Goal: Task Accomplishment & Management: Manage account settings

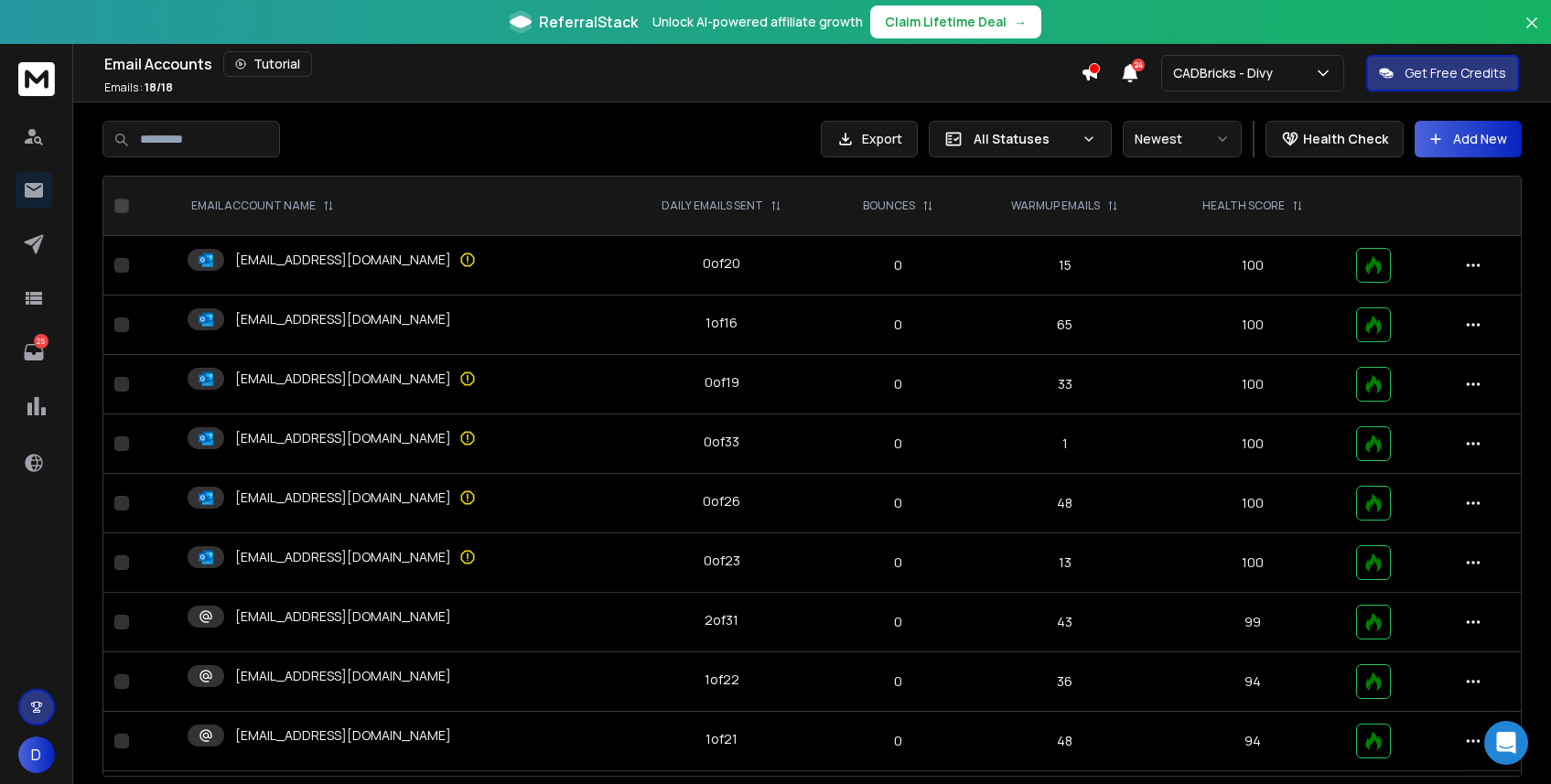
click at [743, 156] on div at bounding box center [456, 139] width 707 height 37
click at [29, 342] on icon at bounding box center [33, 352] width 22 height 22
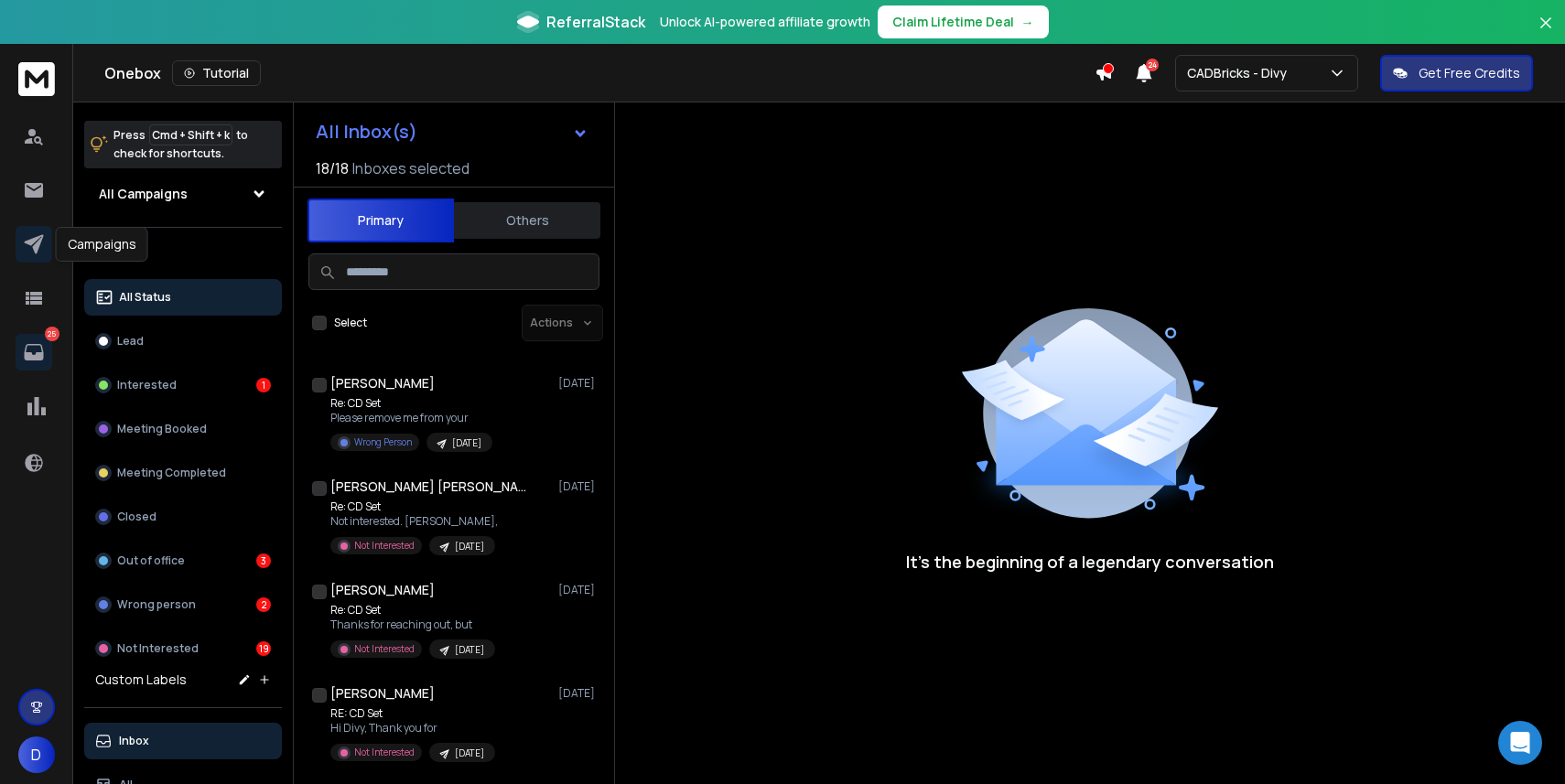
click at [41, 243] on icon at bounding box center [33, 243] width 22 height 22
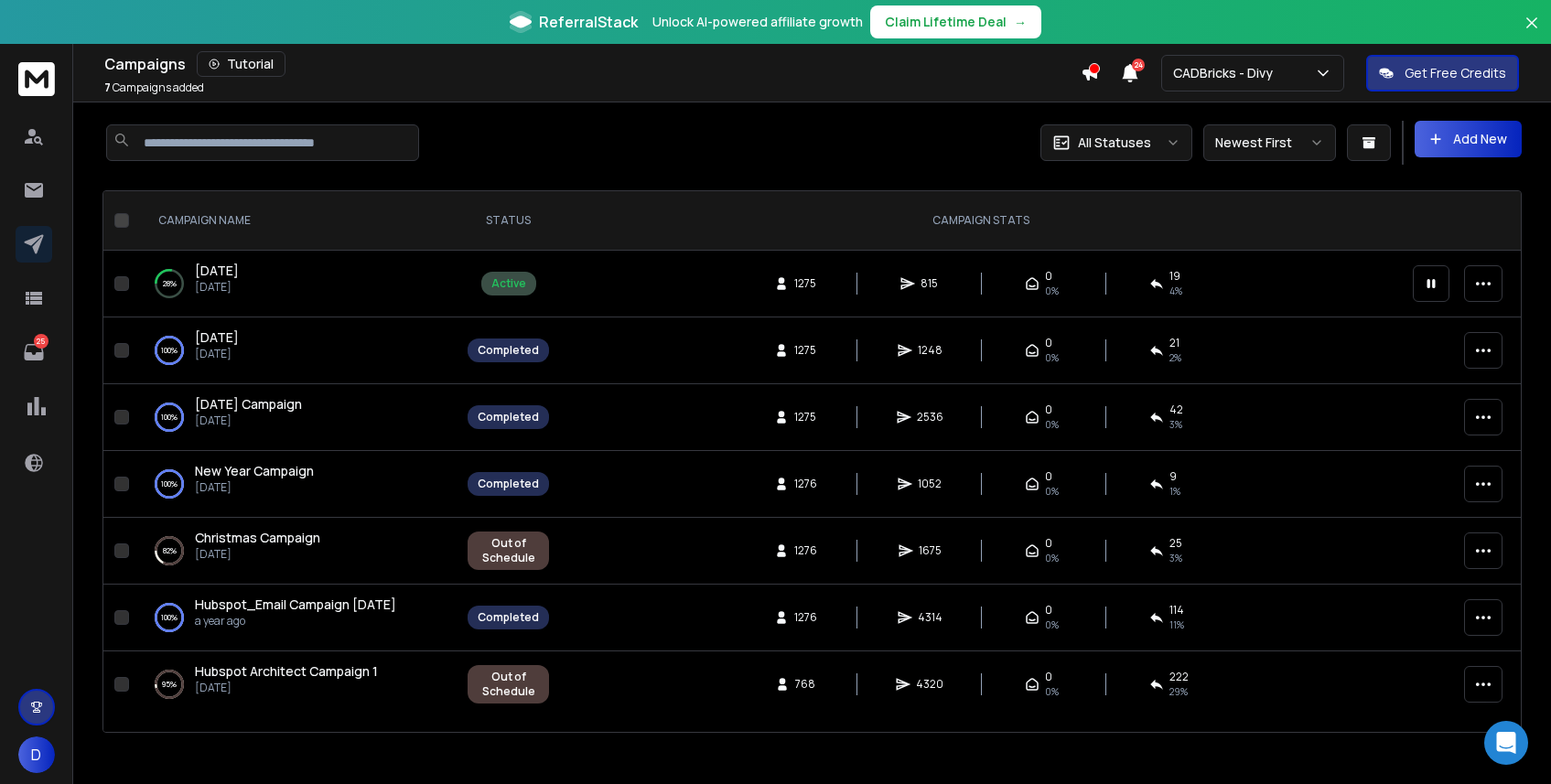
click at [647, 278] on div "1275 815 0 0% 19 4 %" at bounding box center [980, 283] width 819 height 29
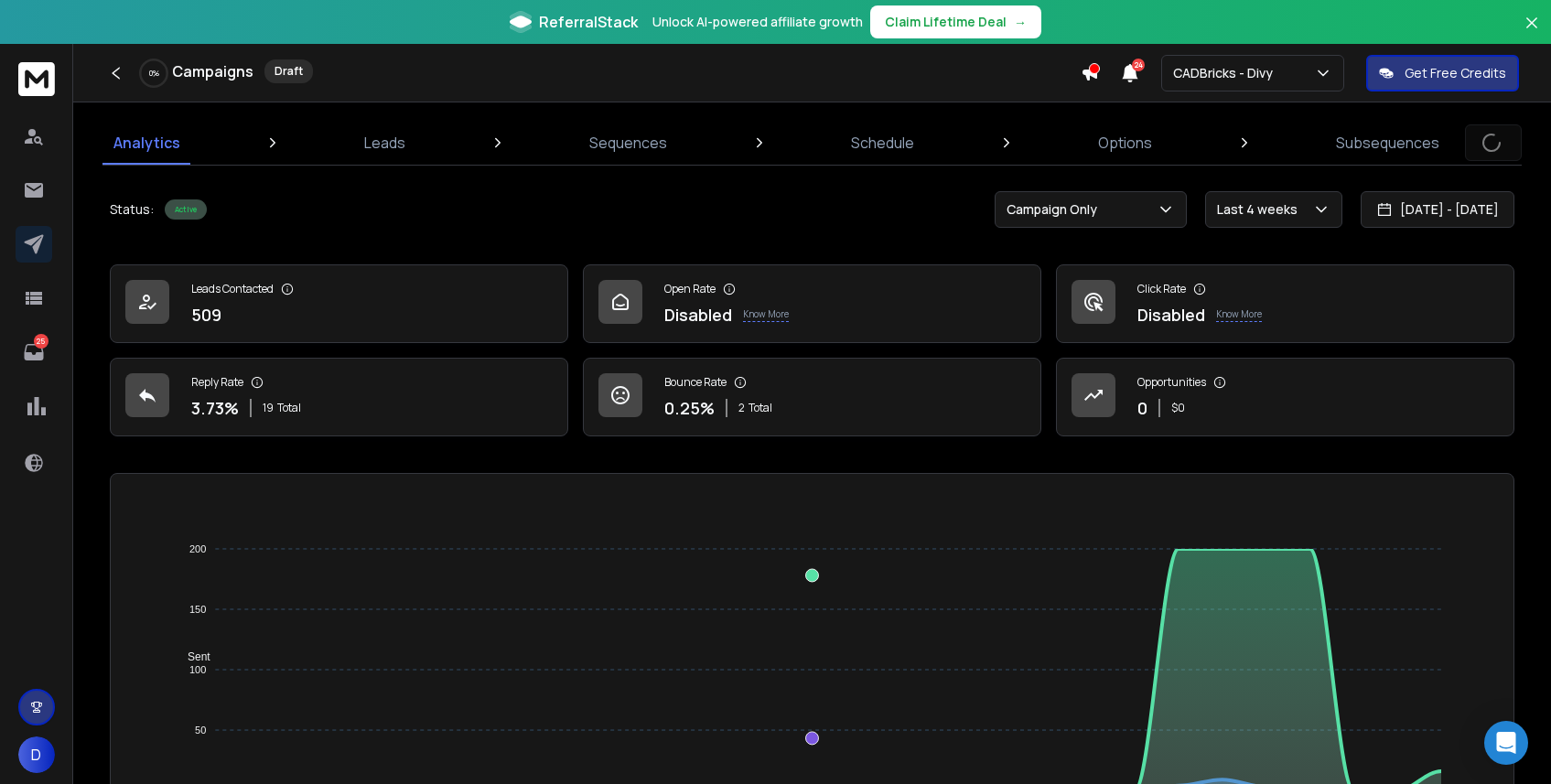
click at [739, 242] on div "Status: Active Campaign Only Last 4 weeks 15 Sep 2025 - 13 Oct 2025 Leads Conta…" at bounding box center [813, 698] width 1405 height 1015
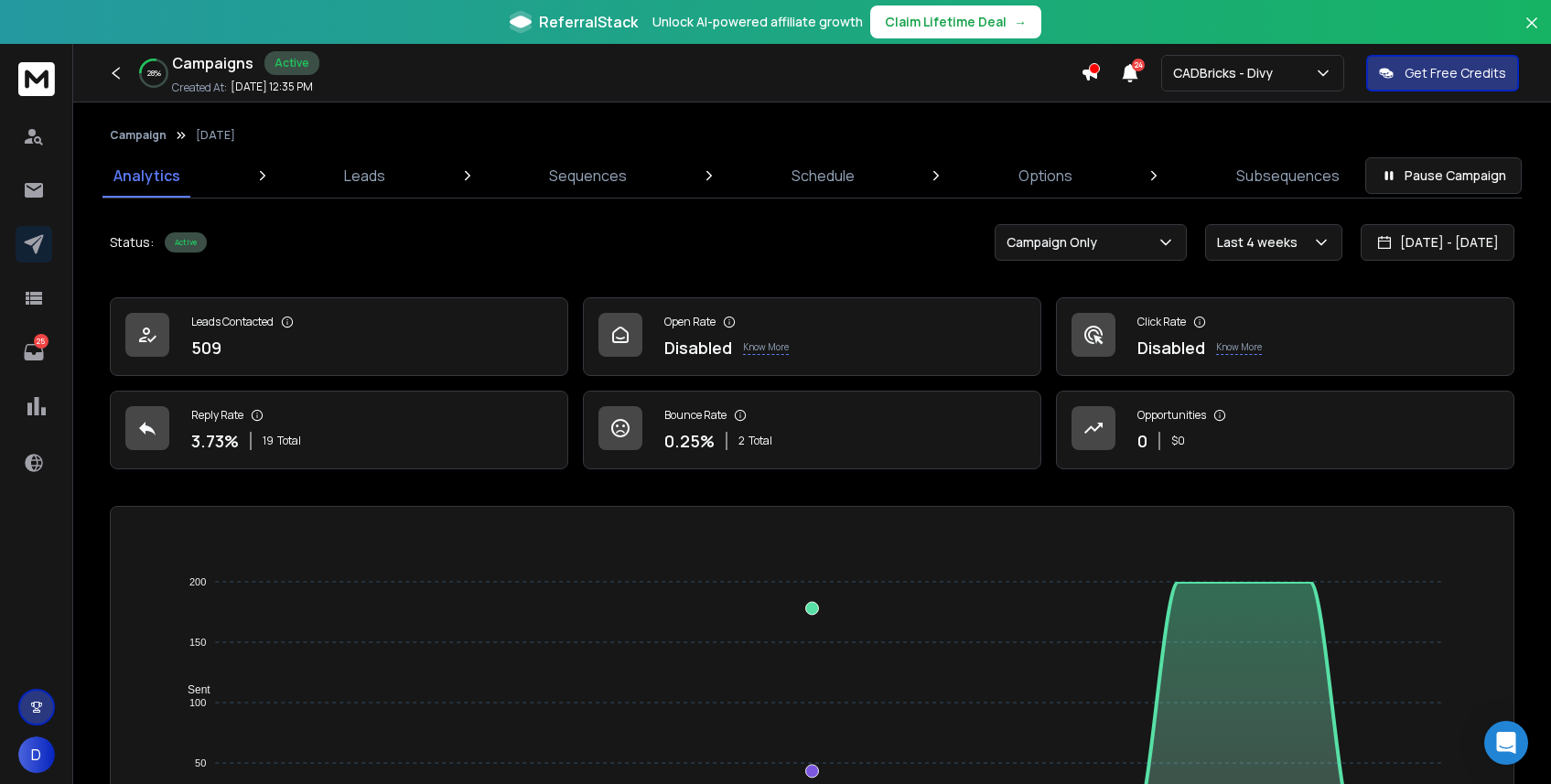
click at [877, 459] on link "Bounce Rate 0.25 % 2 Total" at bounding box center [812, 429] width 459 height 79
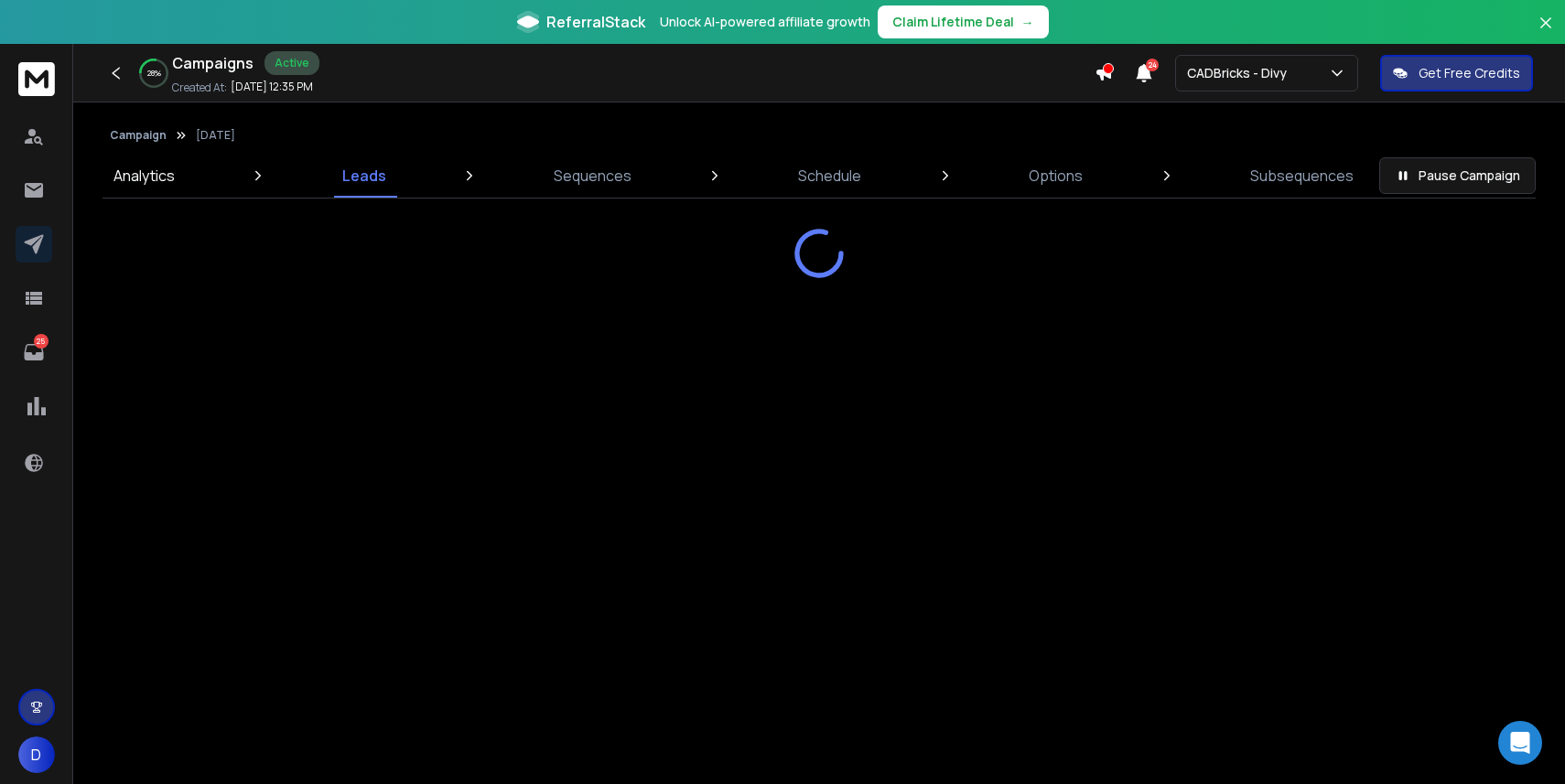
click at [168, 188] on link "Analytics" at bounding box center [143, 175] width 83 height 44
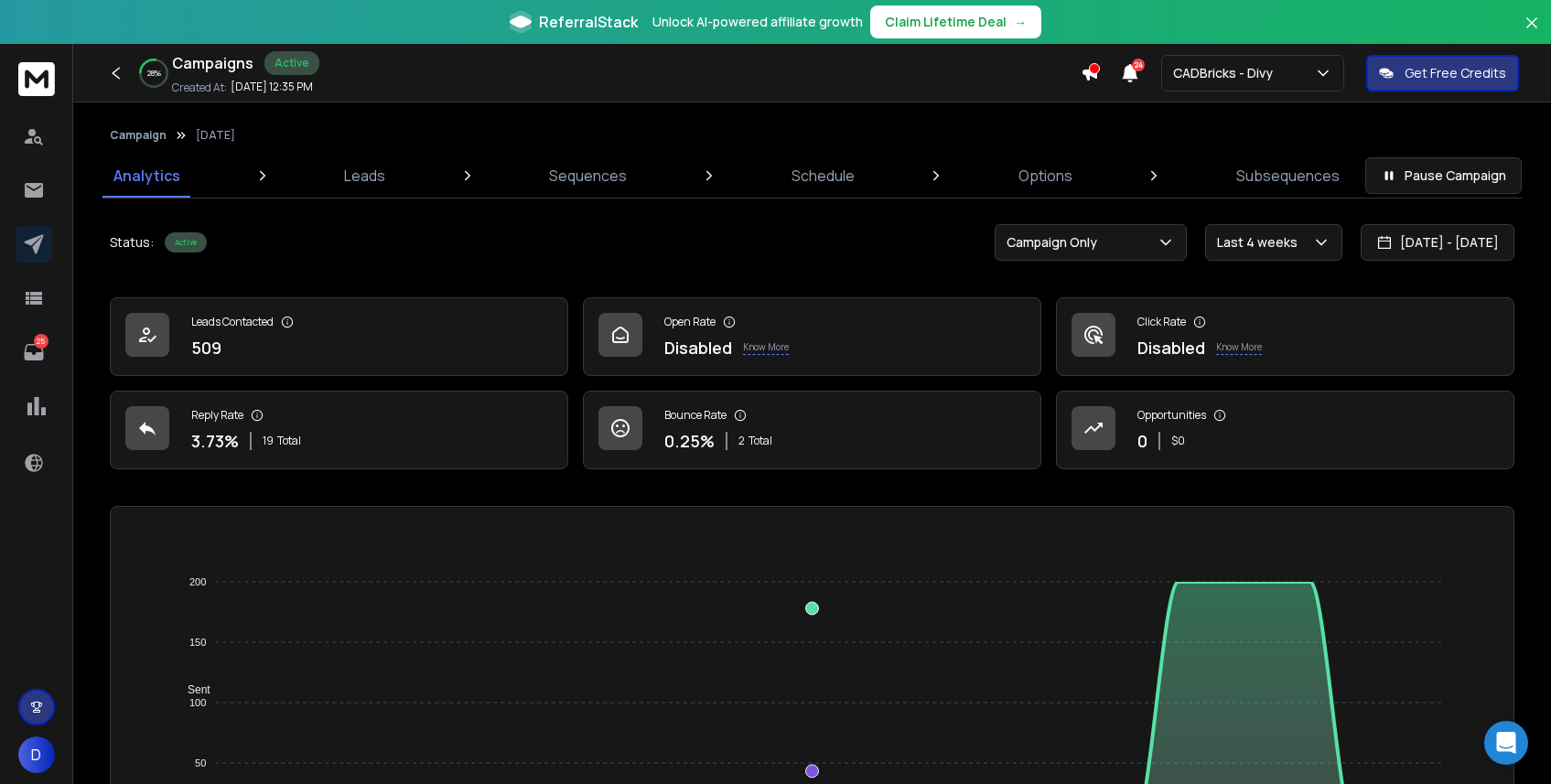
click at [1016, 479] on div "Leads Contacted 509 Open Rate Disabled Know More Click Rate Disabled Know More …" at bounding box center [813, 767] width 1405 height 942
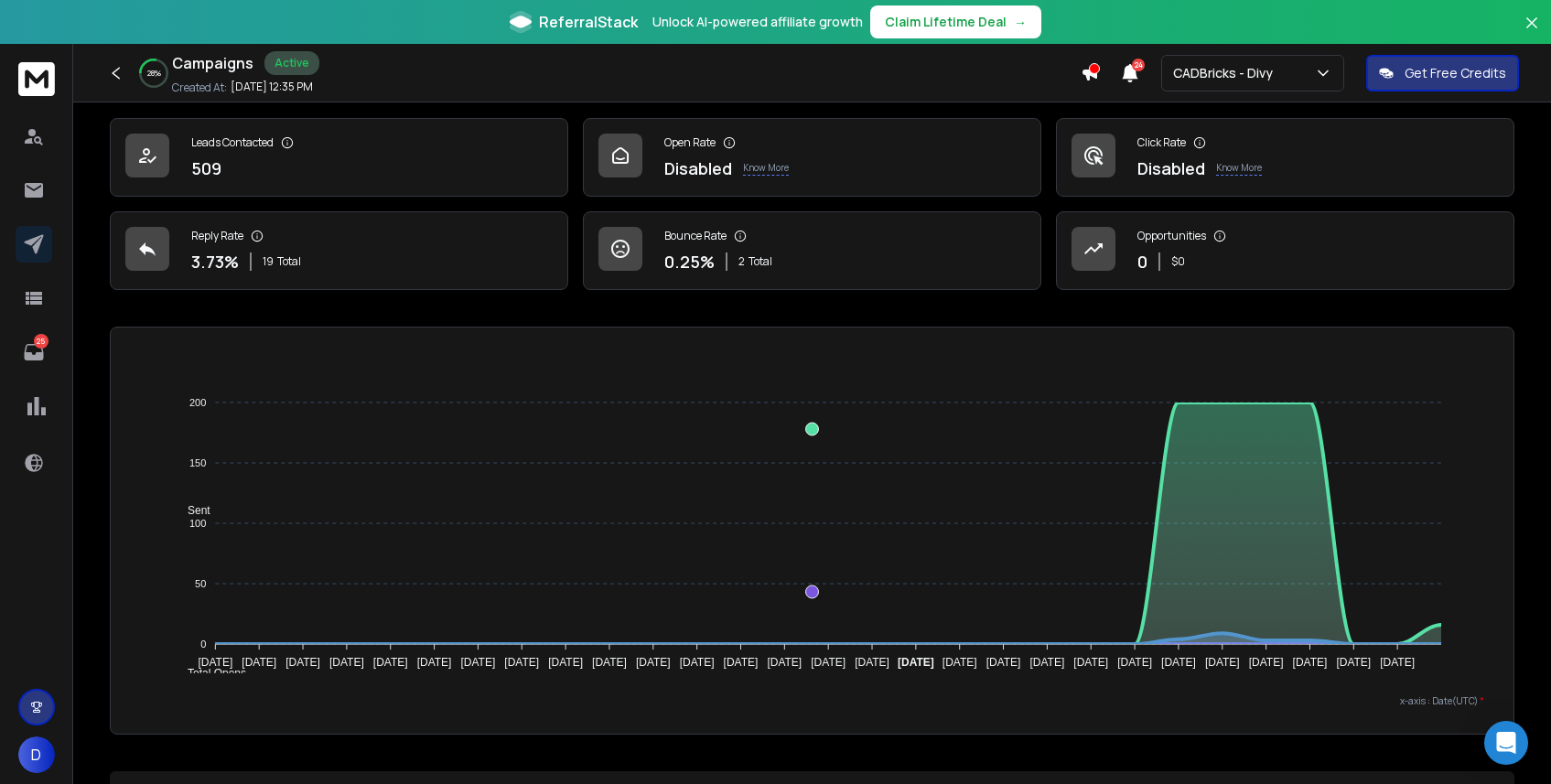
scroll to position [203, 0]
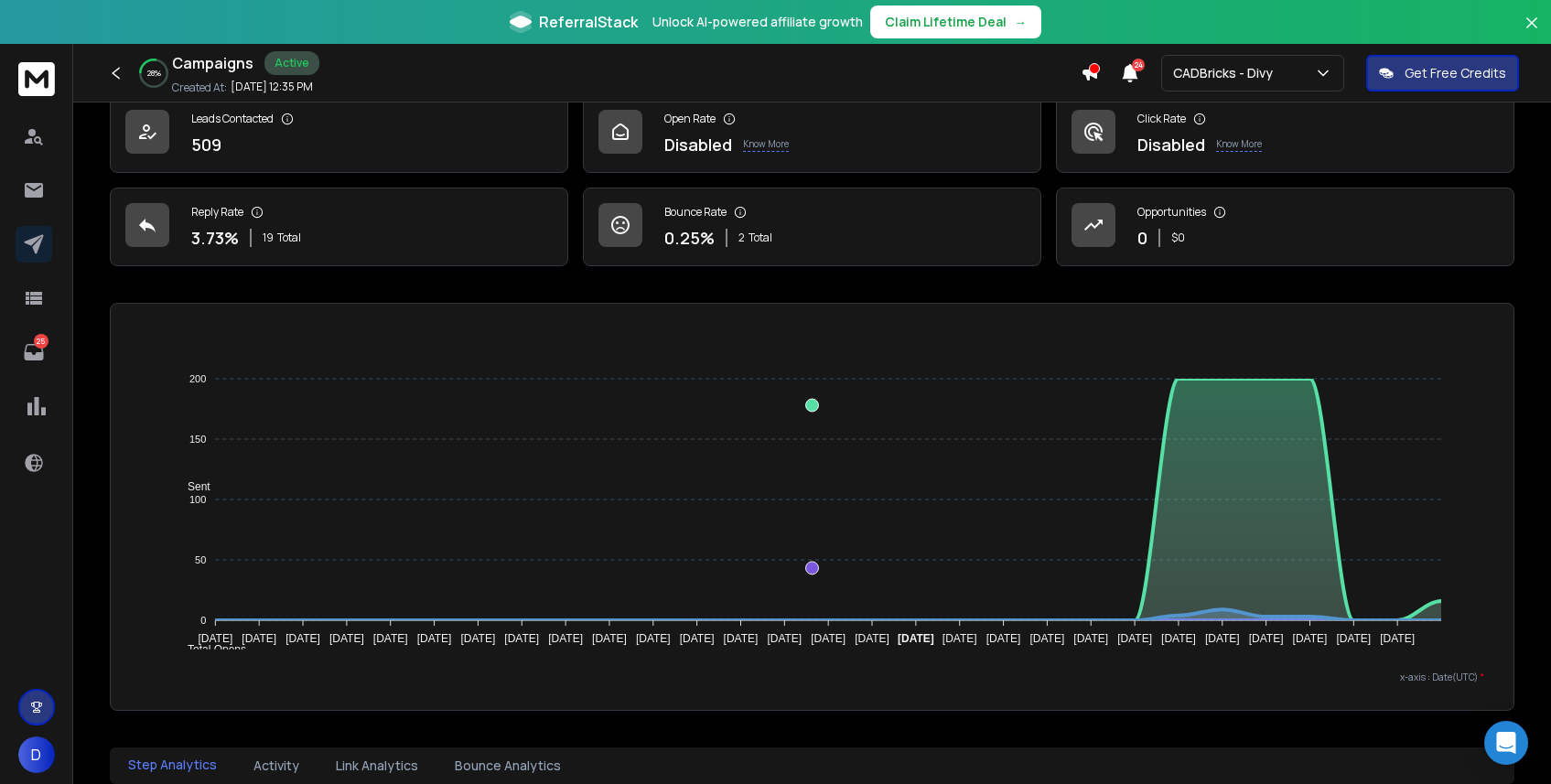
click at [958, 282] on div "Leads Contacted 509 Open Rate Disabled Know More Click Rate Disabled Know More …" at bounding box center [813, 565] width 1405 height 942
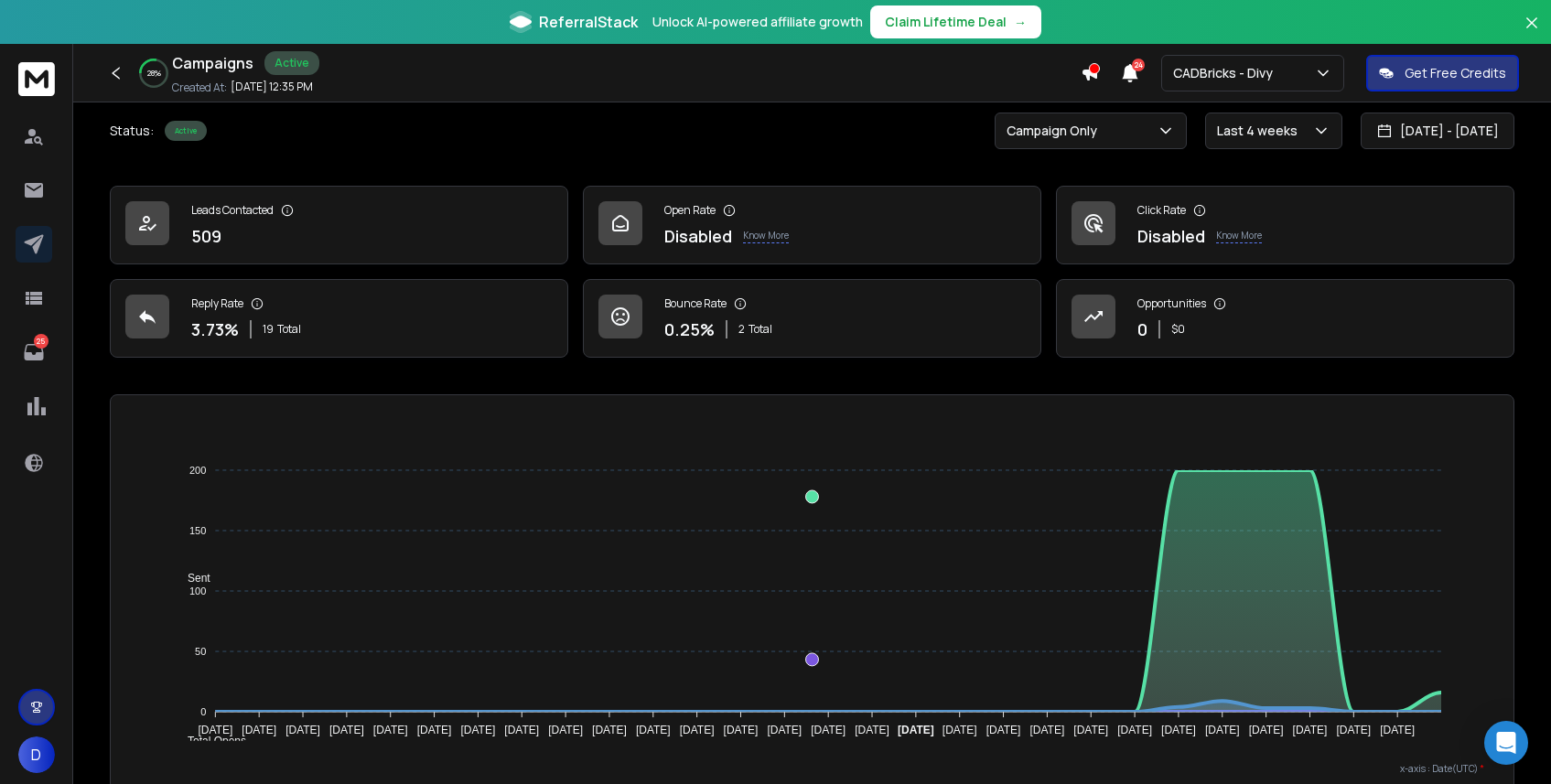
scroll to position [0, 0]
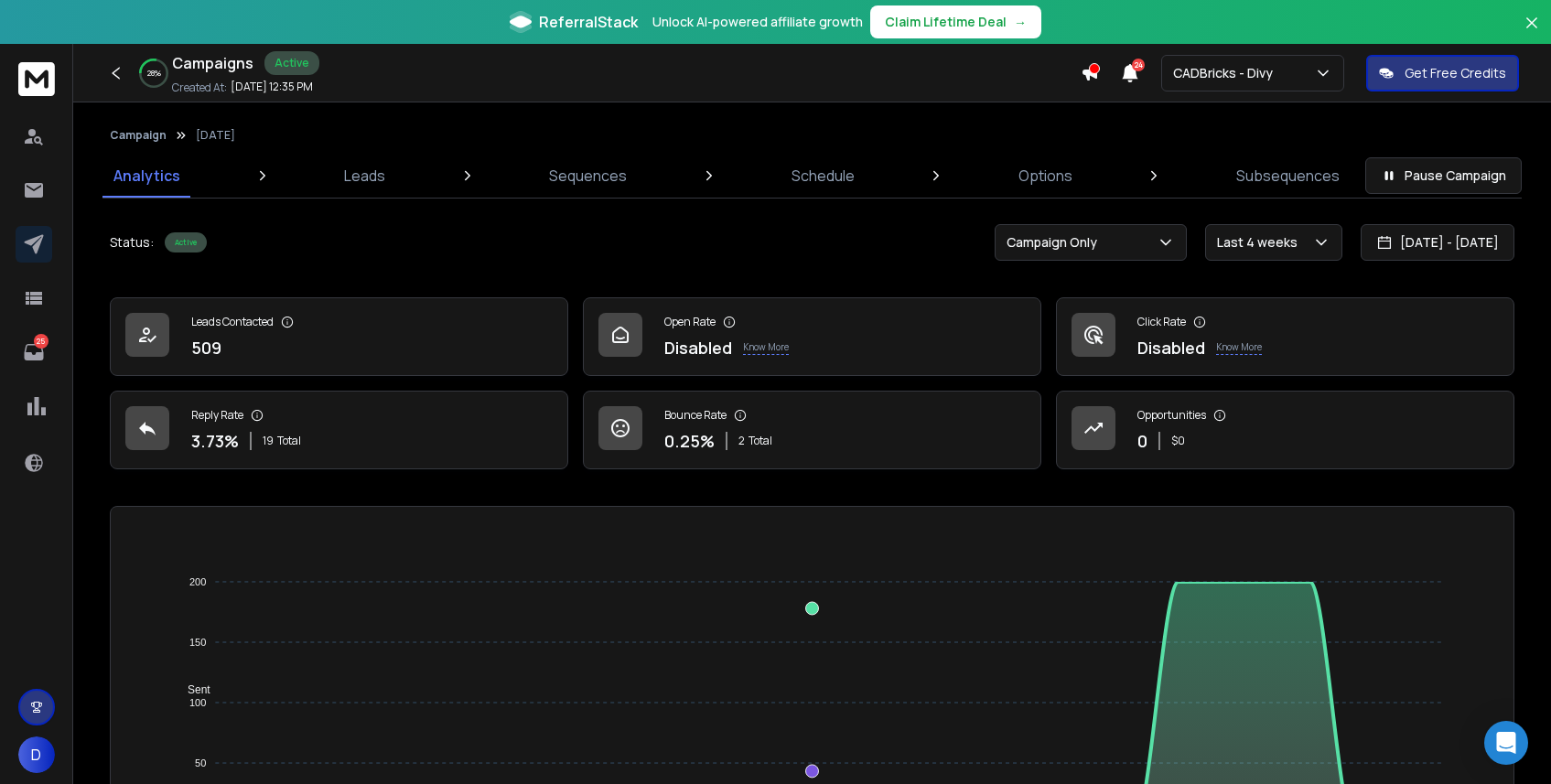
click at [849, 274] on div "Status: Active Pause Campaign Campaign Only Last 4 weeks 15 Sep 2025 - 13 Oct 2…" at bounding box center [813, 731] width 1405 height 1015
click at [895, 495] on div "Leads Contacted 509 Open Rate Disabled Know More Click Rate Disabled Know More …" at bounding box center [813, 767] width 1405 height 942
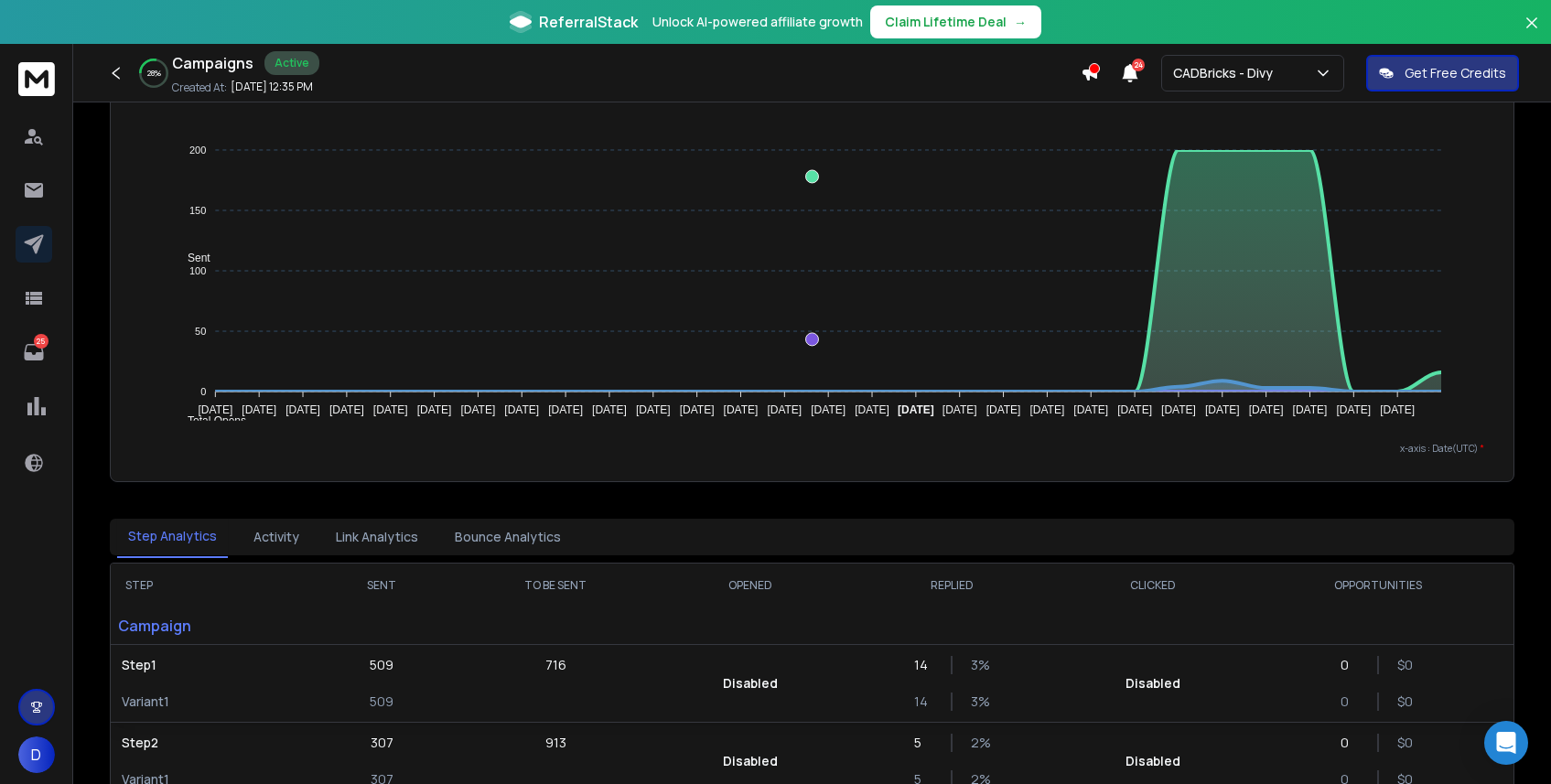
scroll to position [481, 0]
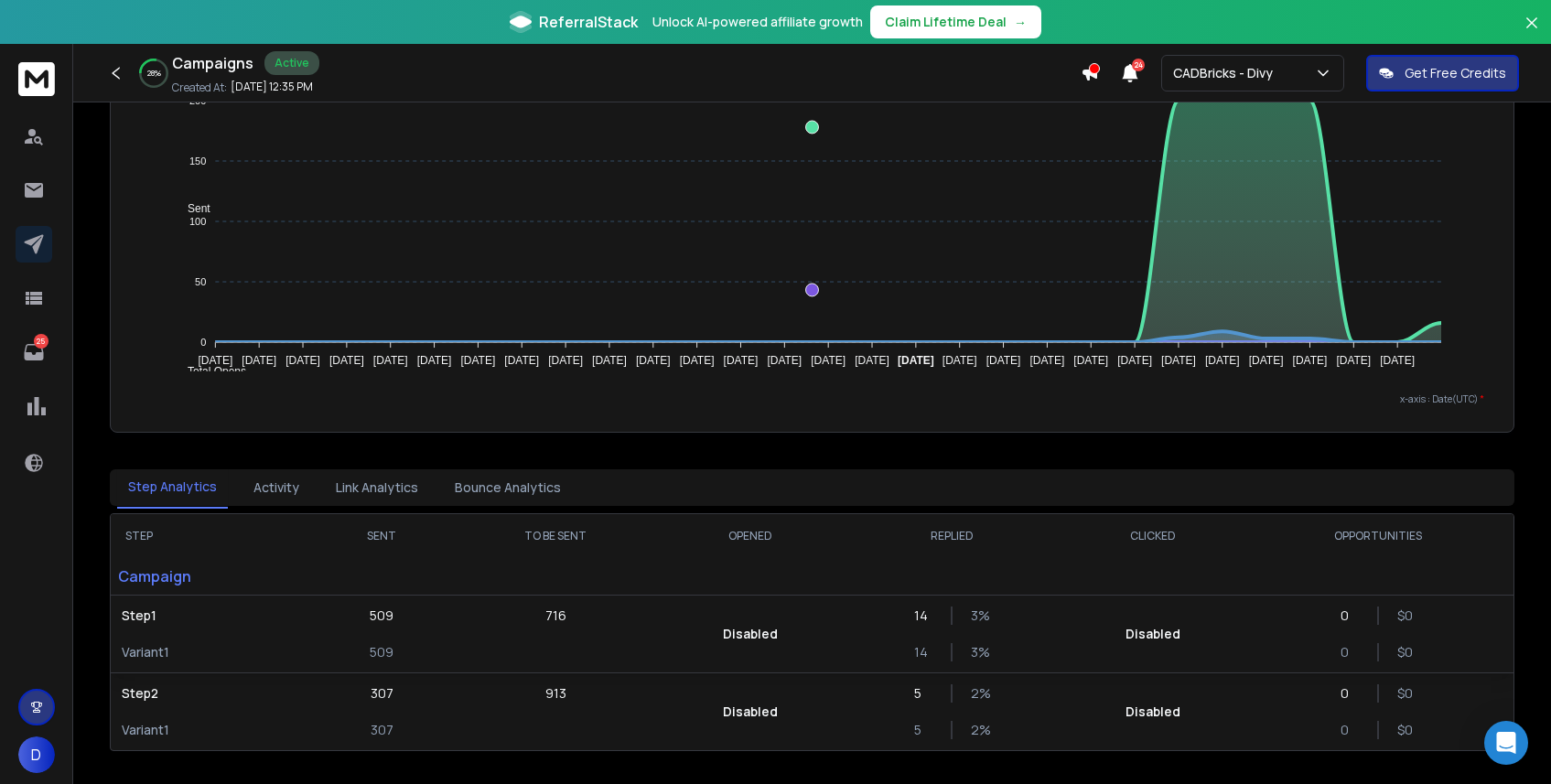
click at [846, 457] on div "Leads Contacted 509 Open Rate Disabled Know More Click Rate Disabled Know More …" at bounding box center [813, 286] width 1405 height 942
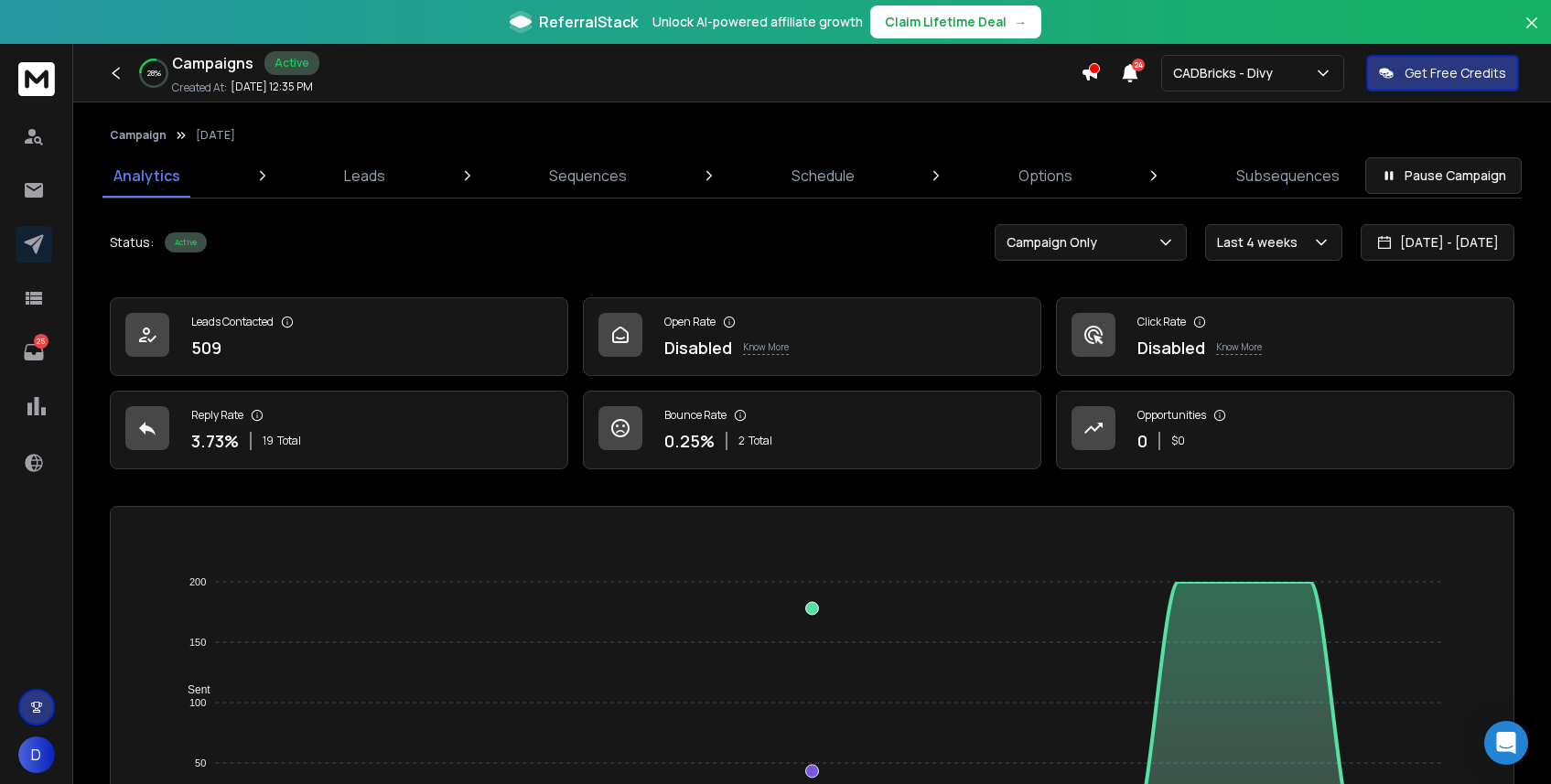
click at [760, 259] on div "Status: Active Pause Campaign Campaign Only Last 4 weeks 15 Sep 2025 - 13 Oct 2…" at bounding box center [813, 243] width 1405 height 37
click at [760, 260] on div "Status: Active Pause Campaign Campaign Only Last 4 weeks 15 Sep 2025 - 13 Oct 2…" at bounding box center [813, 243] width 1405 height 37
click at [766, 475] on div "Leads Contacted 509 Open Rate Disabled Know More Click Rate Disabled Know More …" at bounding box center [813, 767] width 1405 height 942
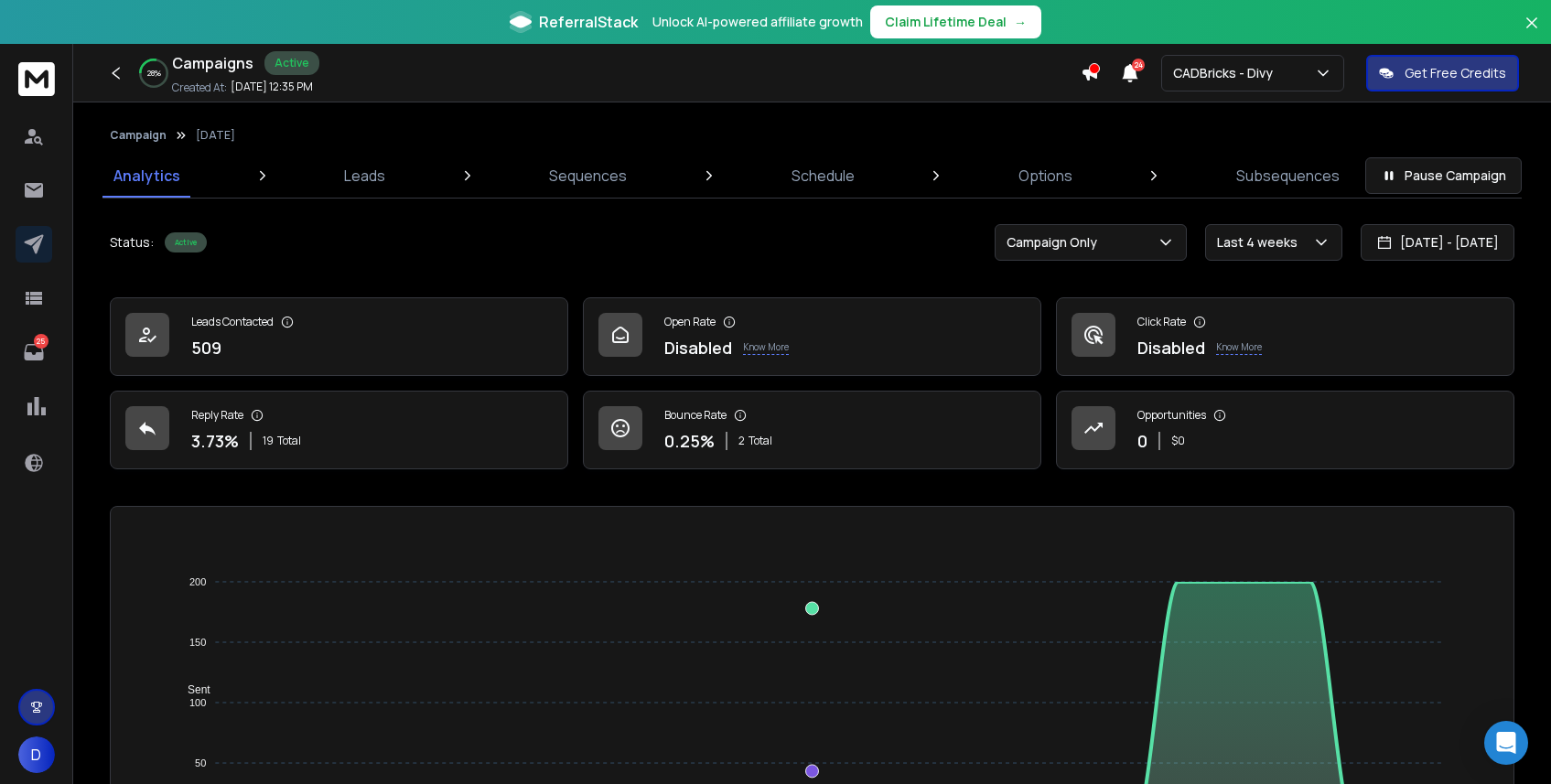
click at [766, 475] on div "Leads Contacted 509 Open Rate Disabled Know More Click Rate Disabled Know More …" at bounding box center [813, 767] width 1405 height 942
click at [980, 473] on div "Leads Contacted 509 Open Rate Disabled Know More Click Rate Disabled Know More …" at bounding box center [813, 767] width 1405 height 942
click at [982, 473] on div "Leads Contacted 509 Open Rate Disabled Know More Click Rate Disabled Know More …" at bounding box center [813, 767] width 1405 height 942
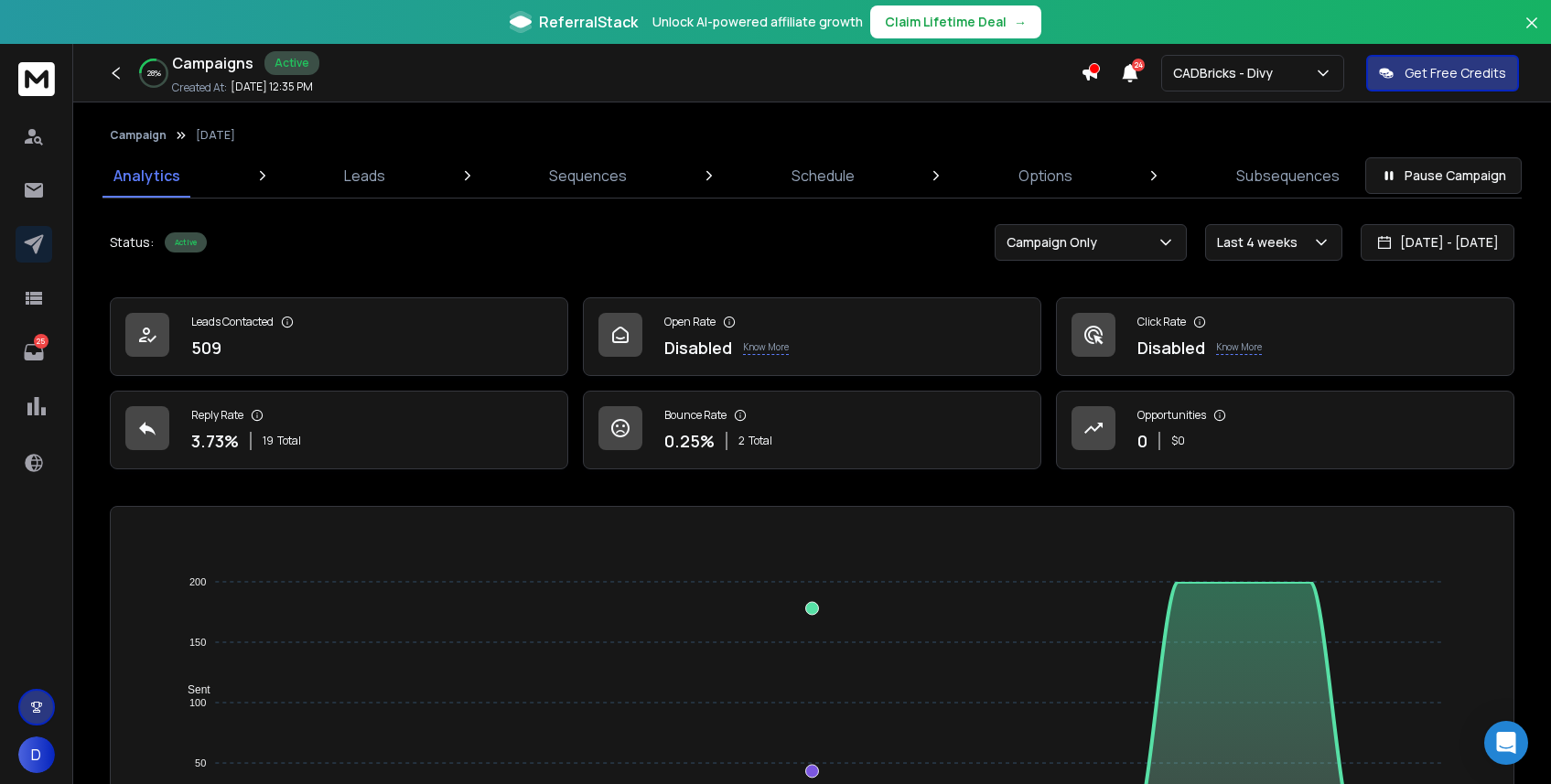
click at [846, 245] on div "Status: Active Pause Campaign Campaign Only Last 4 weeks 15 Sep 2025 - 13 Oct 2…" at bounding box center [813, 243] width 1405 height 37
click at [850, 242] on div "Status: Active Pause Campaign Campaign Only Last 4 weeks 15 Sep 2025 - 13 Oct 2…" at bounding box center [813, 243] width 1405 height 37
click at [857, 234] on div "Status: Active Pause Campaign Campaign Only Last 4 weeks 15 Sep 2025 - 13 Oct 2…" at bounding box center [813, 243] width 1405 height 37
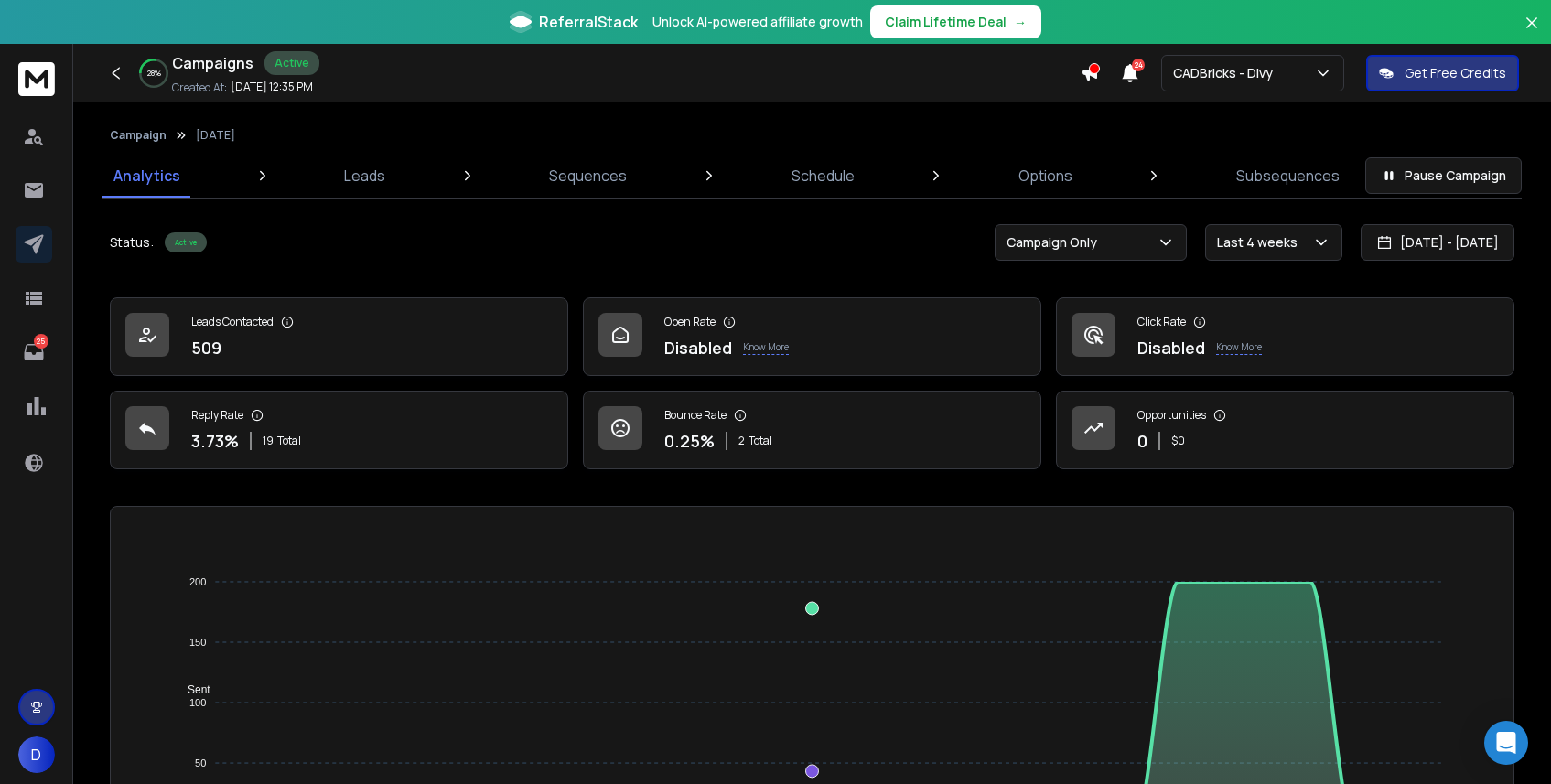
click at [1069, 496] on div "Leads Contacted 509 Open Rate Disabled Know More Click Rate Disabled Know More …" at bounding box center [813, 767] width 1405 height 942
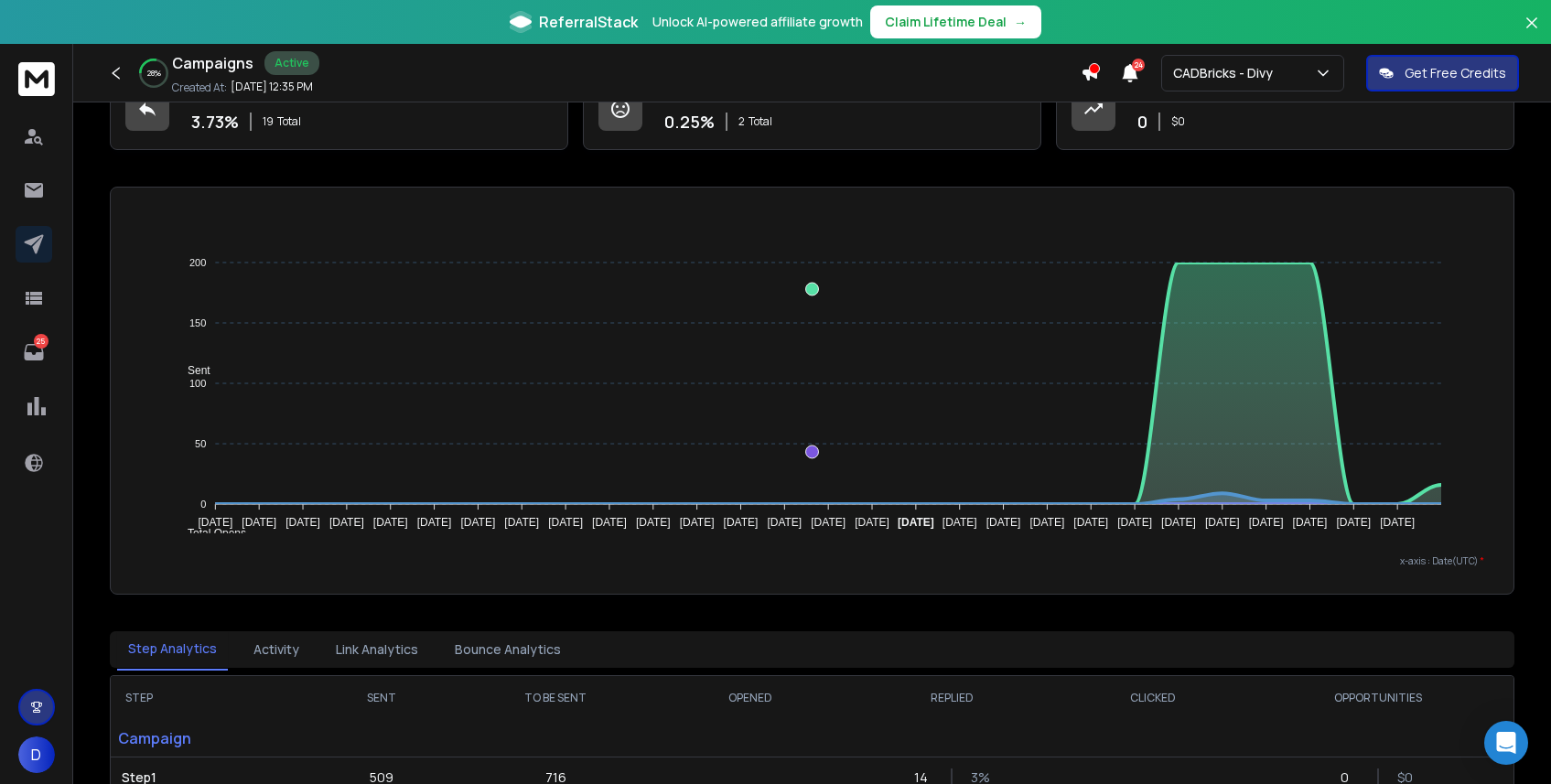
scroll to position [319, 0]
click at [1046, 607] on div "Leads Contacted 509 Open Rate Disabled Know More Click Rate Disabled Know More …" at bounding box center [813, 448] width 1405 height 942
click at [1147, 611] on div "Leads Contacted 509 Open Rate Disabled Know More Click Rate Disabled Know More …" at bounding box center [813, 448] width 1405 height 942
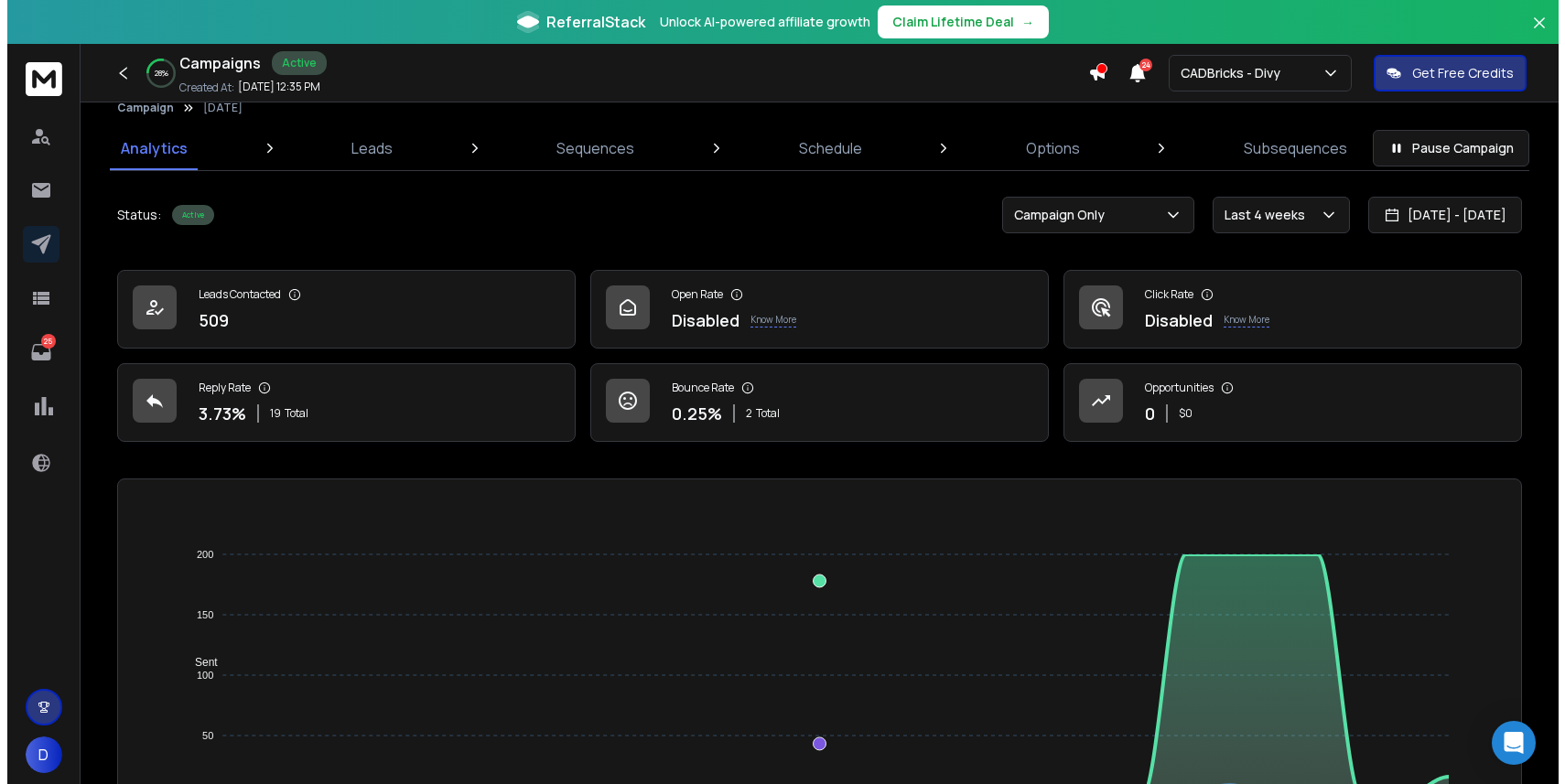
scroll to position [0, 0]
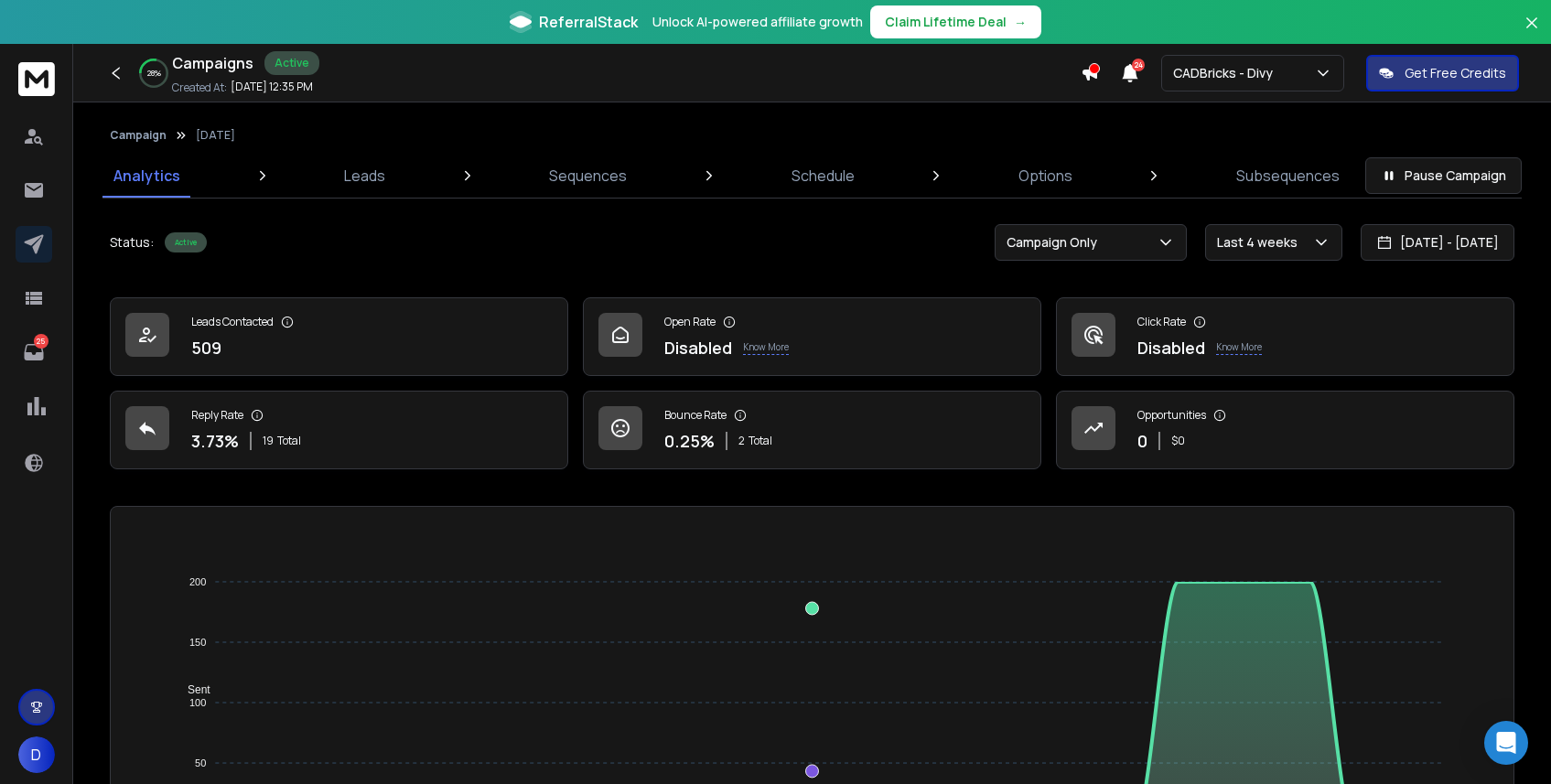
click at [829, 245] on div "Status: Active Pause Campaign Campaign Only Last 4 weeks 15 Sep 2025 - 13 Oct 2…" at bounding box center [813, 243] width 1405 height 37
click at [1240, 130] on div "Campaign 4 October" at bounding box center [813, 134] width 1405 height 15
click at [846, 244] on div "Status: Active Pause Campaign Campaign Only Last 4 weeks 15 Sep 2025 - 13 Oct 2…" at bounding box center [813, 243] width 1405 height 37
click at [1048, 187] on link "Options" at bounding box center [1045, 175] width 76 height 44
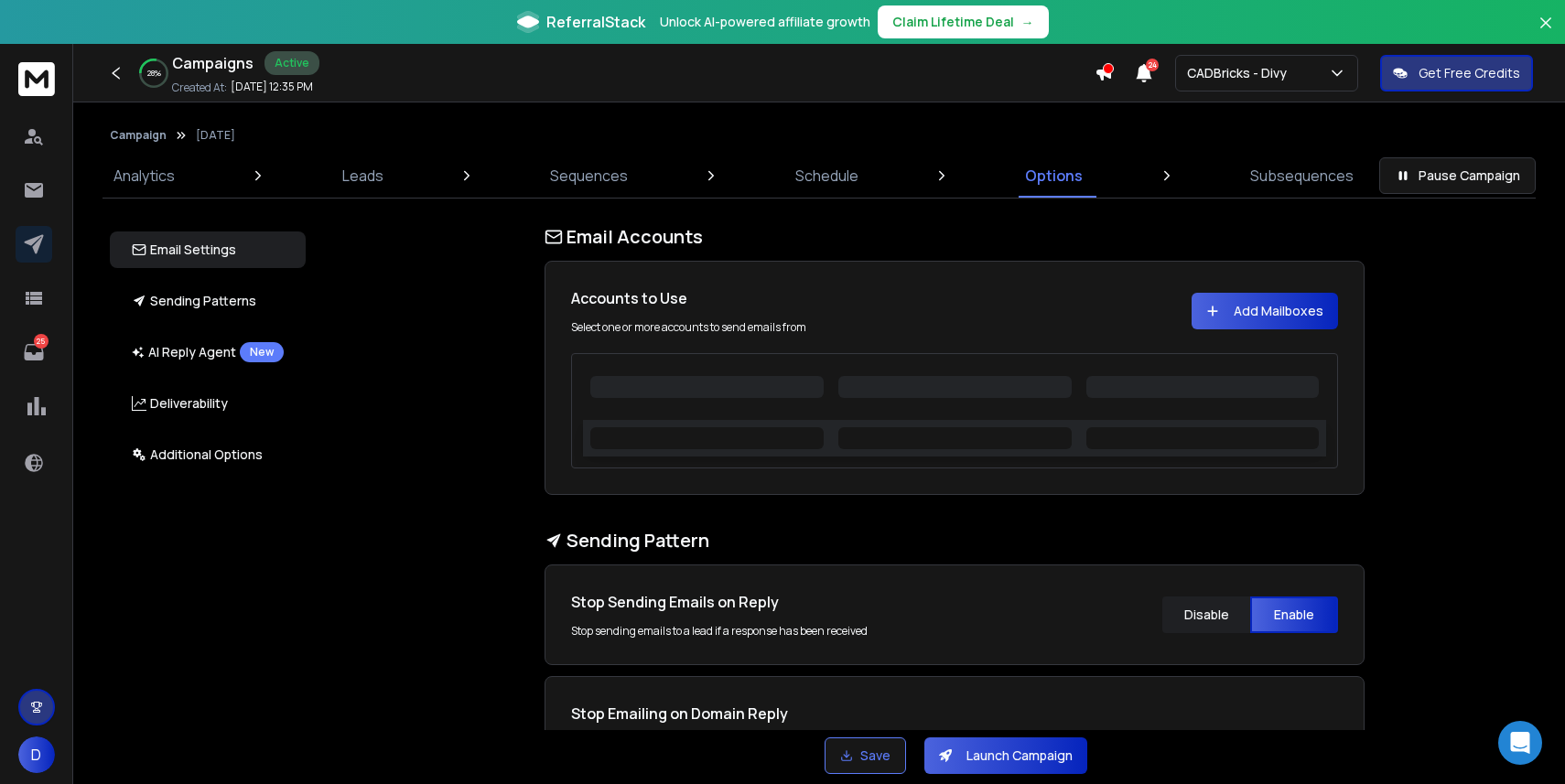
click at [1390, 429] on div "Email Accounts Accounts to Use Select one or more accounts to send emails from …" at bounding box center [966, 476] width 1262 height 505
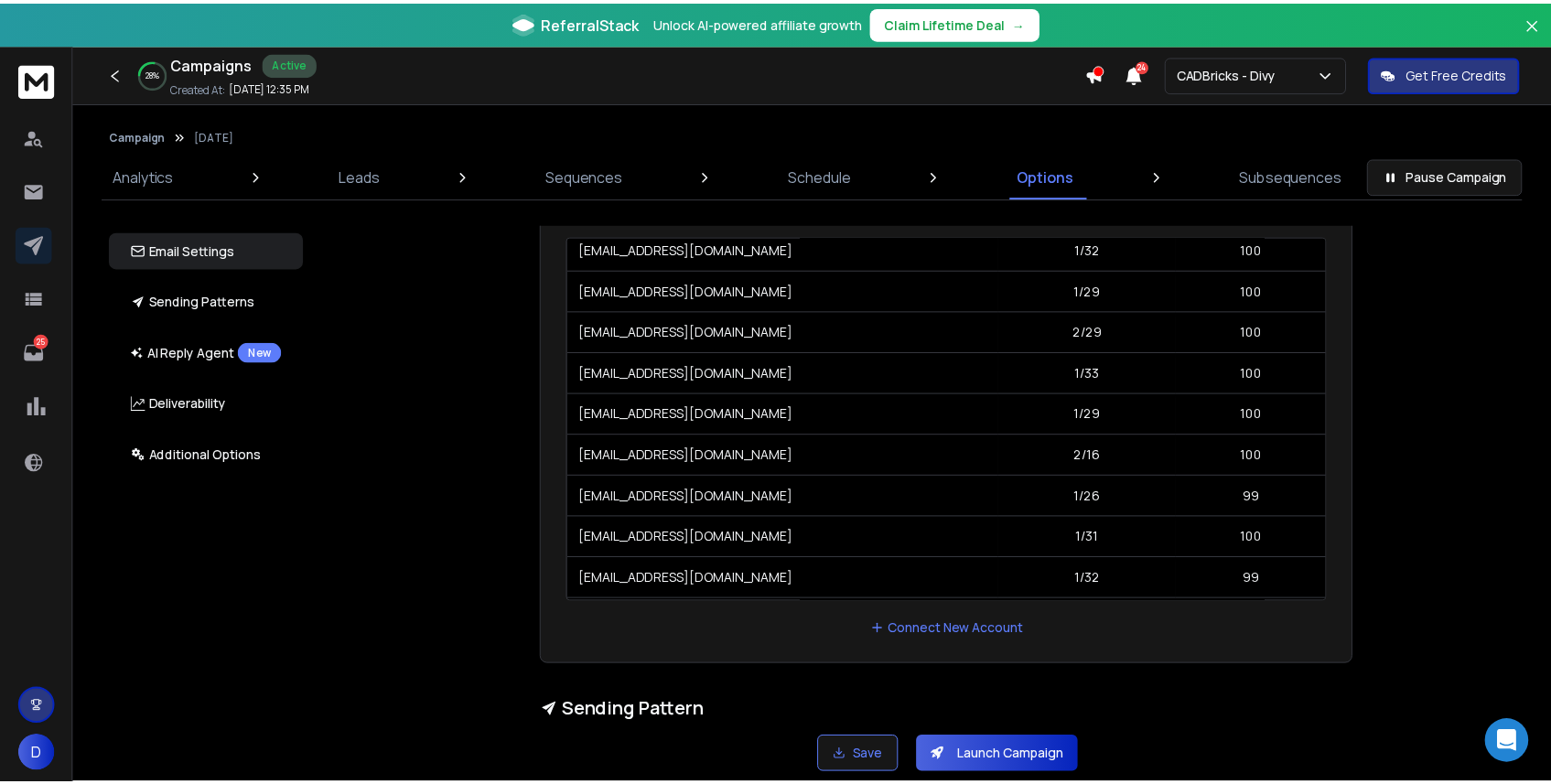
scroll to position [388, 0]
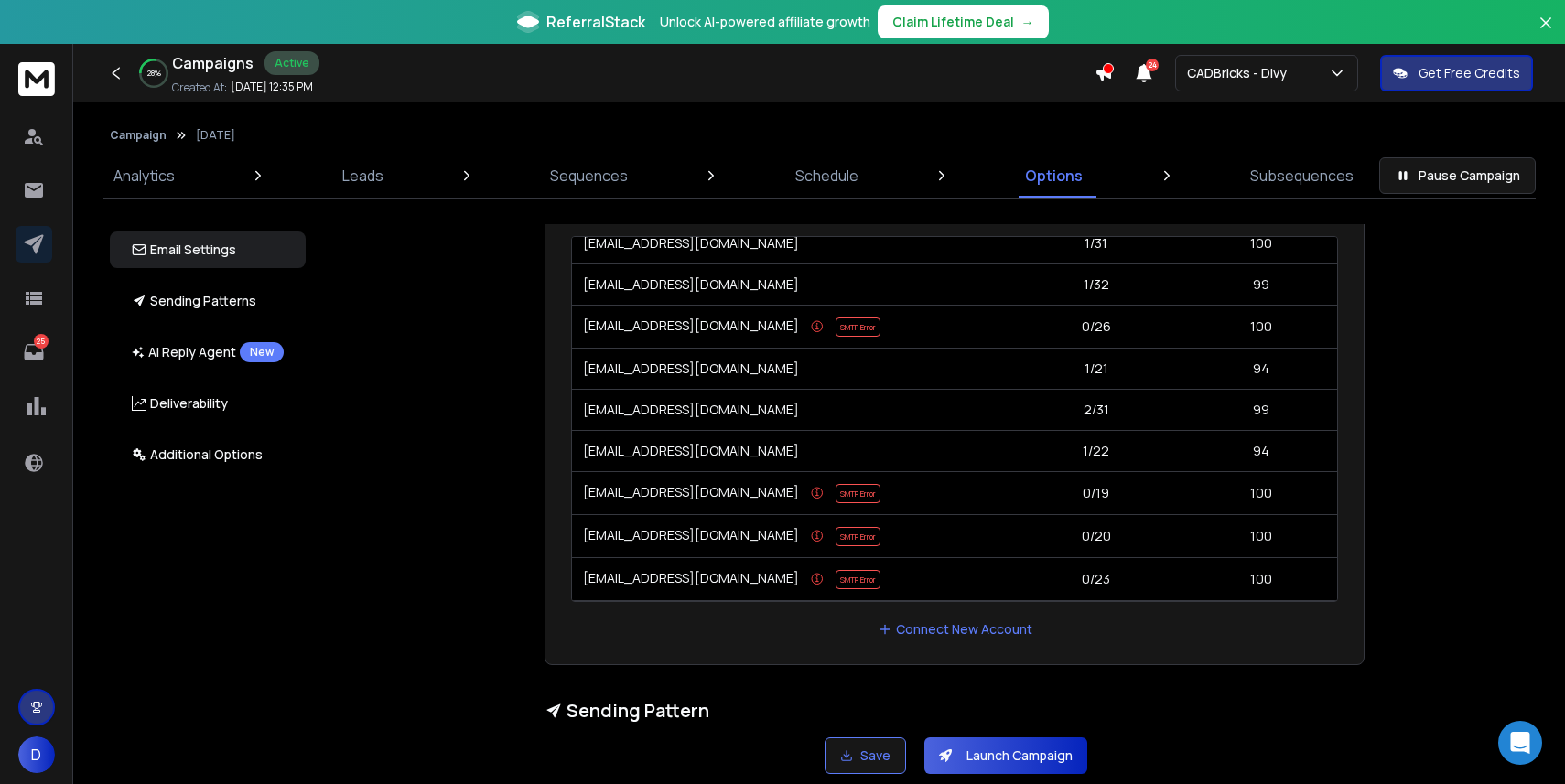
click at [1461, 469] on div "Email Accounts Accounts to Use Select one or more accounts to send emails from …" at bounding box center [966, 476] width 1262 height 505
click at [1359, 122] on div "Campaign 4 October" at bounding box center [819, 135] width 1433 height 29
click at [28, 188] on icon at bounding box center [33, 190] width 22 height 22
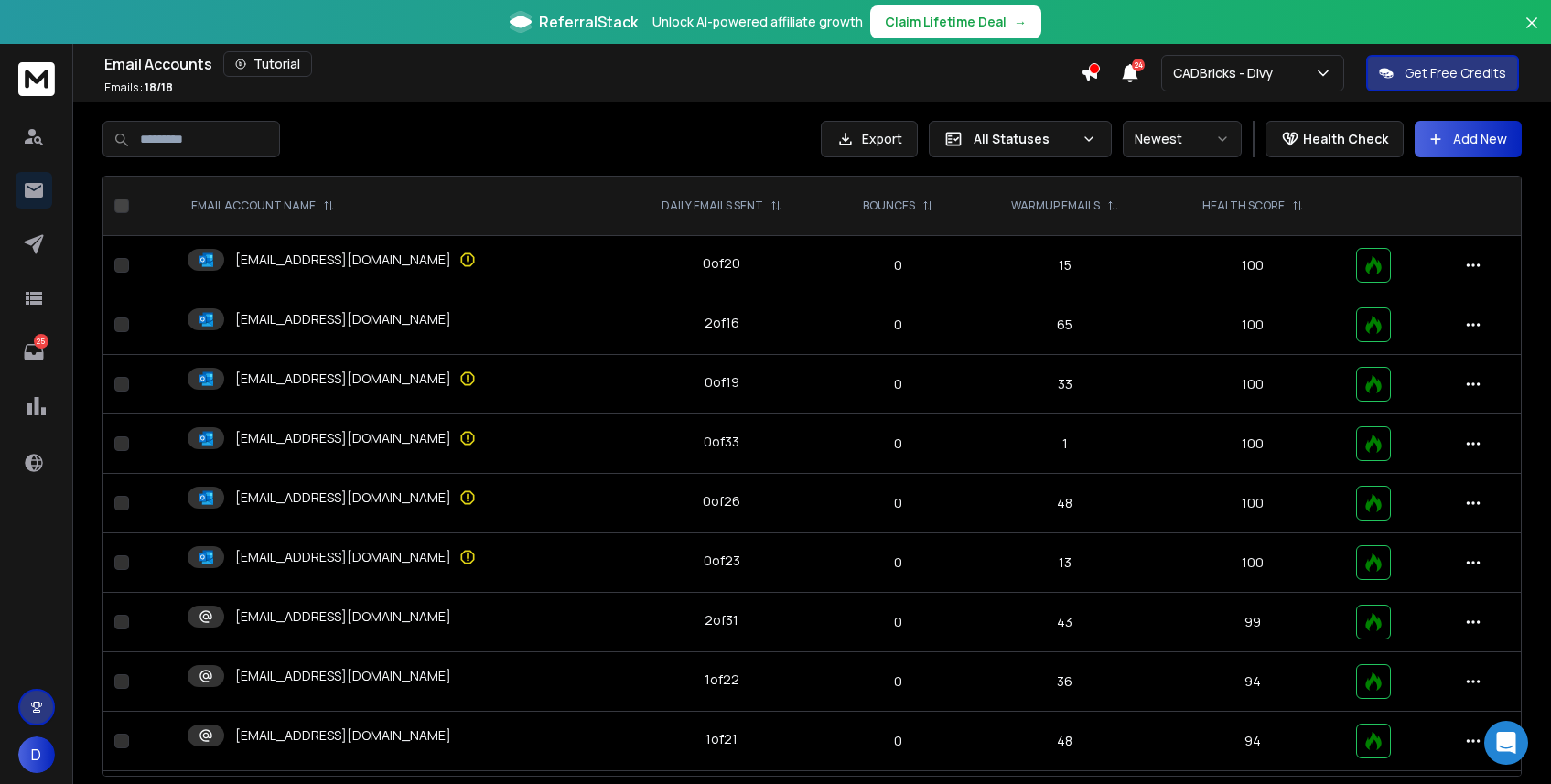
click at [465, 154] on div at bounding box center [456, 139] width 707 height 37
click at [467, 259] on icon at bounding box center [468, 259] width 2 height 6
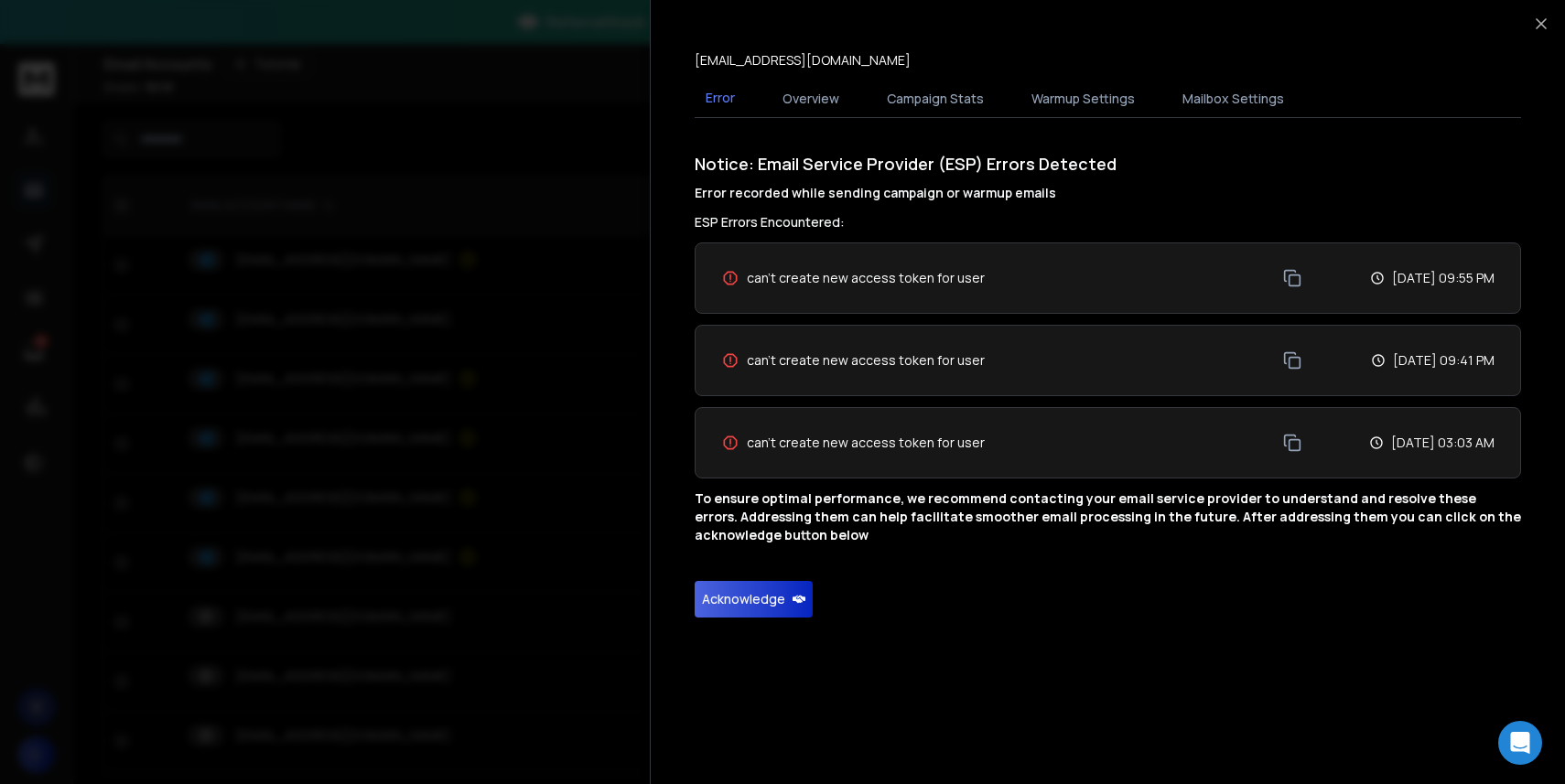
click at [742, 604] on button "Acknowledge" at bounding box center [753, 599] width 118 height 37
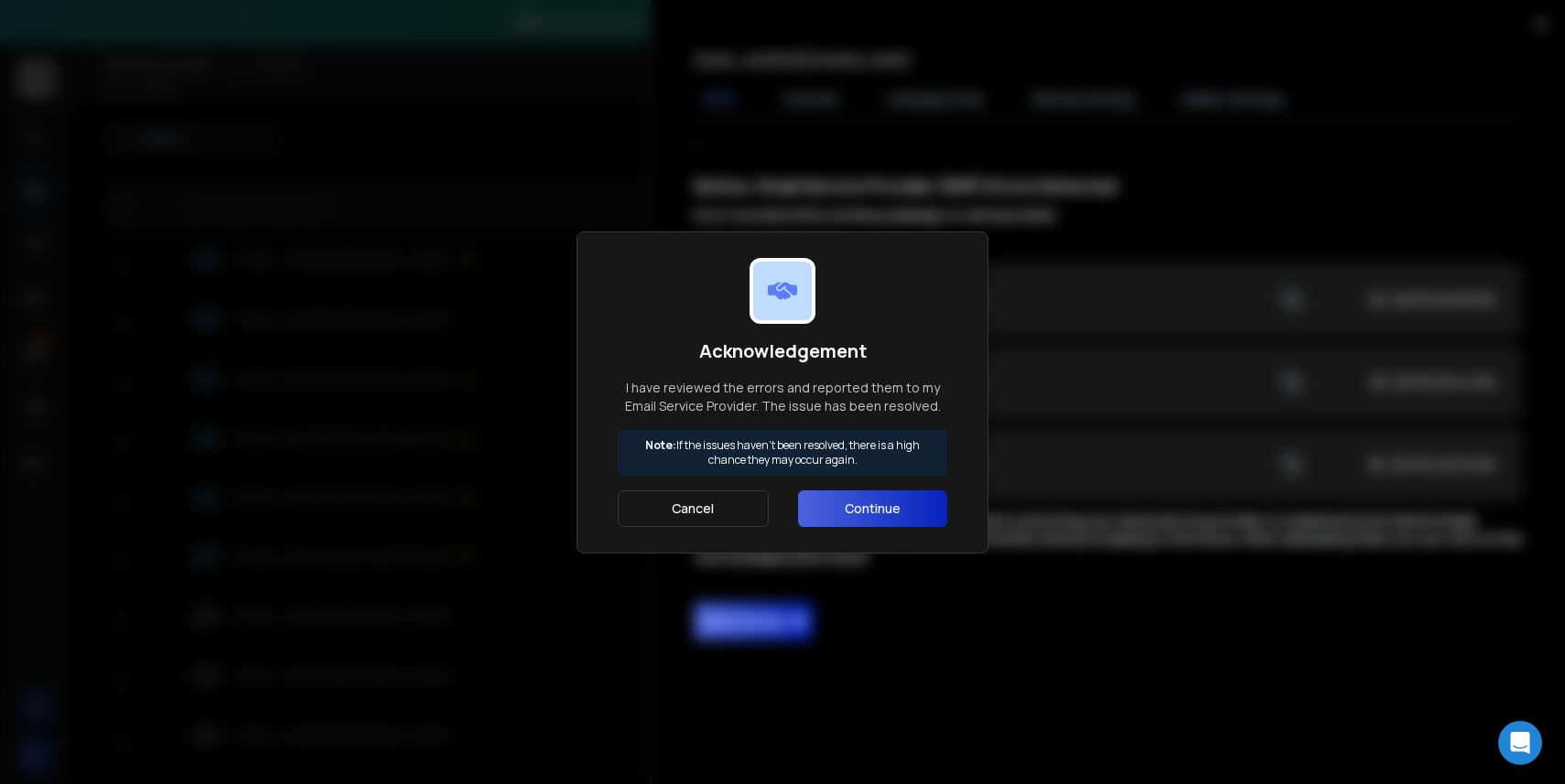
click at [883, 502] on button "Continue" at bounding box center [872, 508] width 149 height 37
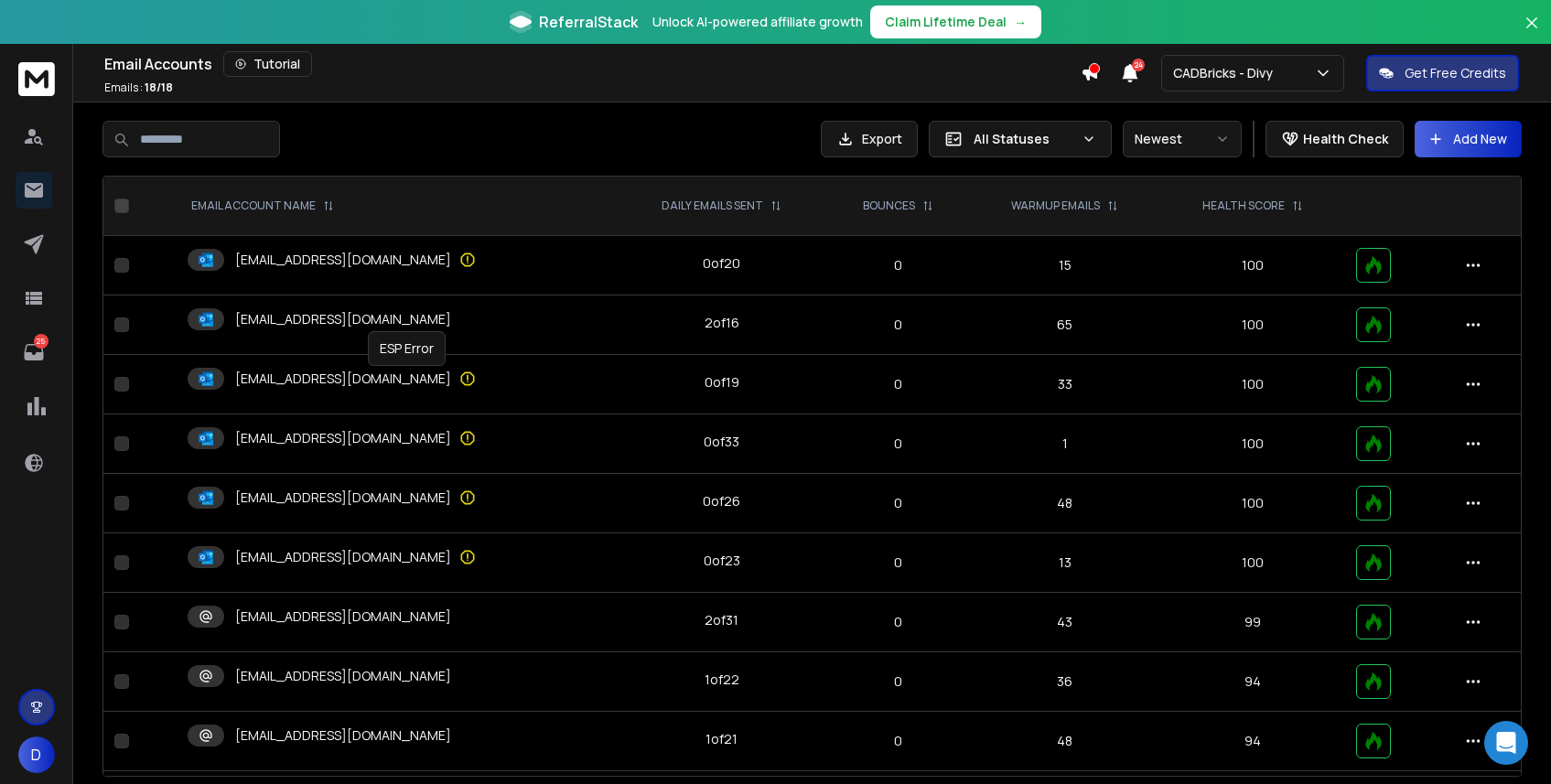
click at [467, 382] on circle at bounding box center [468, 383] width 2 height 2
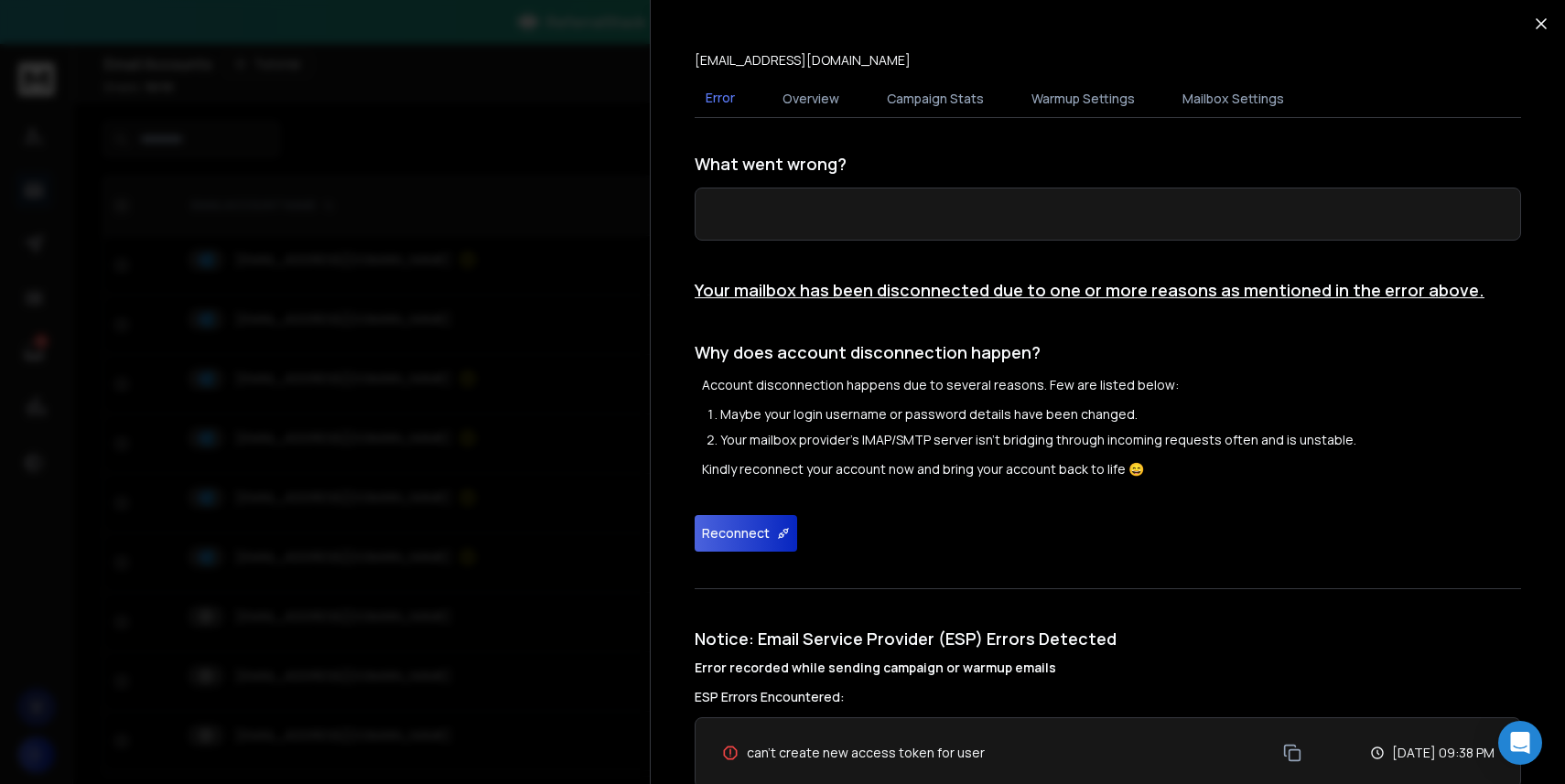
click at [1539, 28] on icon "button" at bounding box center [1541, 23] width 19 height 19
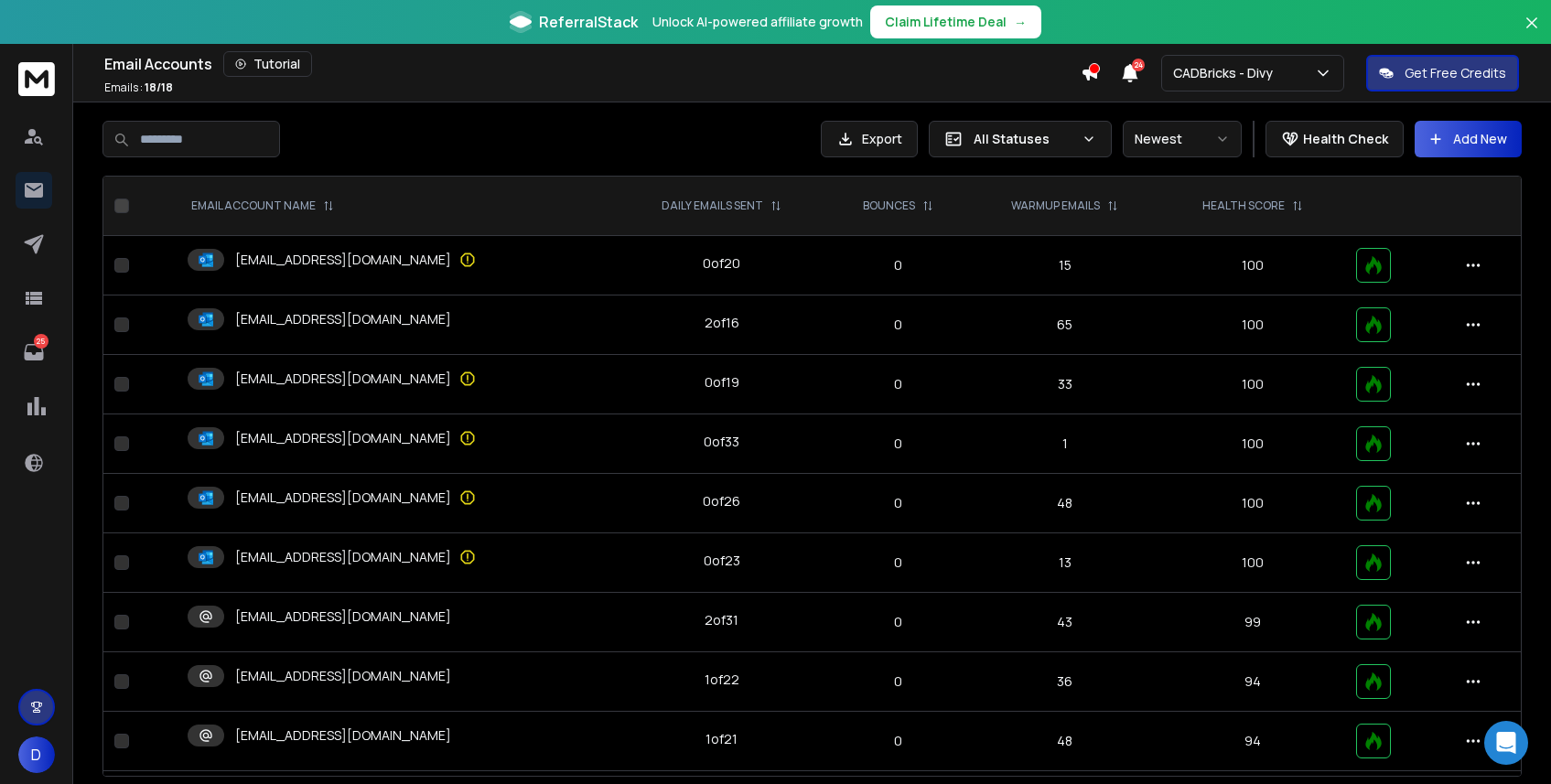
click at [529, 117] on div "Export All Statuses Newest Health Check Add New EMAIL ACCOUNT NAME DAILY EMAILS…" at bounding box center [812, 448] width 1478 height 692
click at [728, 143] on div at bounding box center [456, 139] width 707 height 37
click at [391, 263] on div "[EMAIL_ADDRESS][DOMAIN_NAME]" at bounding box center [397, 259] width 418 height 22
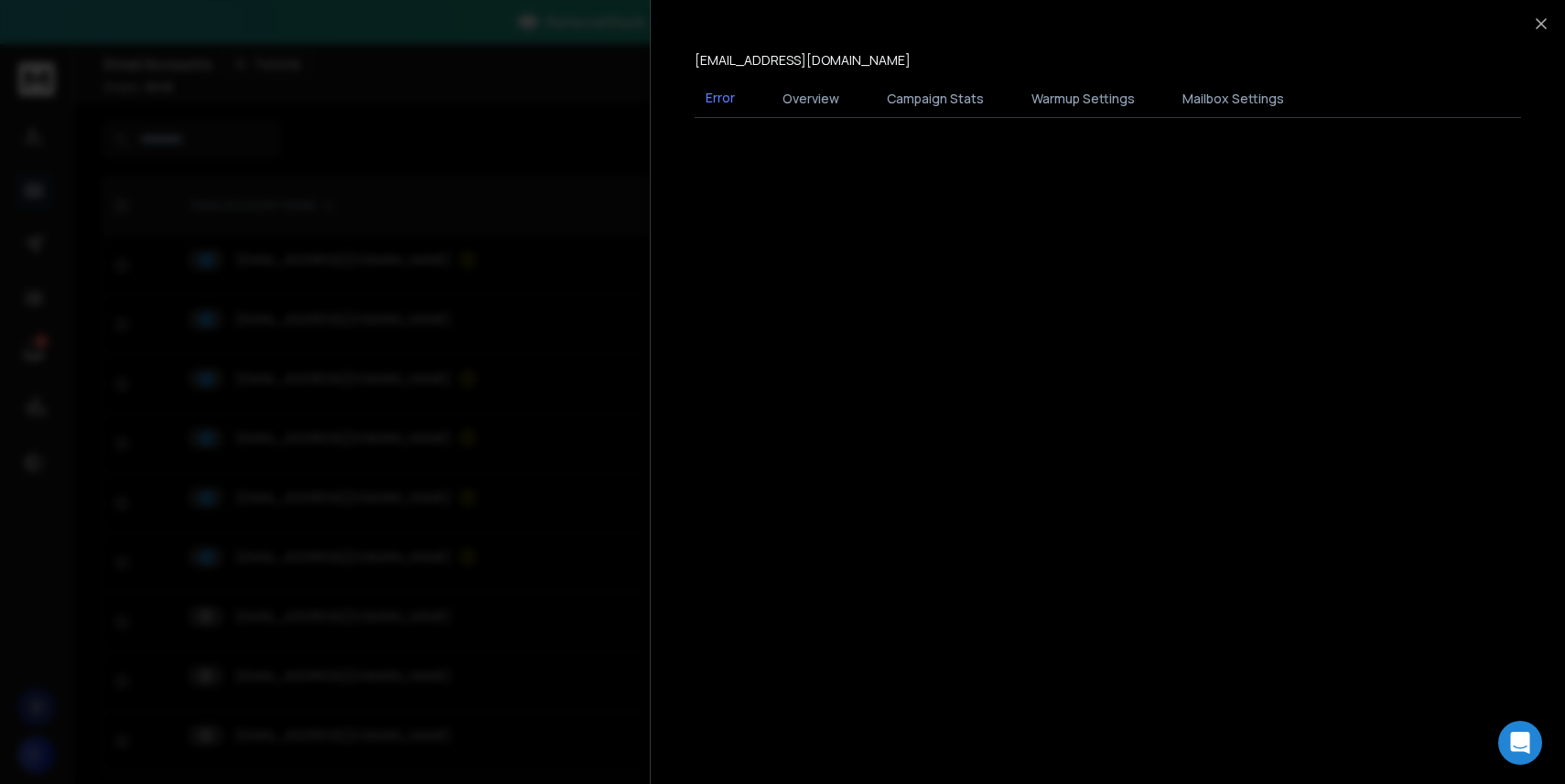
click at [803, 94] on button "Overview" at bounding box center [811, 98] width 79 height 40
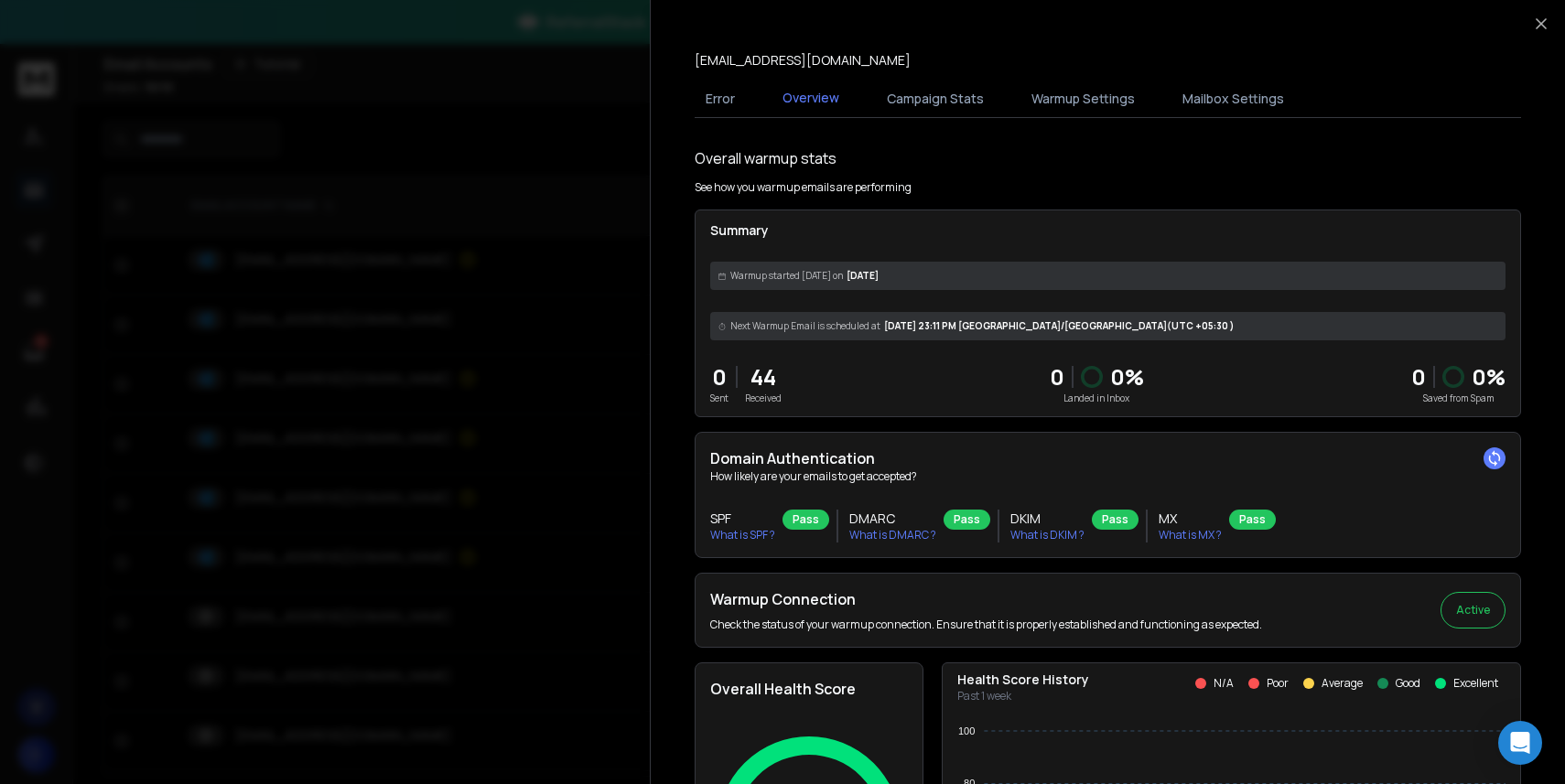
click at [713, 91] on button "Error" at bounding box center [720, 98] width 52 height 40
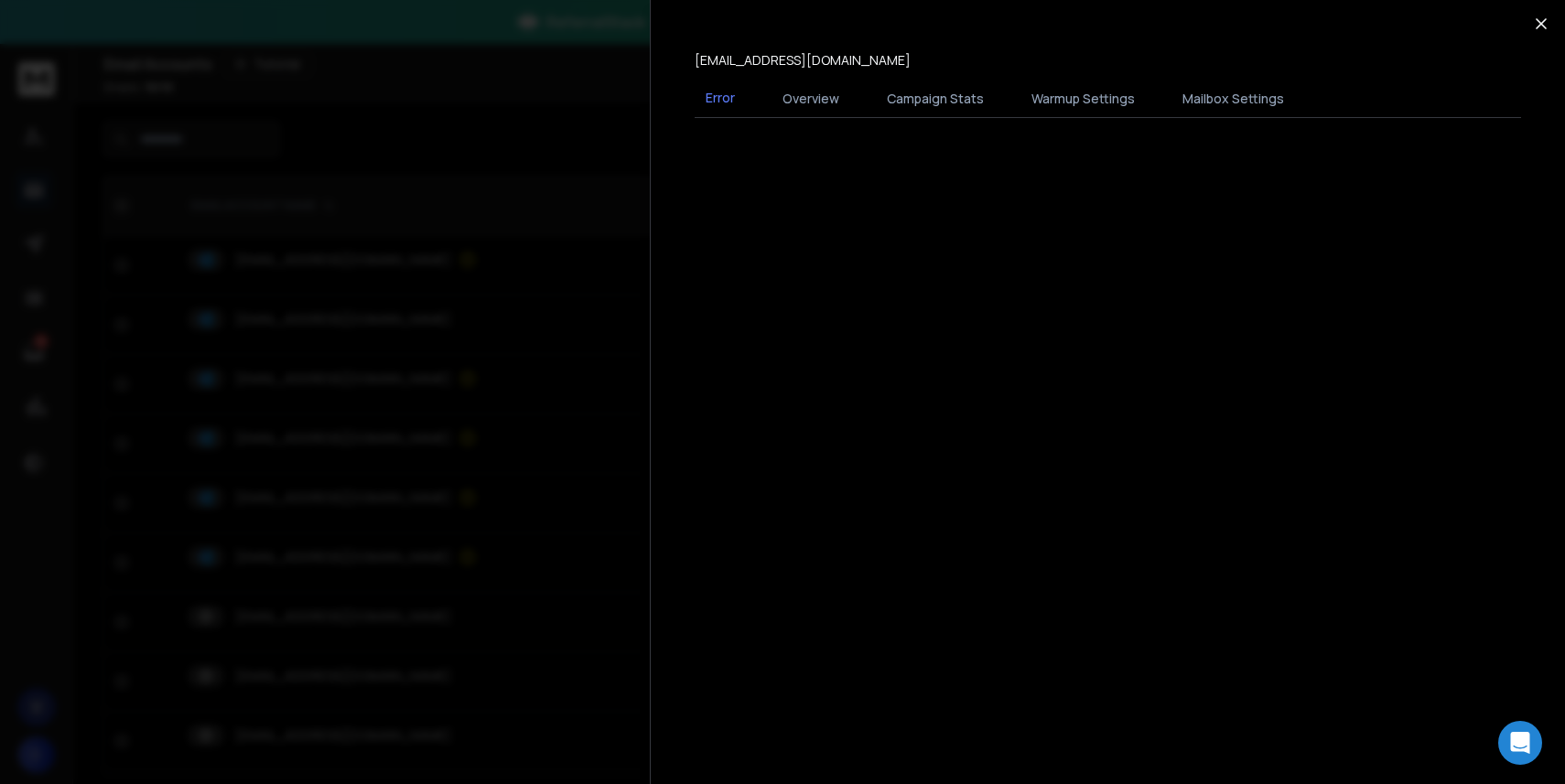
click at [1538, 29] on icon "button" at bounding box center [1541, 23] width 19 height 19
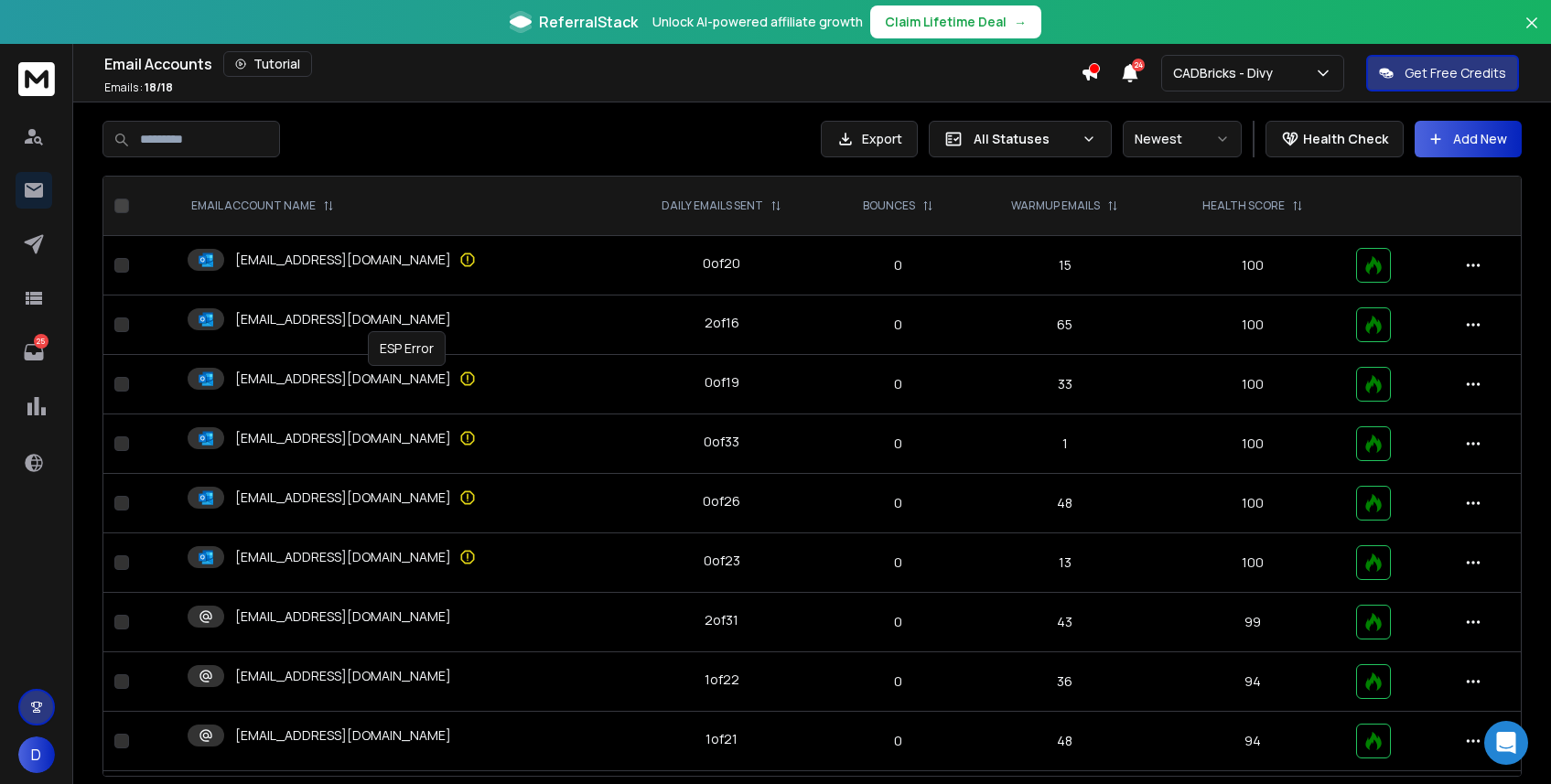
click at [461, 382] on icon at bounding box center [468, 379] width 14 height 14
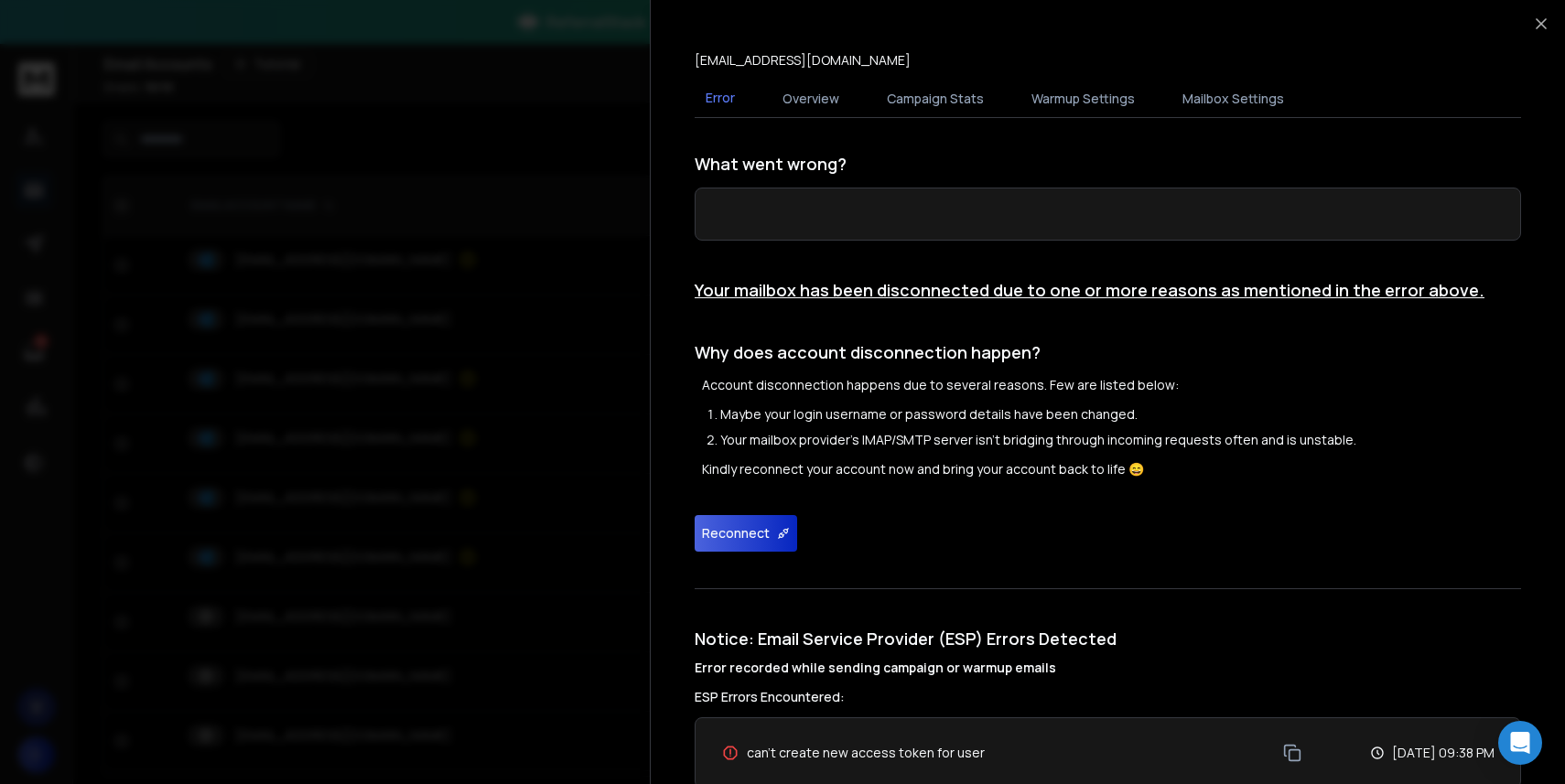
click at [751, 550] on button "Reconnect" at bounding box center [745, 534] width 102 height 37
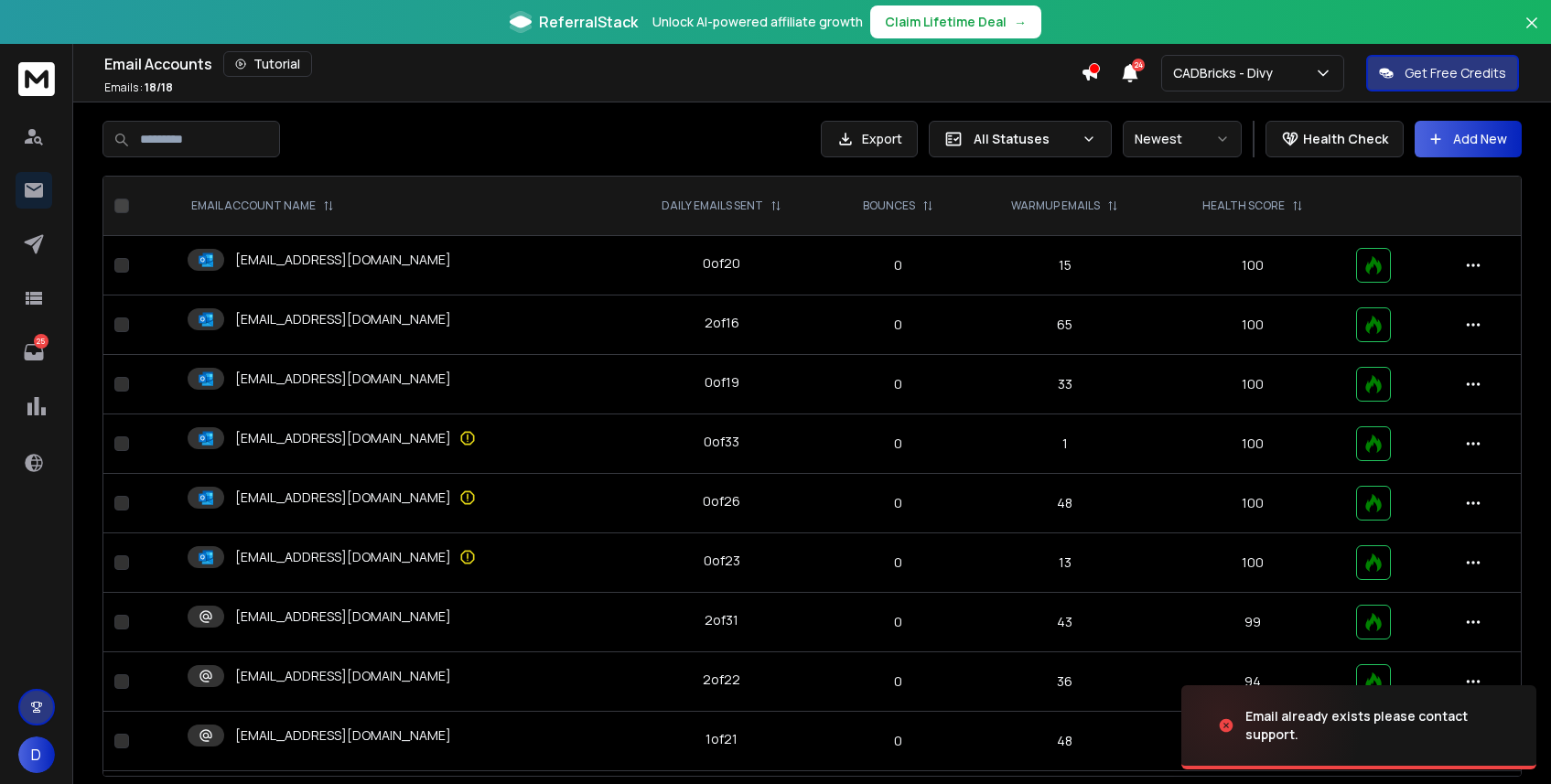
click at [710, 139] on div at bounding box center [456, 139] width 707 height 37
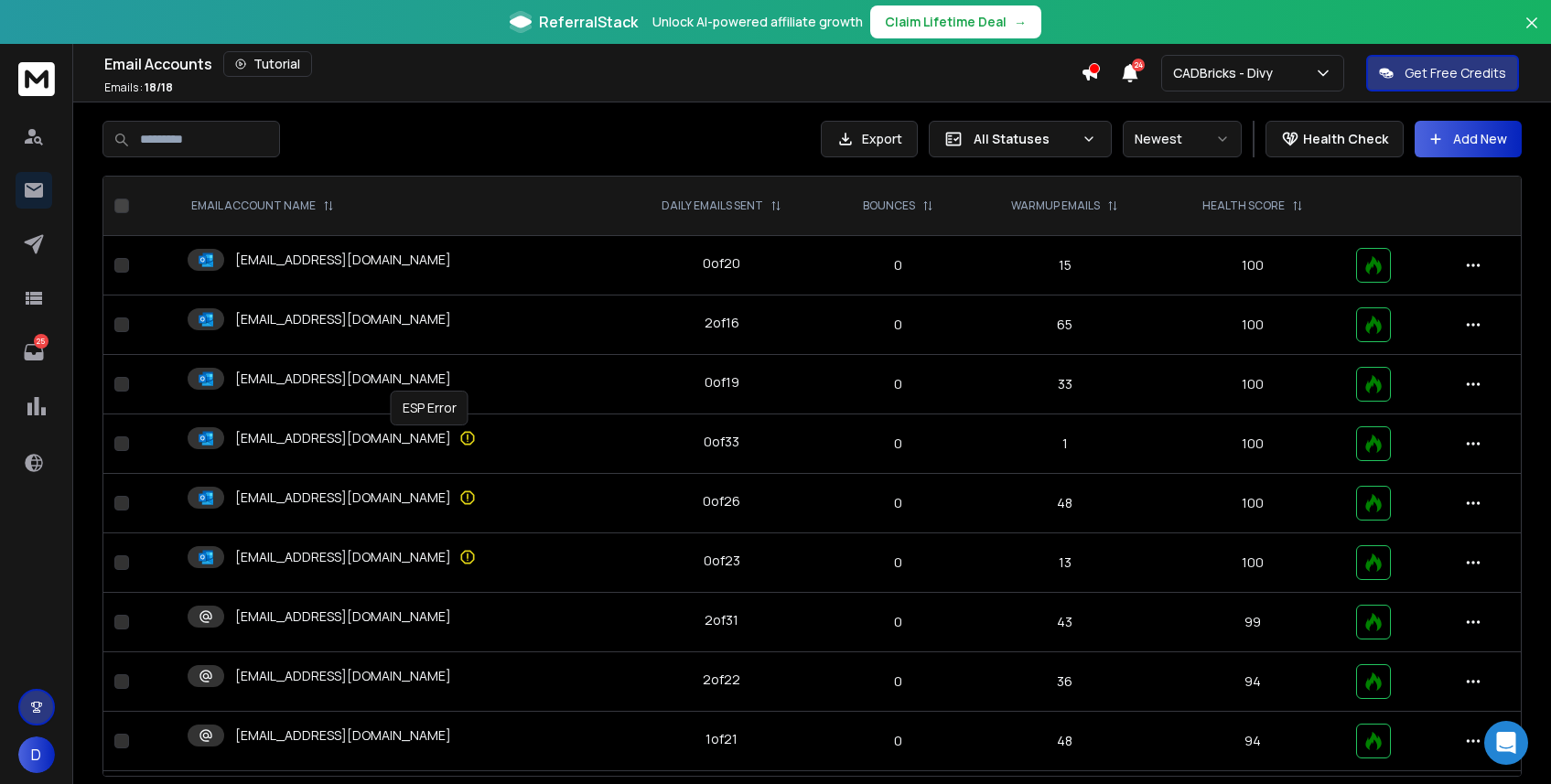
click at [459, 435] on icon at bounding box center [468, 437] width 19 height 19
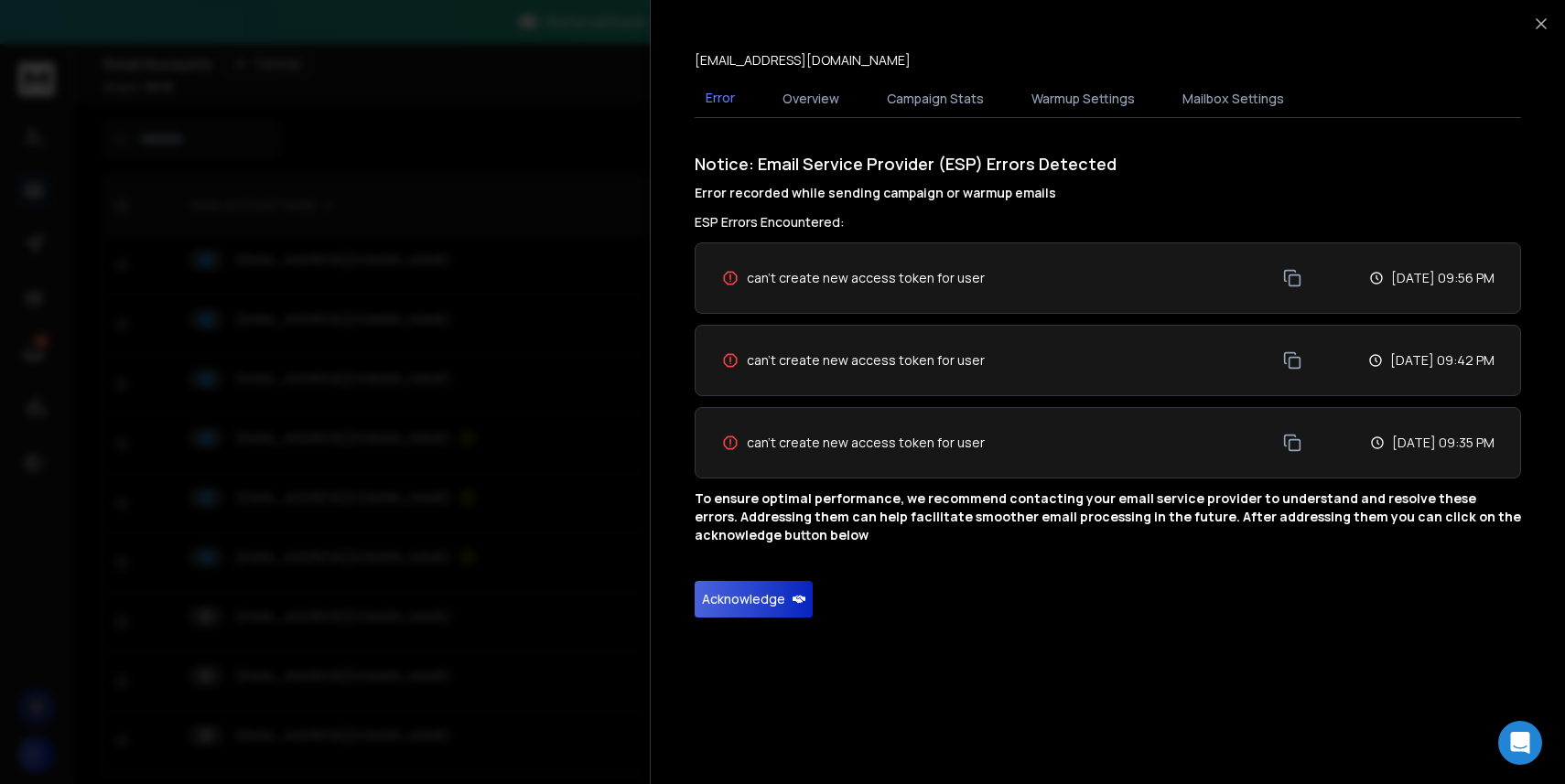
click at [775, 602] on button "Acknowledge" at bounding box center [753, 599] width 118 height 37
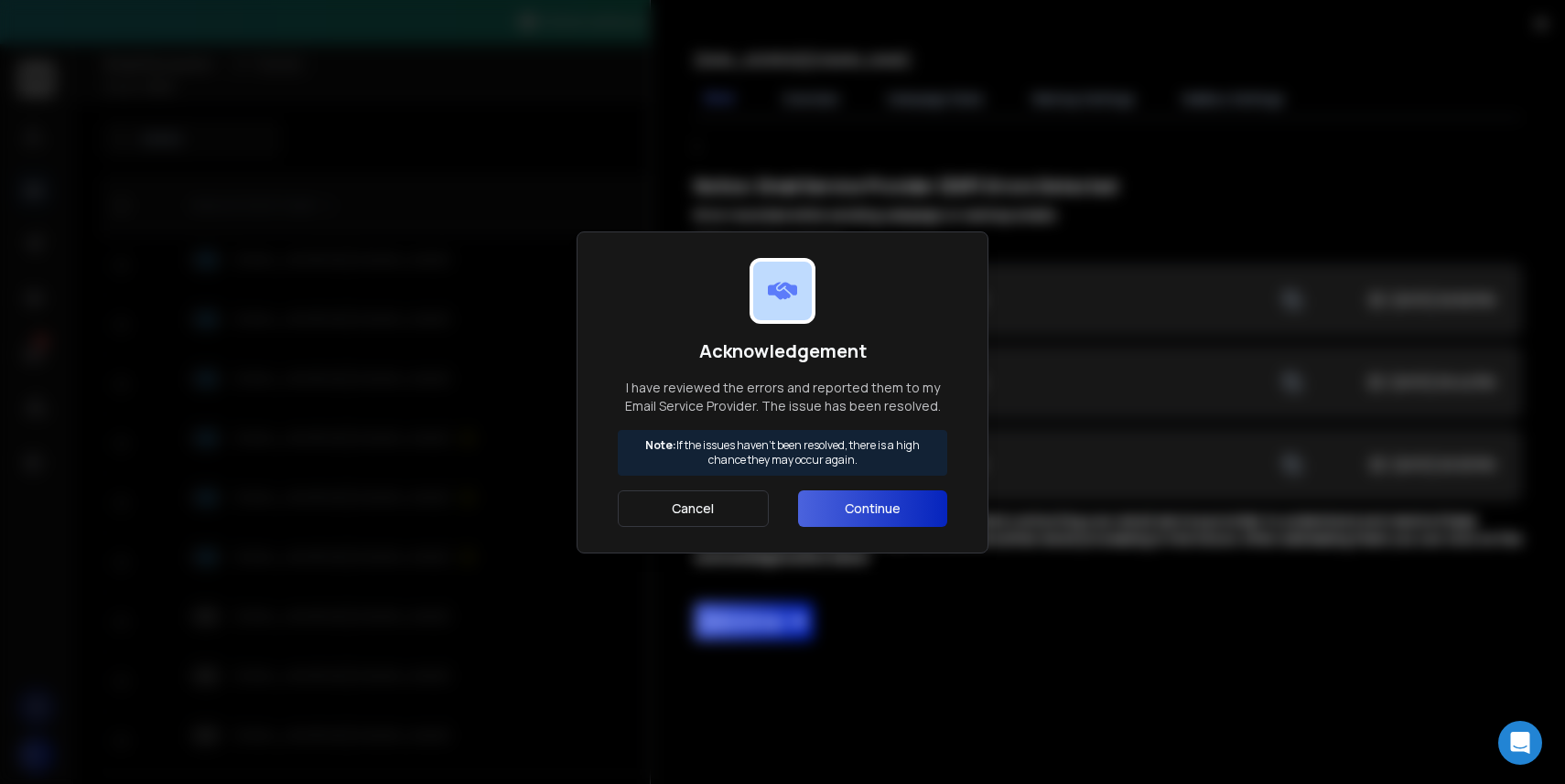
click at [879, 504] on button "Continue" at bounding box center [872, 508] width 149 height 37
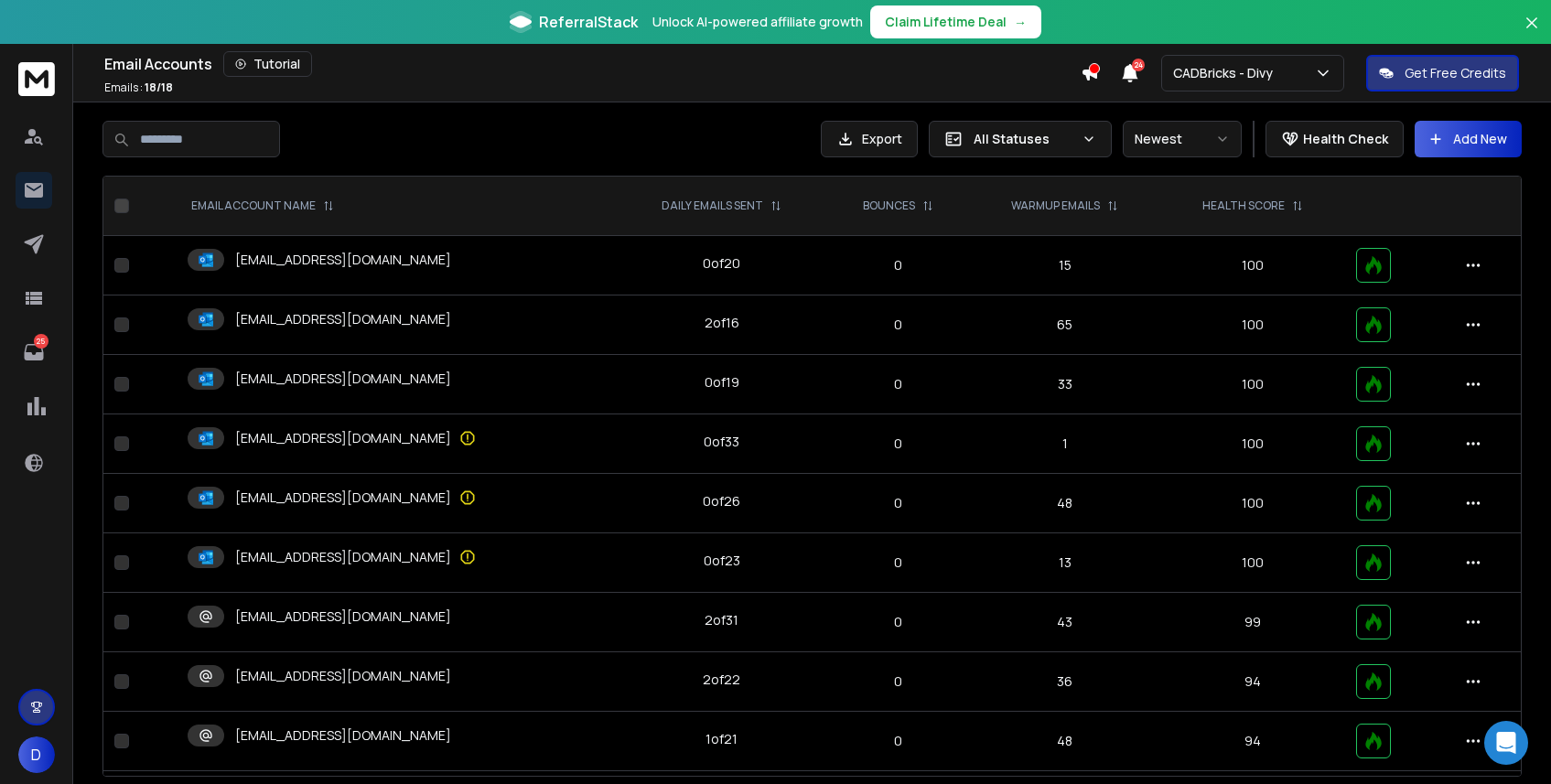
click at [561, 153] on div at bounding box center [456, 139] width 707 height 37
click at [586, 126] on div at bounding box center [456, 139] width 707 height 37
click at [648, 113] on div "Export All Statuses Newest Health Check Add New EMAIL ACCOUNT NAME DAILY EMAILS…" at bounding box center [812, 448] width 1478 height 692
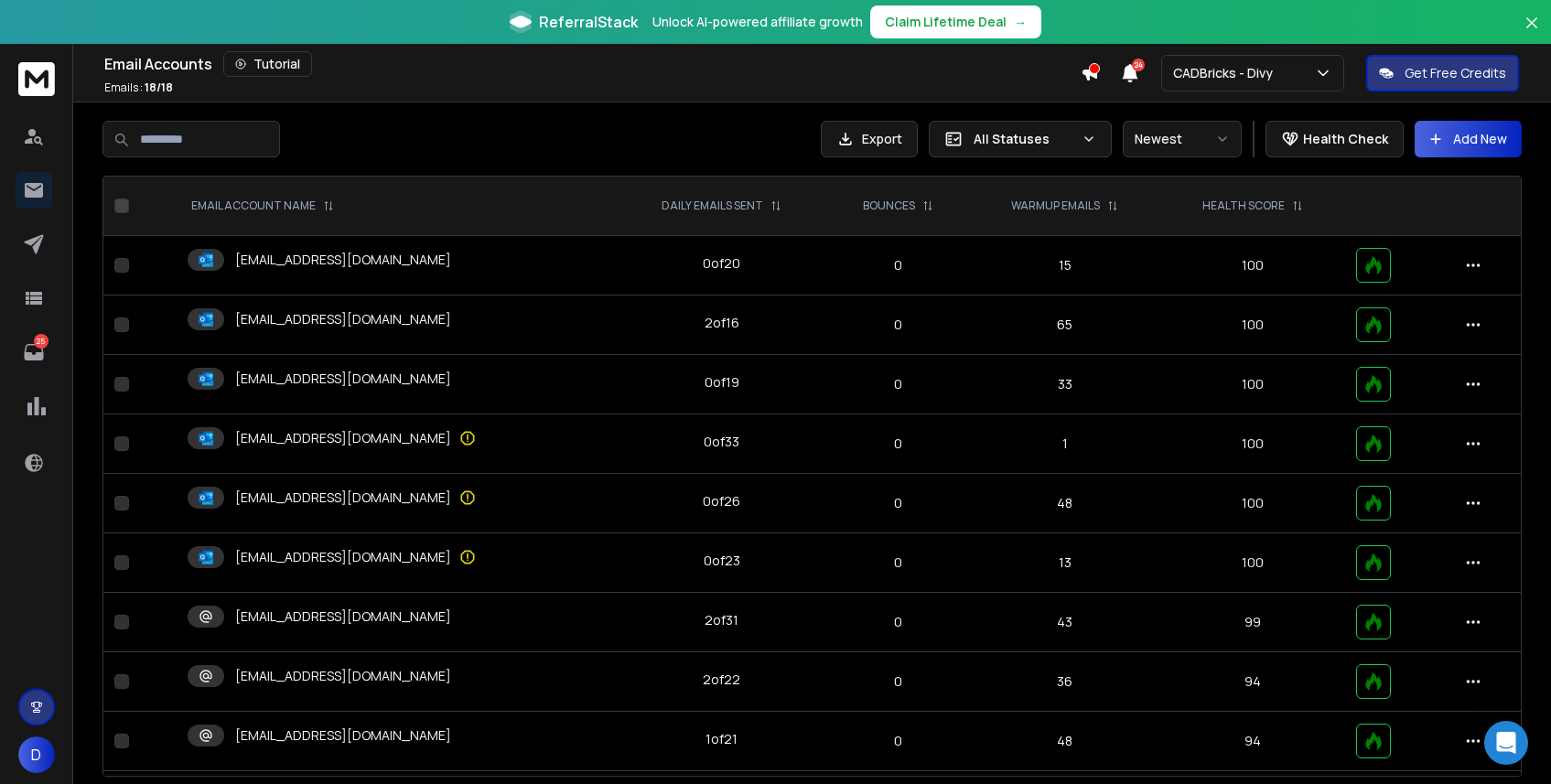
click at [648, 114] on div "Export All Statuses Newest Health Check Add New EMAIL ACCOUNT NAME DAILY EMAILS…" at bounding box center [812, 448] width 1478 height 692
click at [467, 438] on icon at bounding box center [468, 437] width 2 height 6
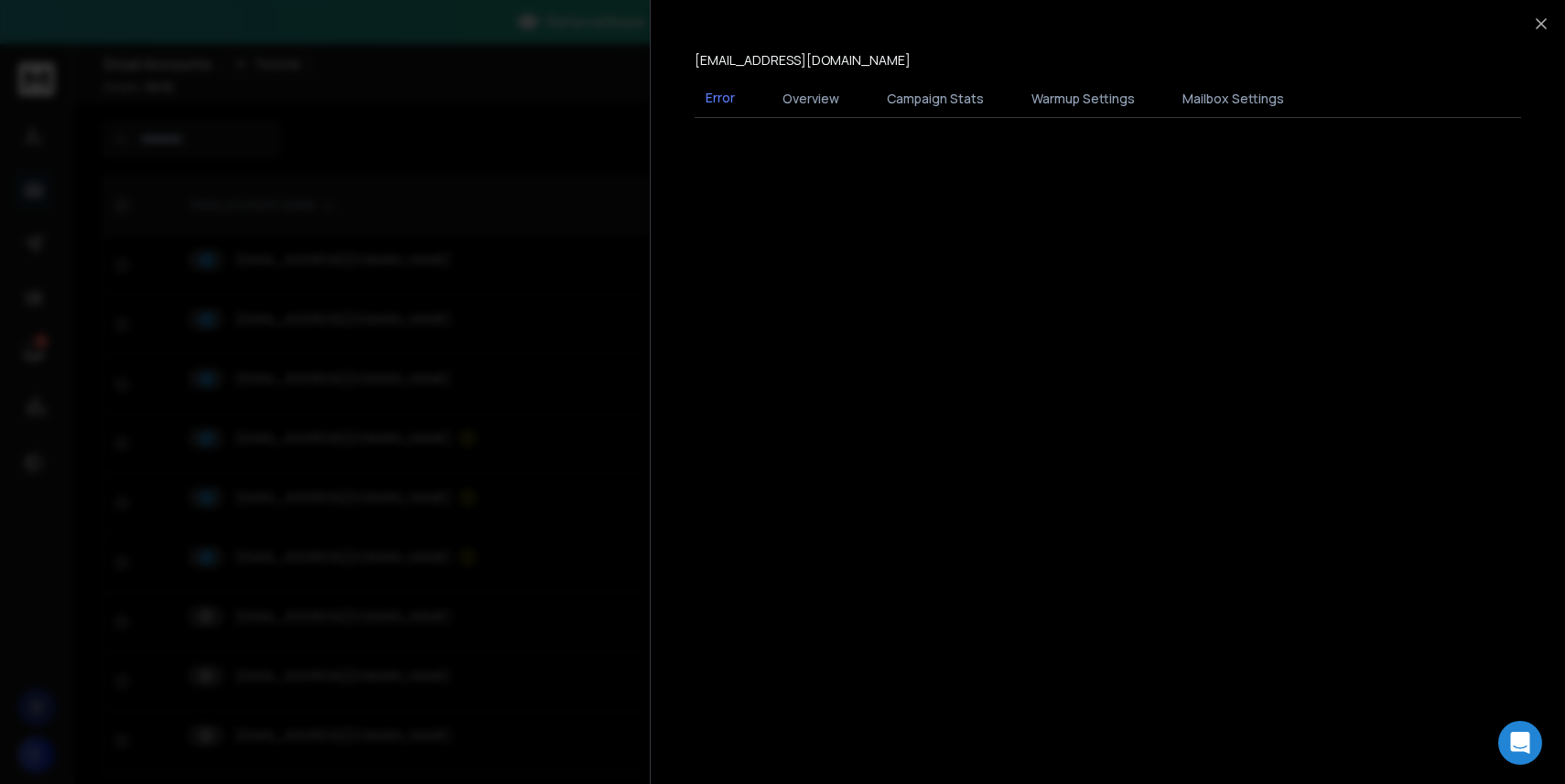
click at [1044, 55] on div "[EMAIL_ADDRESS][DOMAIN_NAME]" at bounding box center [1108, 60] width 826 height 19
click at [821, 96] on button "Overview" at bounding box center [811, 98] width 79 height 40
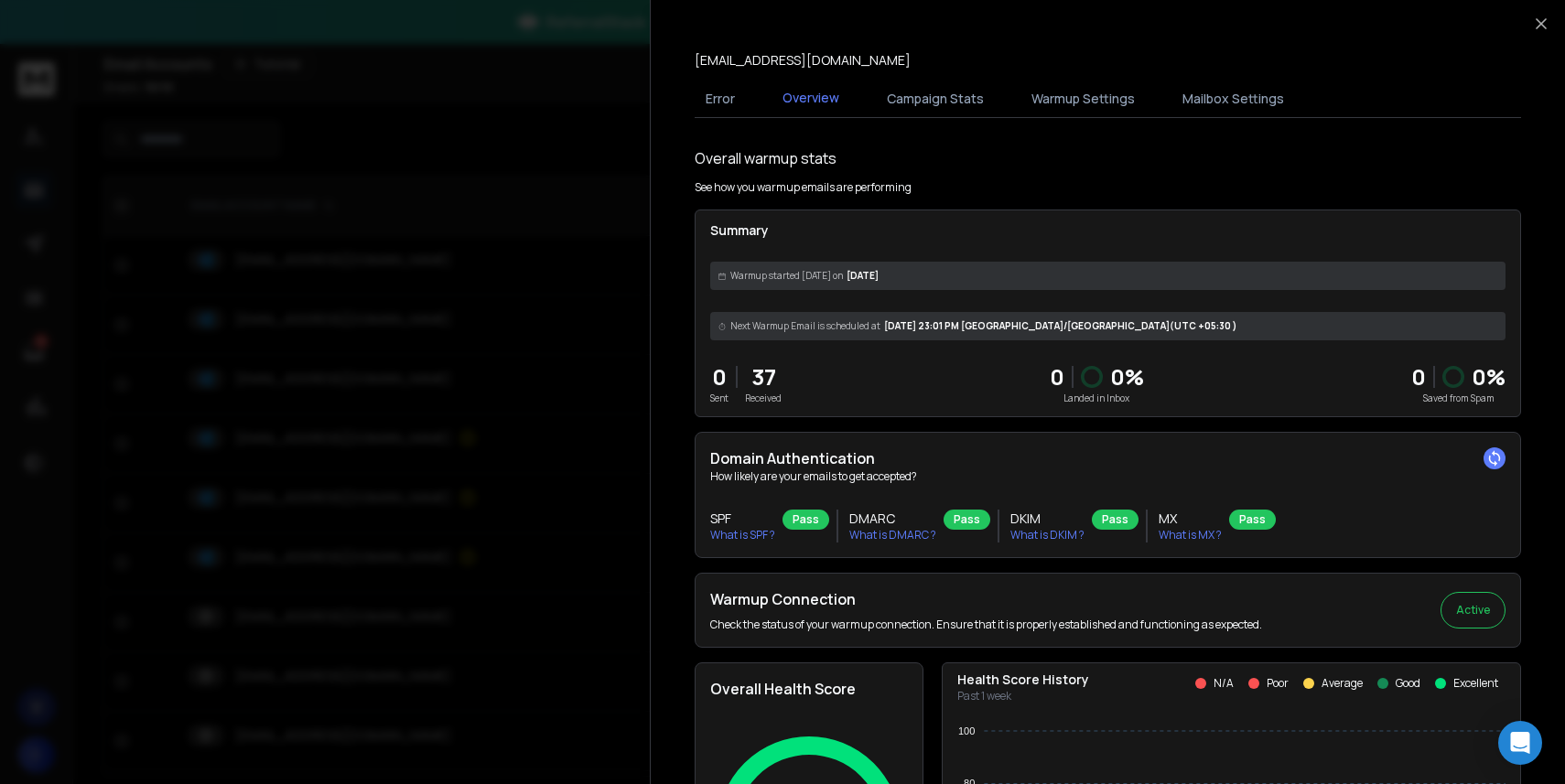
click at [718, 97] on button "Error" at bounding box center [720, 98] width 52 height 40
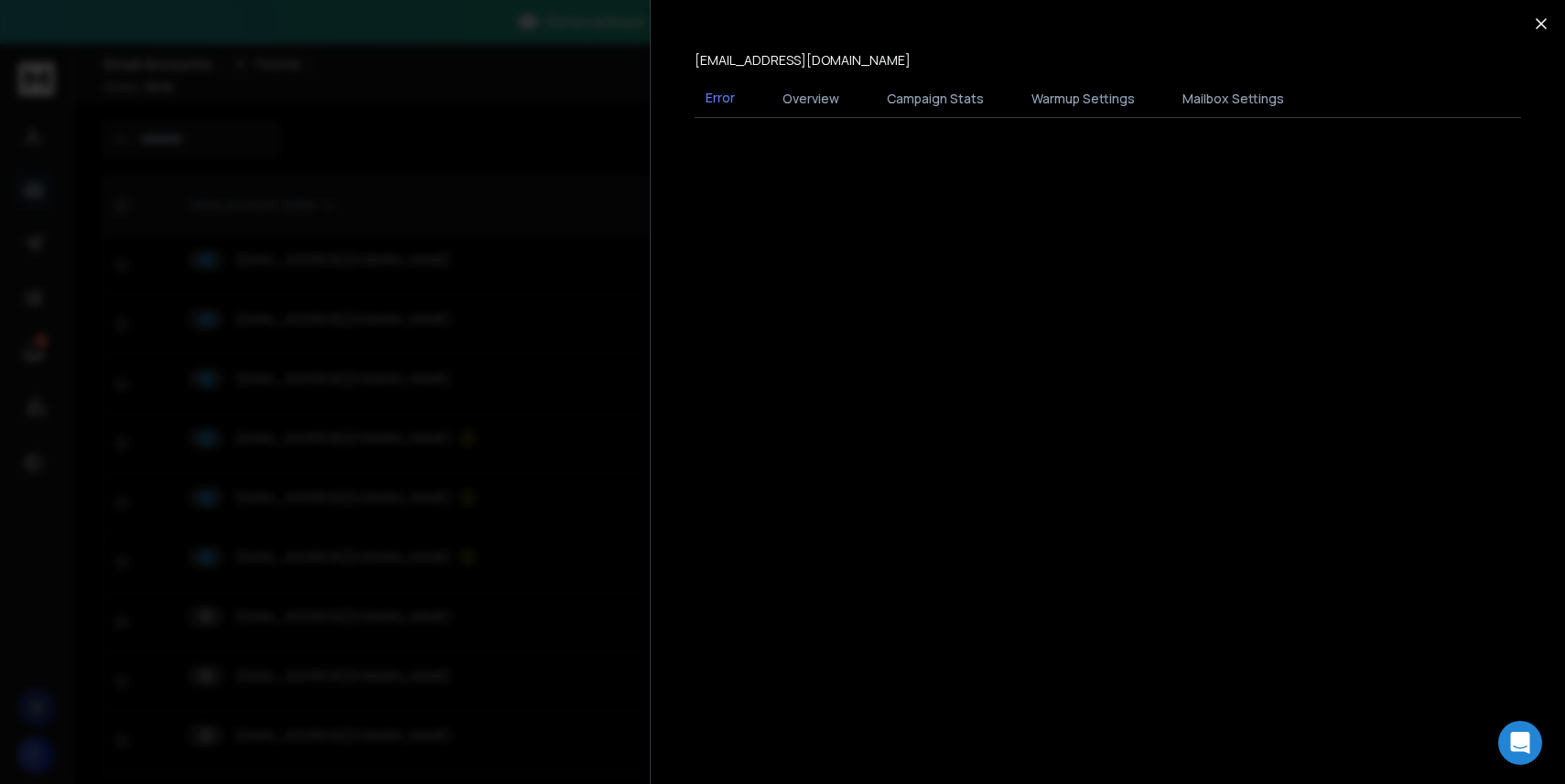
click at [1539, 23] on icon "button" at bounding box center [1541, 23] width 19 height 19
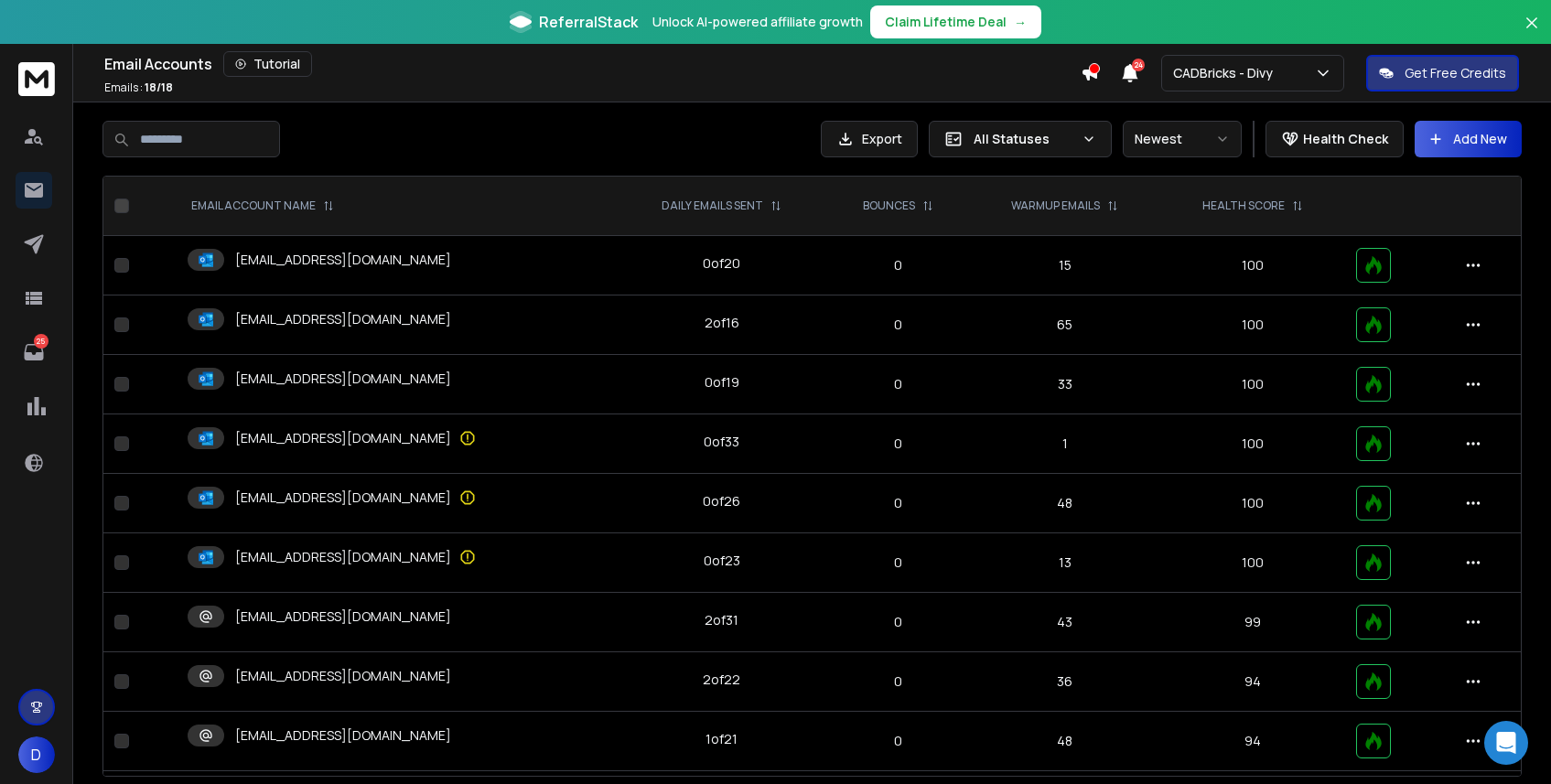
click at [568, 146] on div at bounding box center [456, 139] width 707 height 37
click at [467, 435] on icon at bounding box center [468, 437] width 2 height 6
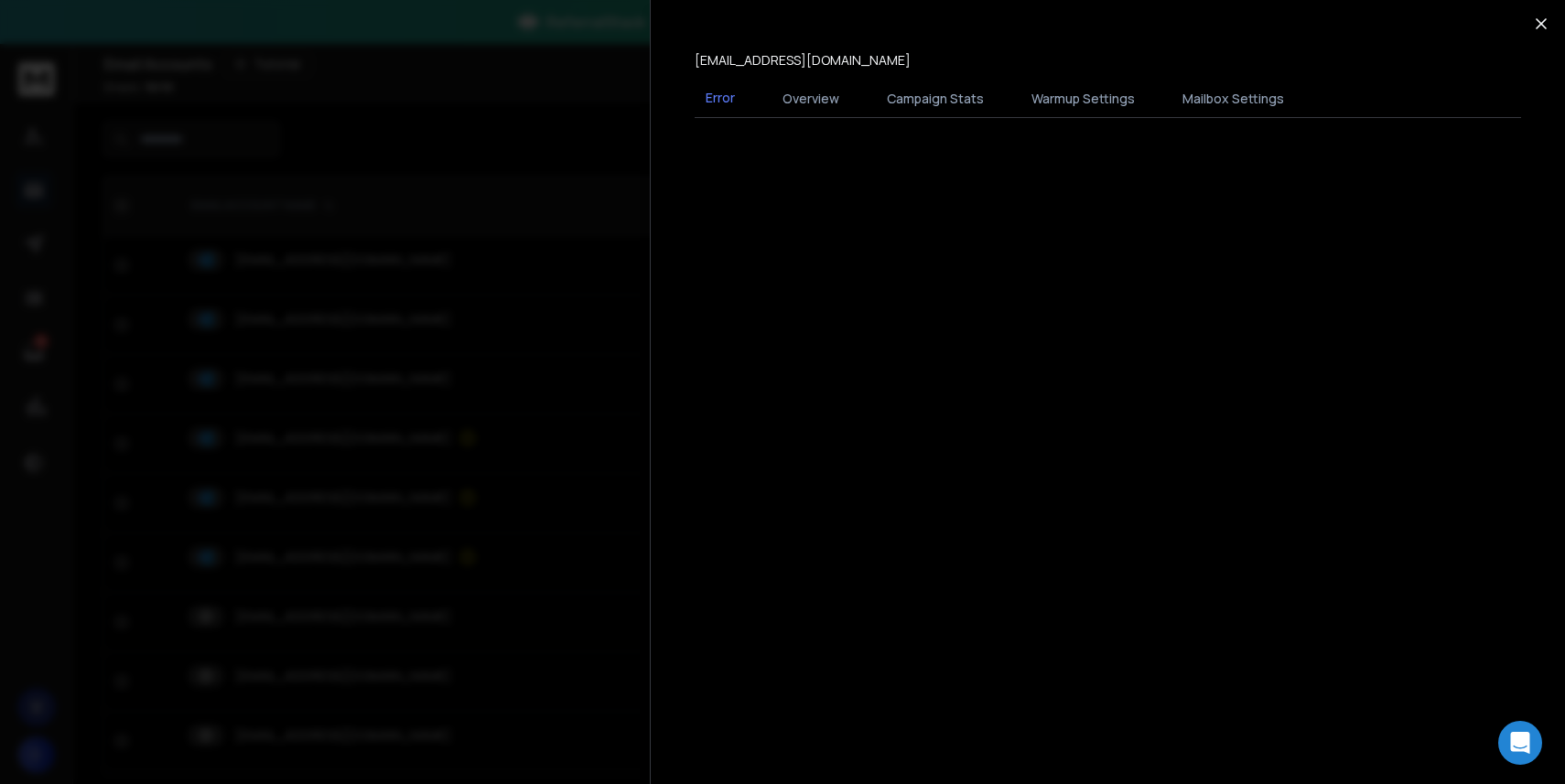
click at [1540, 22] on icon "button" at bounding box center [1541, 23] width 19 height 19
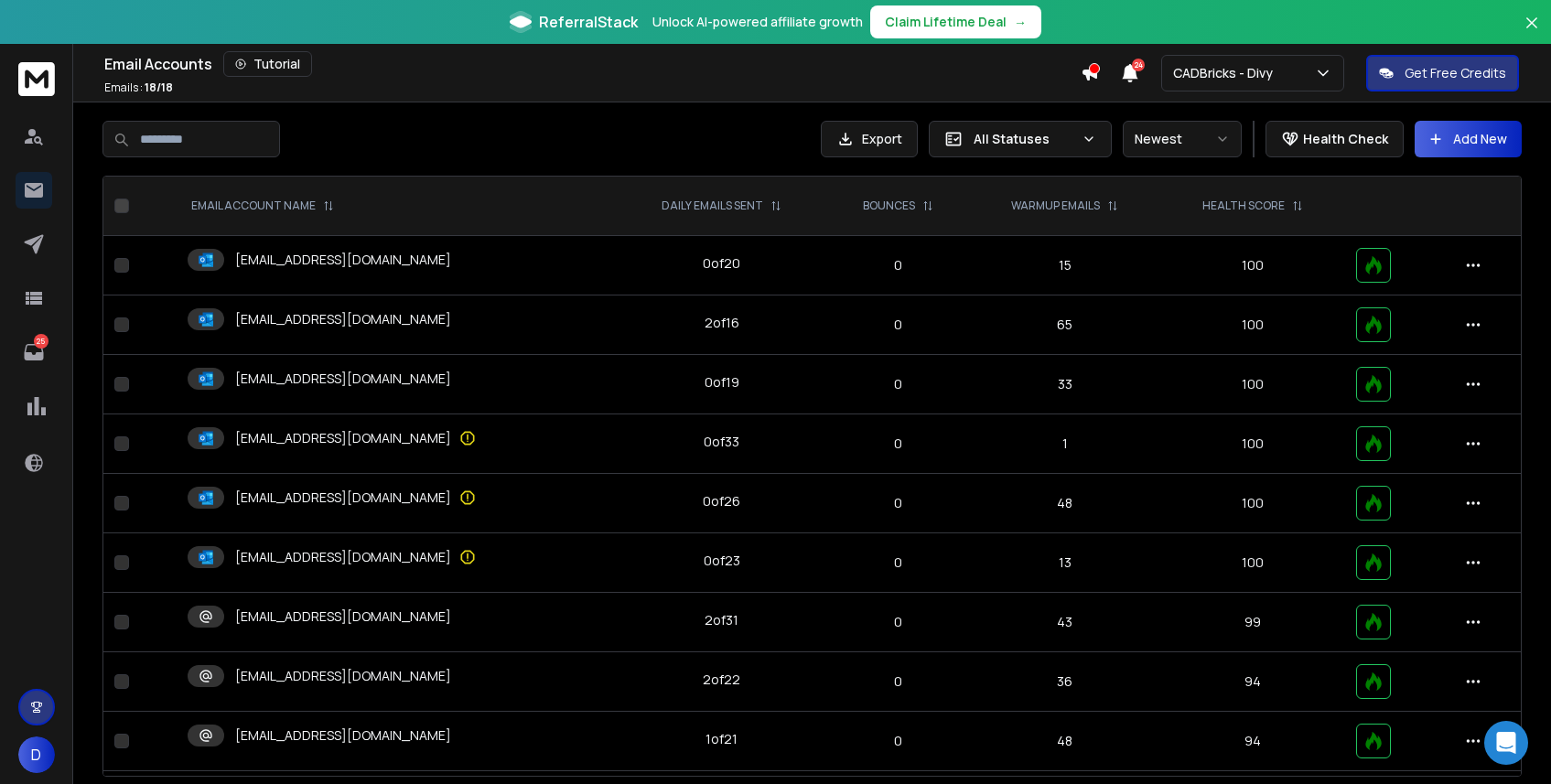
click at [614, 153] on div at bounding box center [456, 139] width 707 height 37
click at [459, 436] on icon at bounding box center [468, 437] width 19 height 19
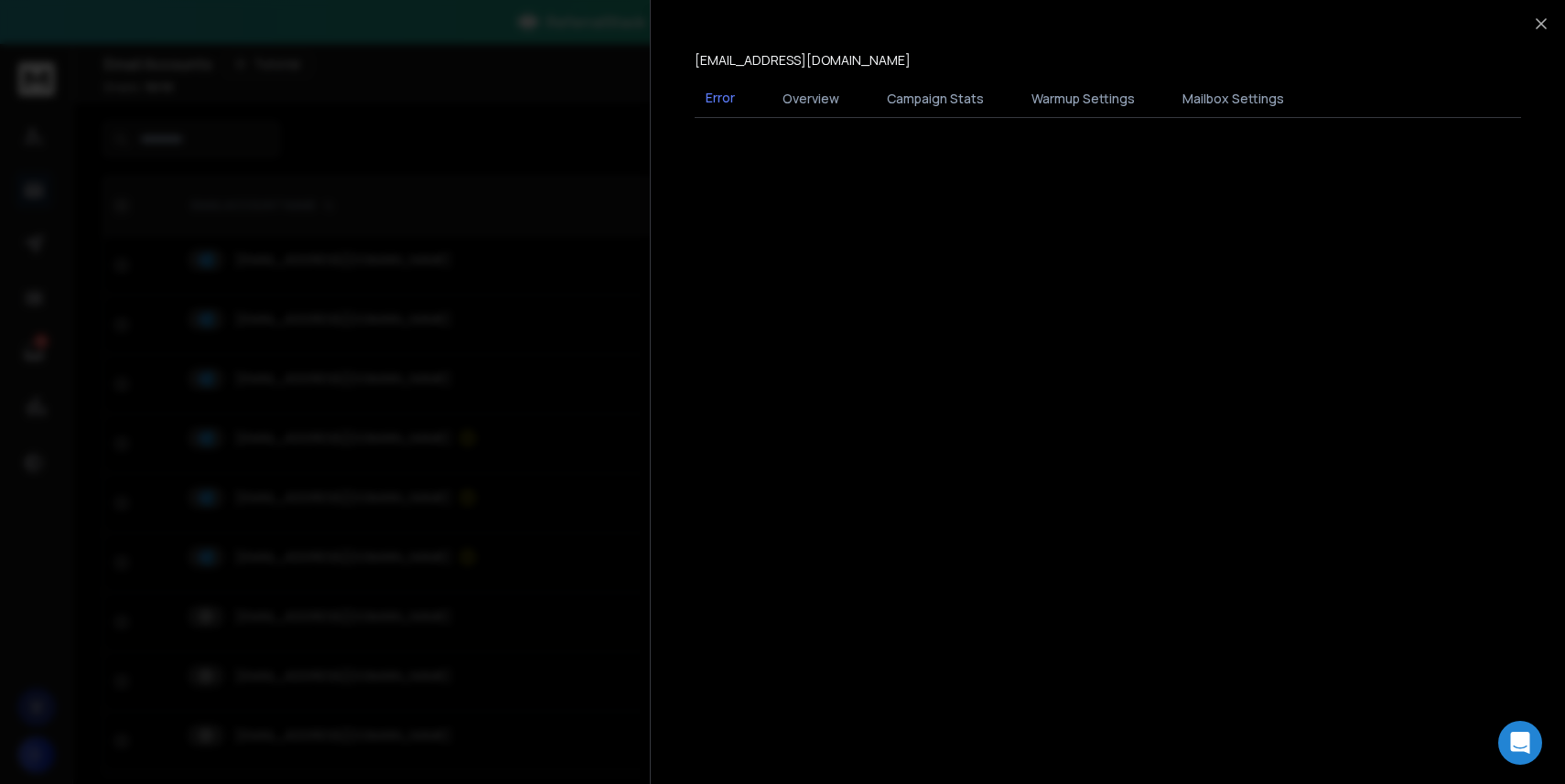
click at [1175, 26] on div "divy.pujara@cadbricksinc.com Error Overview Campaign Stats Warmup Settings Mail…" at bounding box center [1107, 101] width 870 height 158
click at [1537, 24] on icon "button" at bounding box center [1541, 23] width 9 height 9
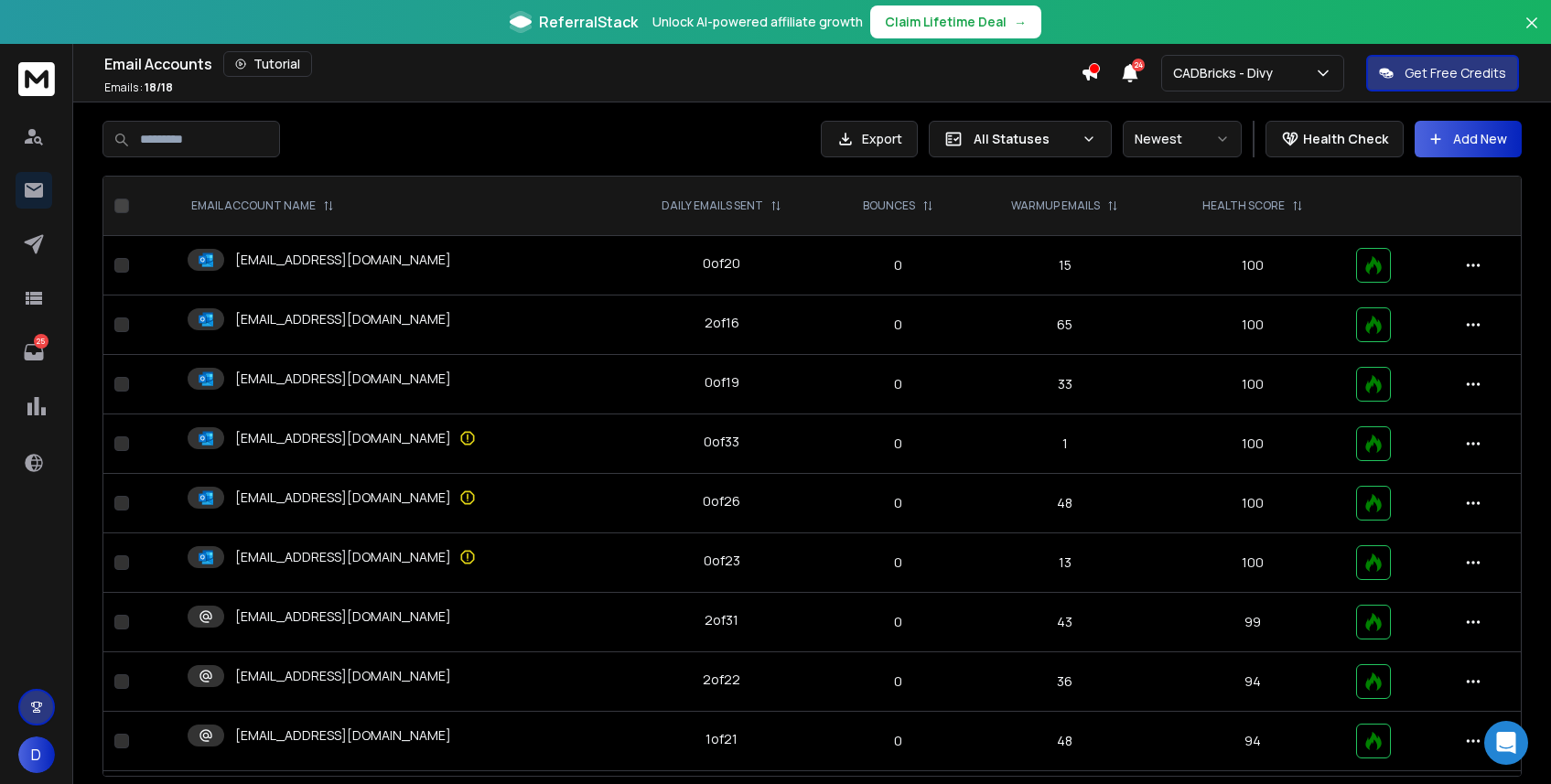
click at [631, 133] on div at bounding box center [456, 139] width 707 height 37
click at [707, 142] on div at bounding box center [456, 139] width 707 height 37
click at [402, 439] on p "[EMAIL_ADDRESS][DOMAIN_NAME]" at bounding box center [343, 437] width 216 height 19
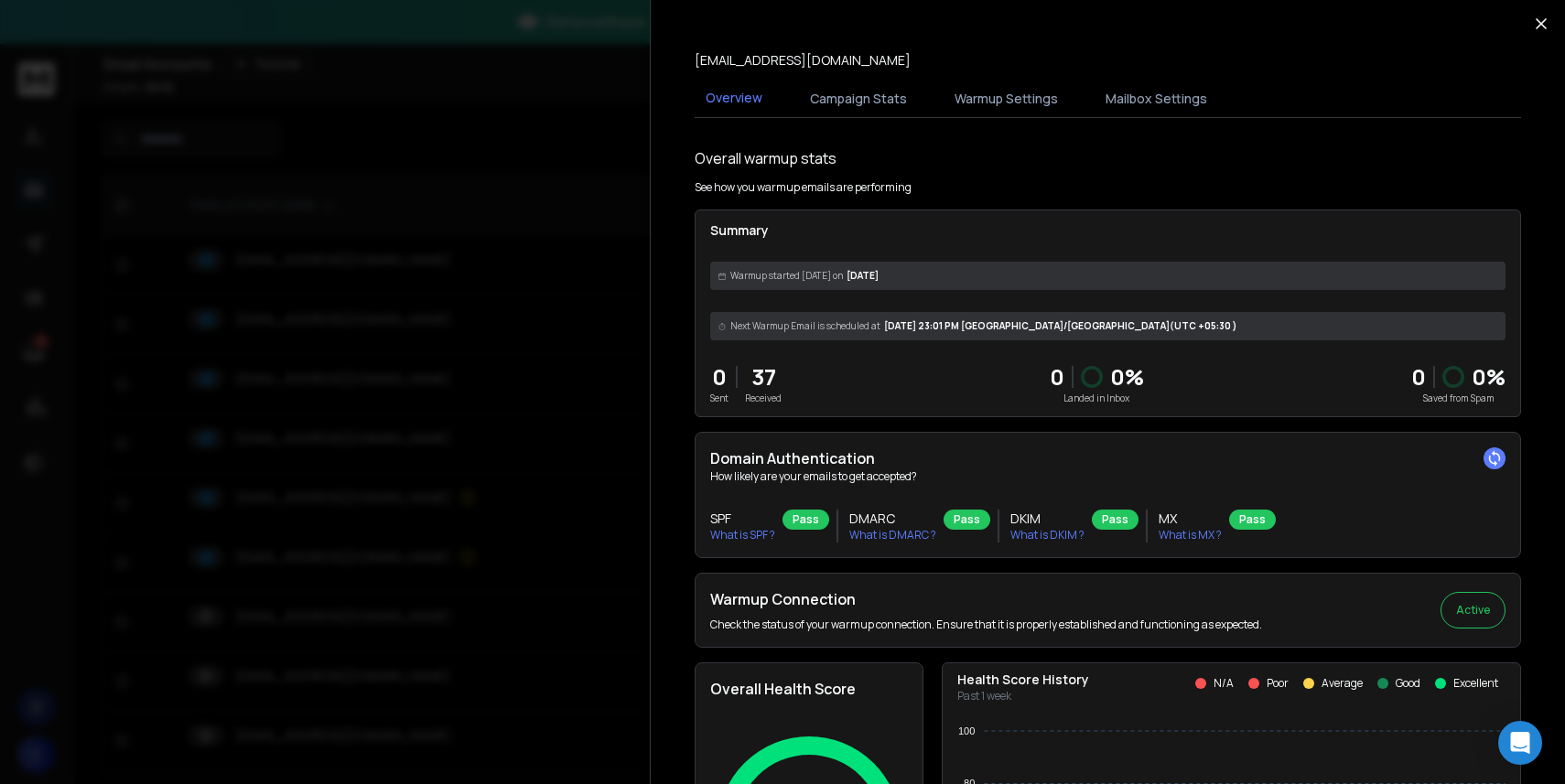
click at [1539, 22] on icon "button" at bounding box center [1541, 23] width 19 height 19
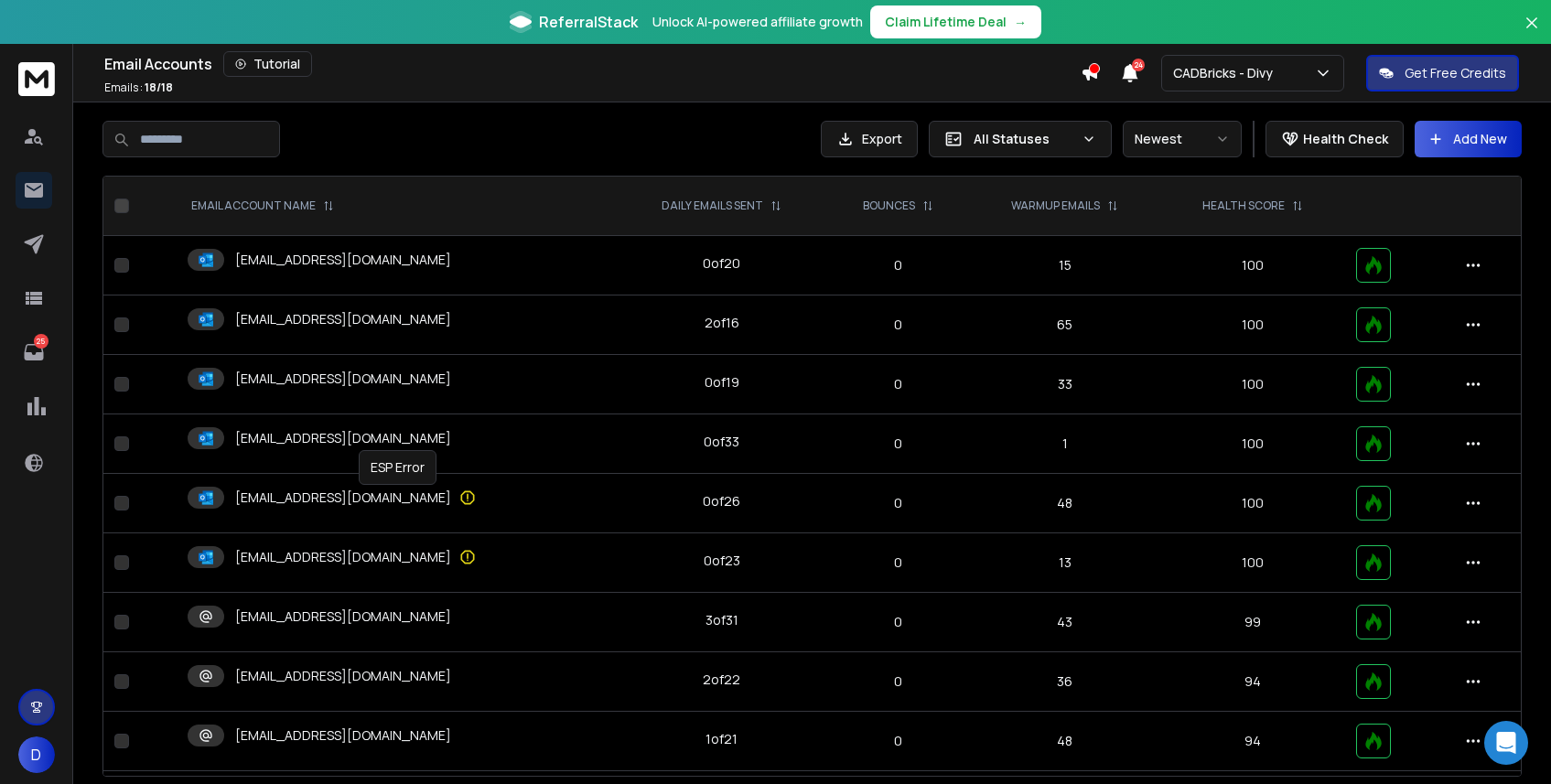
click at [459, 499] on icon at bounding box center [468, 498] width 19 height 19
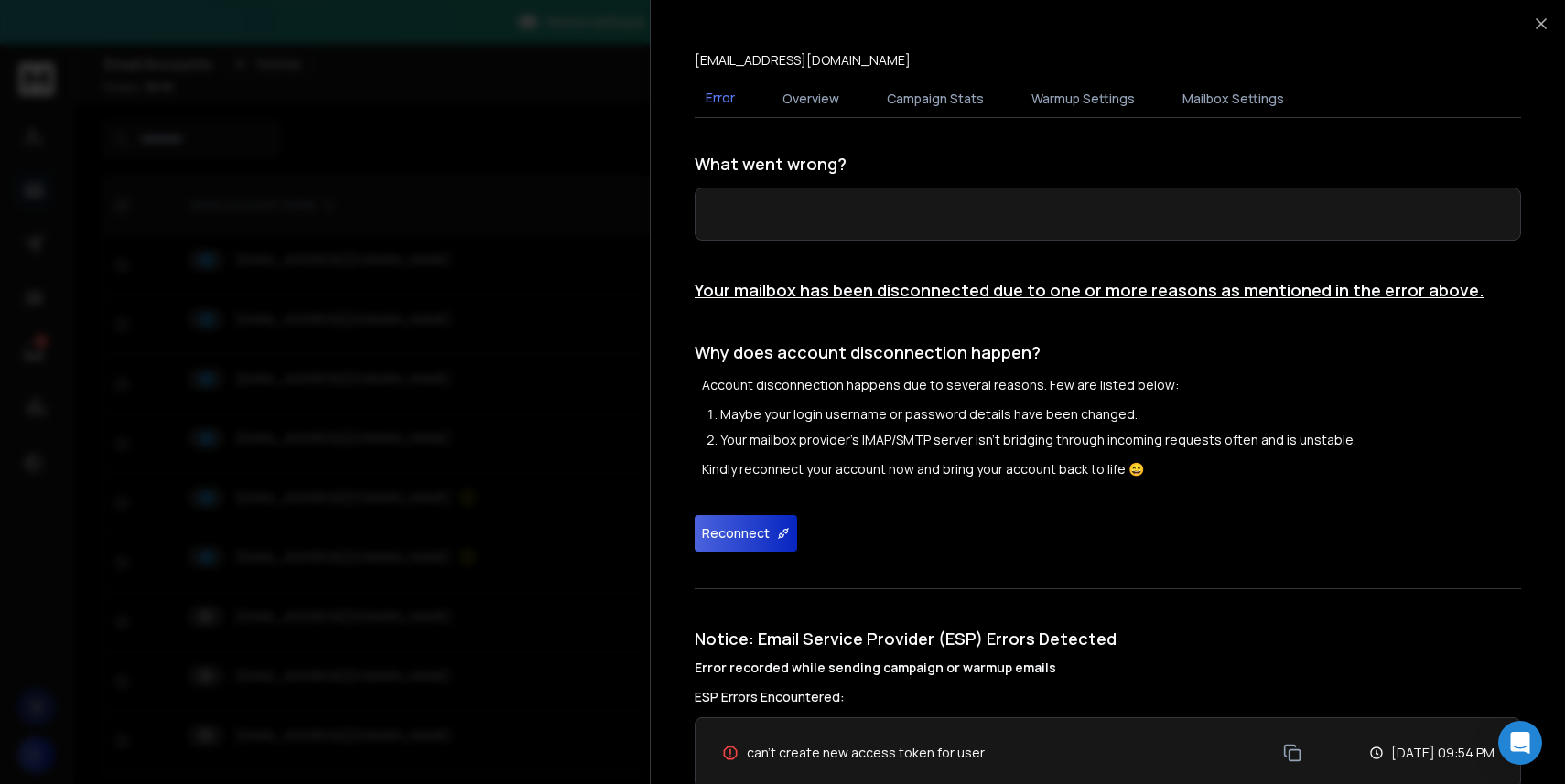
click at [728, 532] on button "Reconnect" at bounding box center [745, 534] width 102 height 37
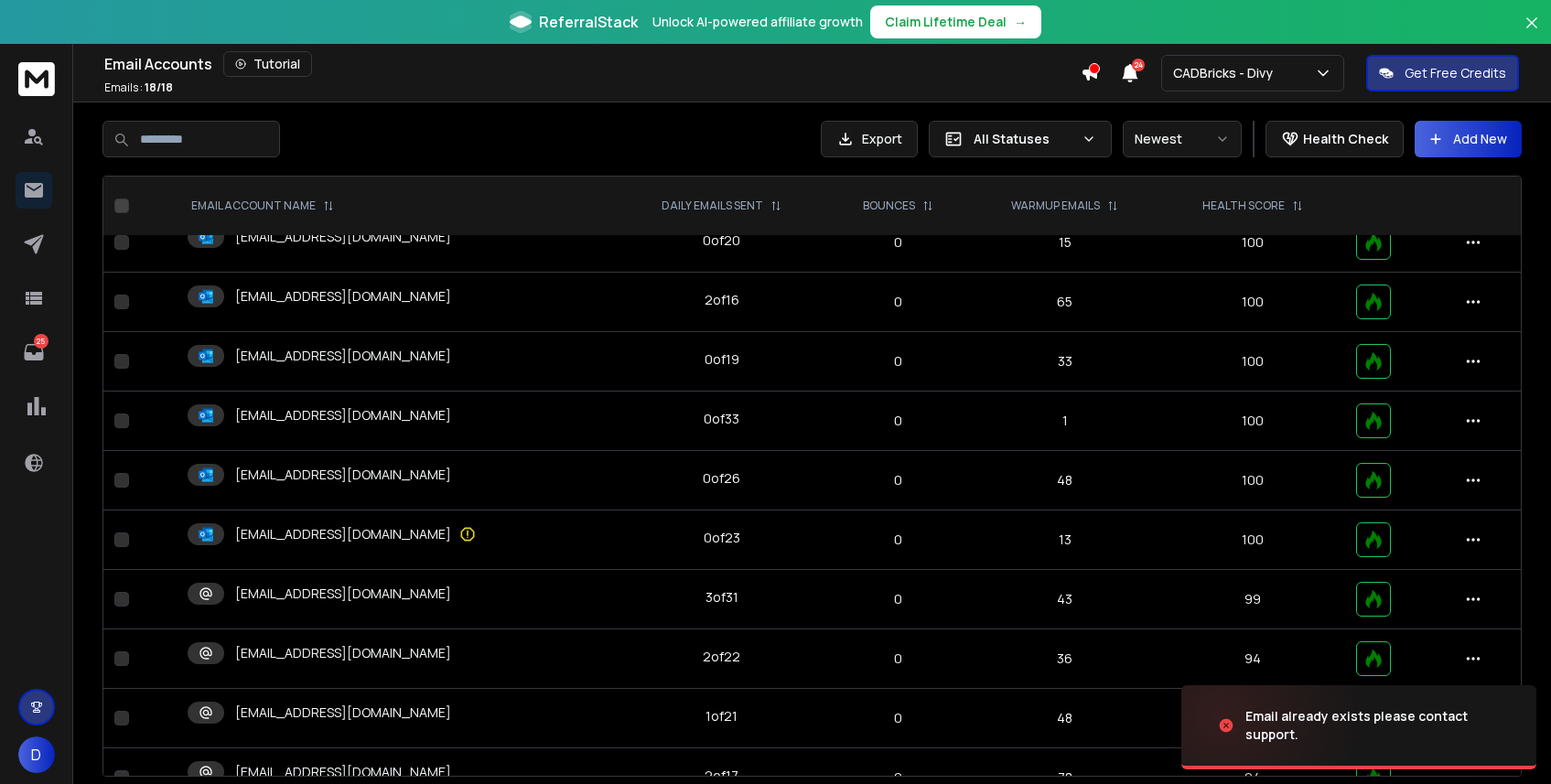
scroll to position [23, 0]
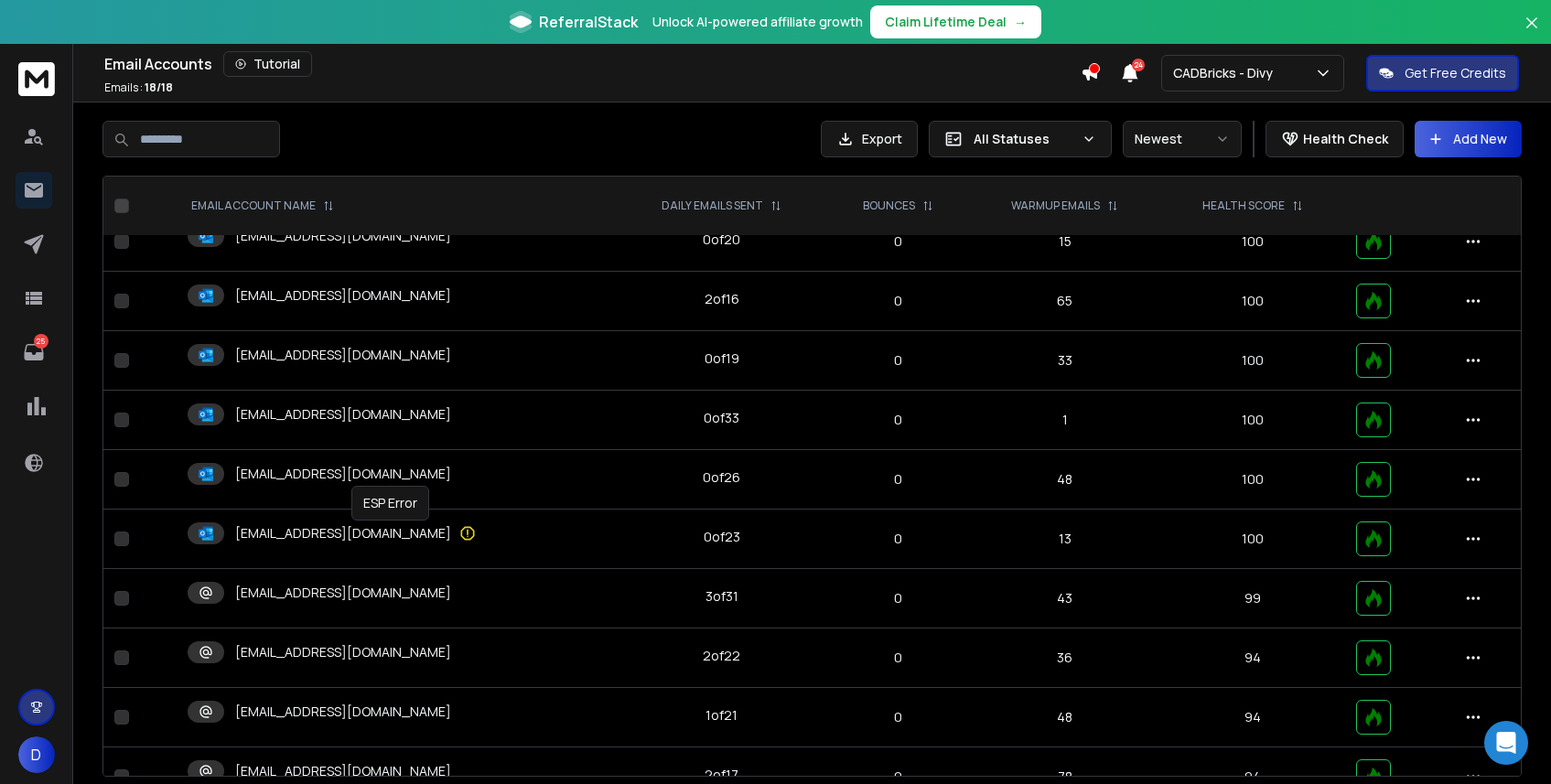
click at [459, 532] on icon at bounding box center [468, 533] width 19 height 19
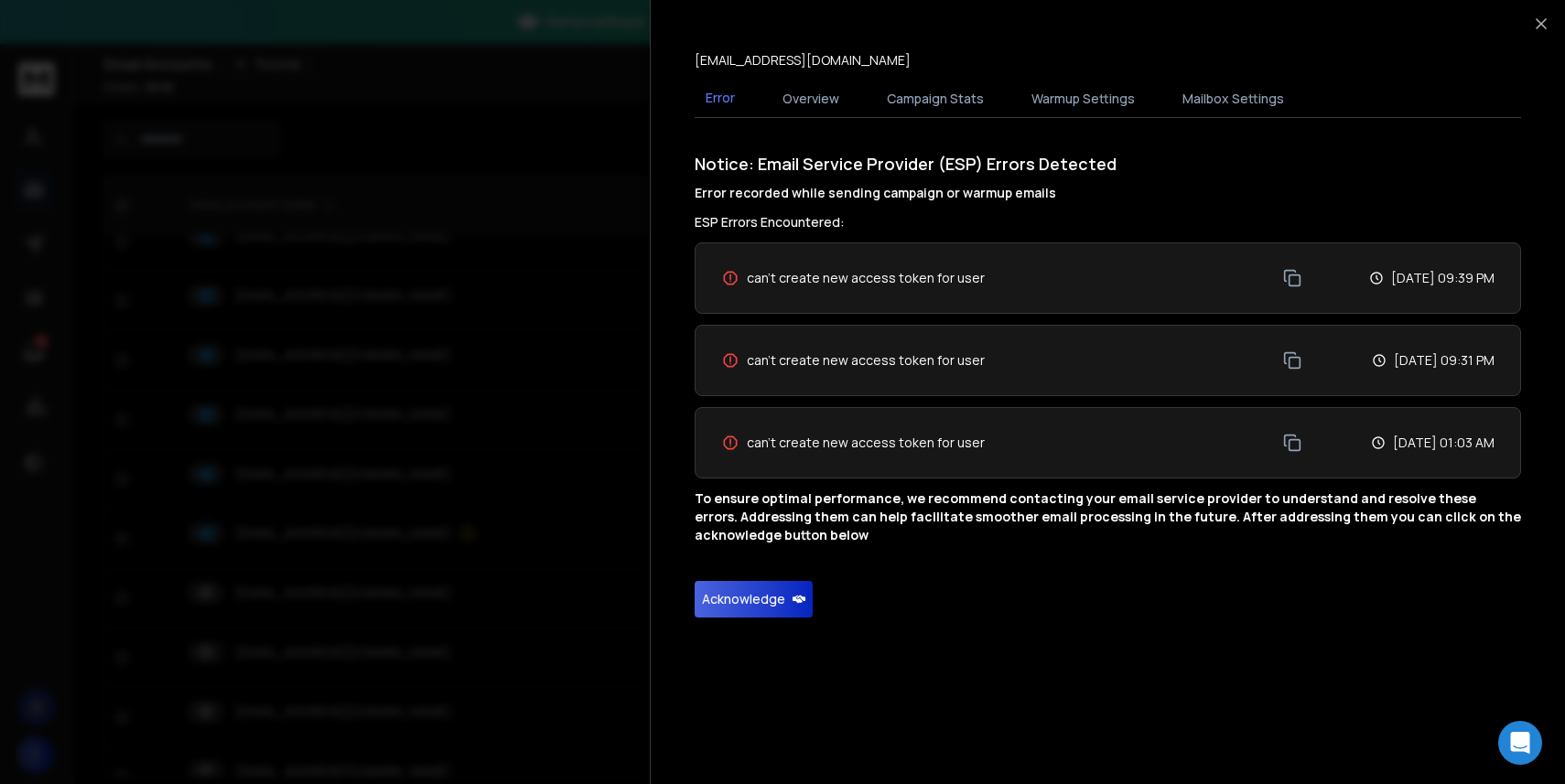
click at [1135, 210] on div "Notice: Email Service Provider (ESP) Errors Detected Error recorded while sendi…" at bounding box center [1108, 348] width 826 height 393
click at [760, 597] on button "Acknowledge" at bounding box center [753, 599] width 118 height 37
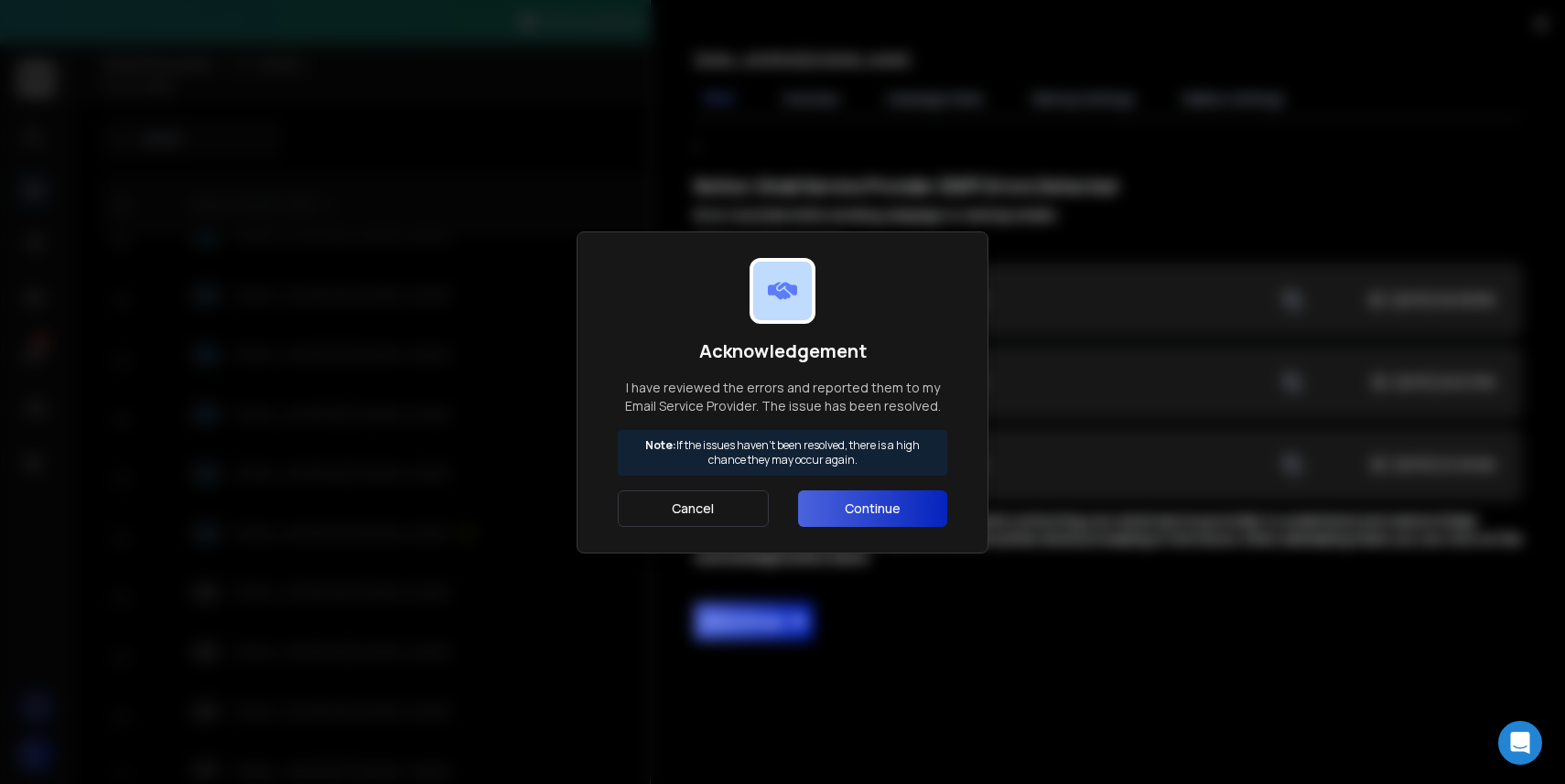
click at [881, 507] on button "Continue" at bounding box center [872, 508] width 149 height 37
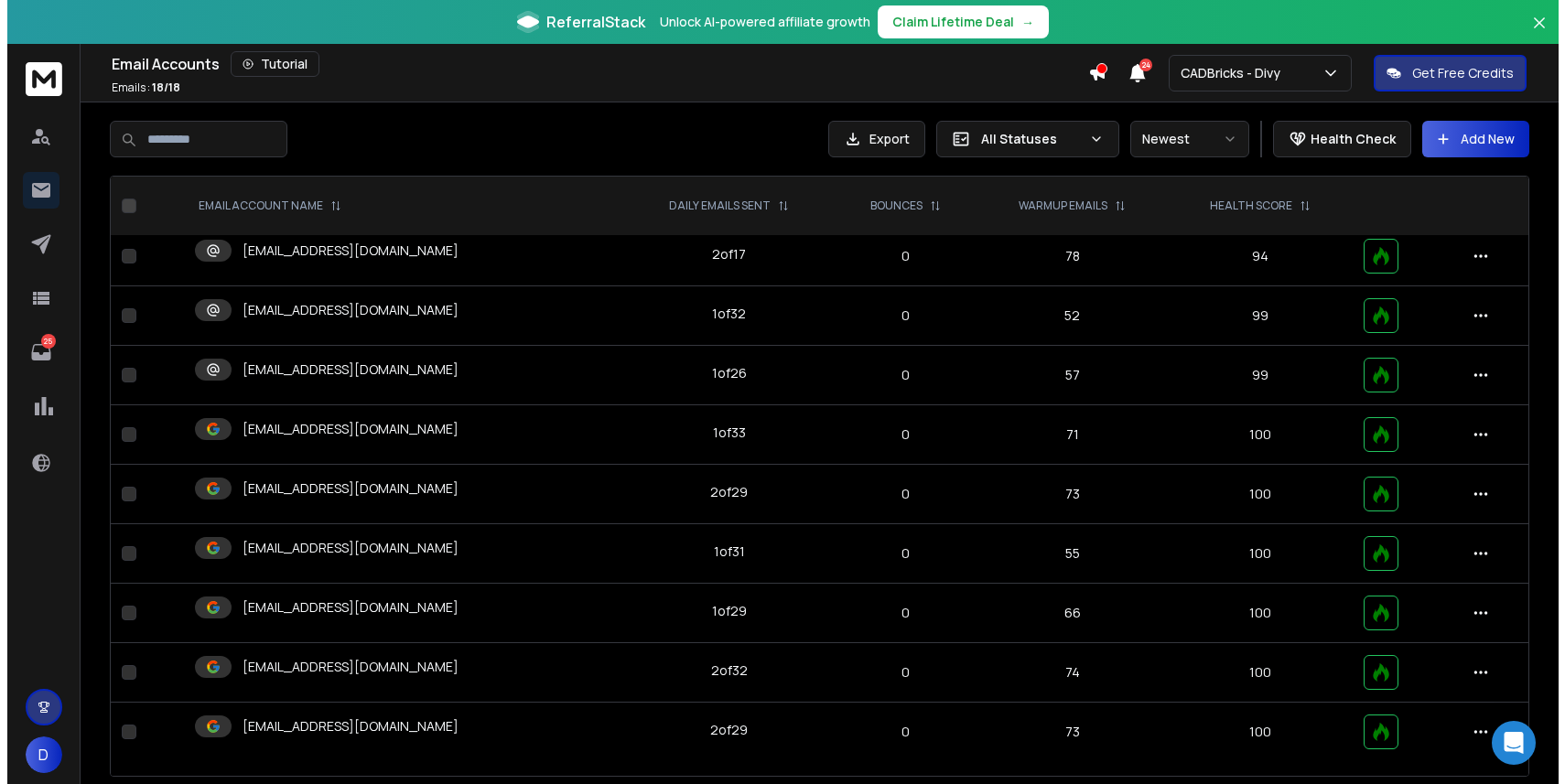
scroll to position [0, 0]
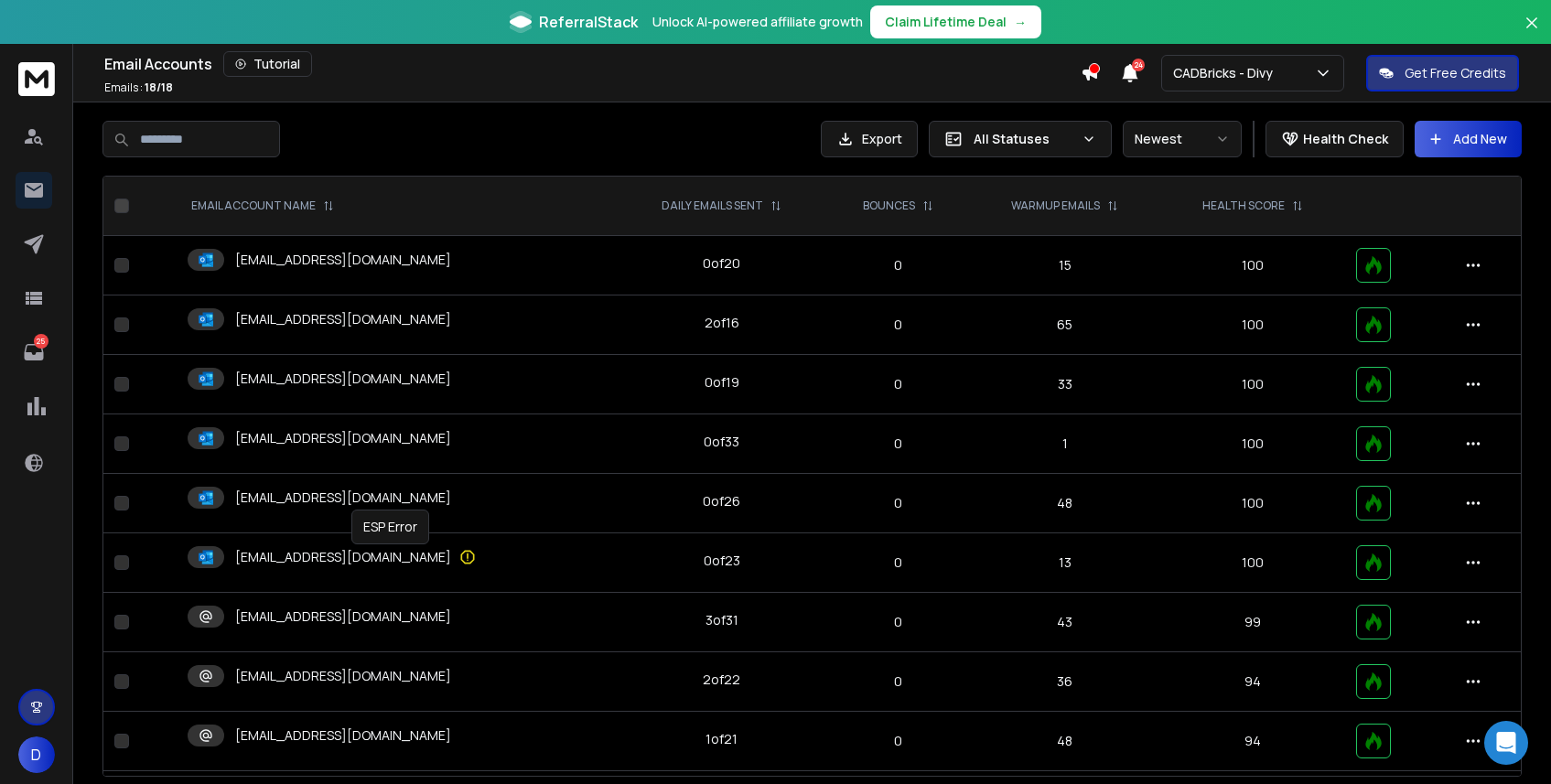
click at [461, 556] on icon at bounding box center [468, 557] width 14 height 14
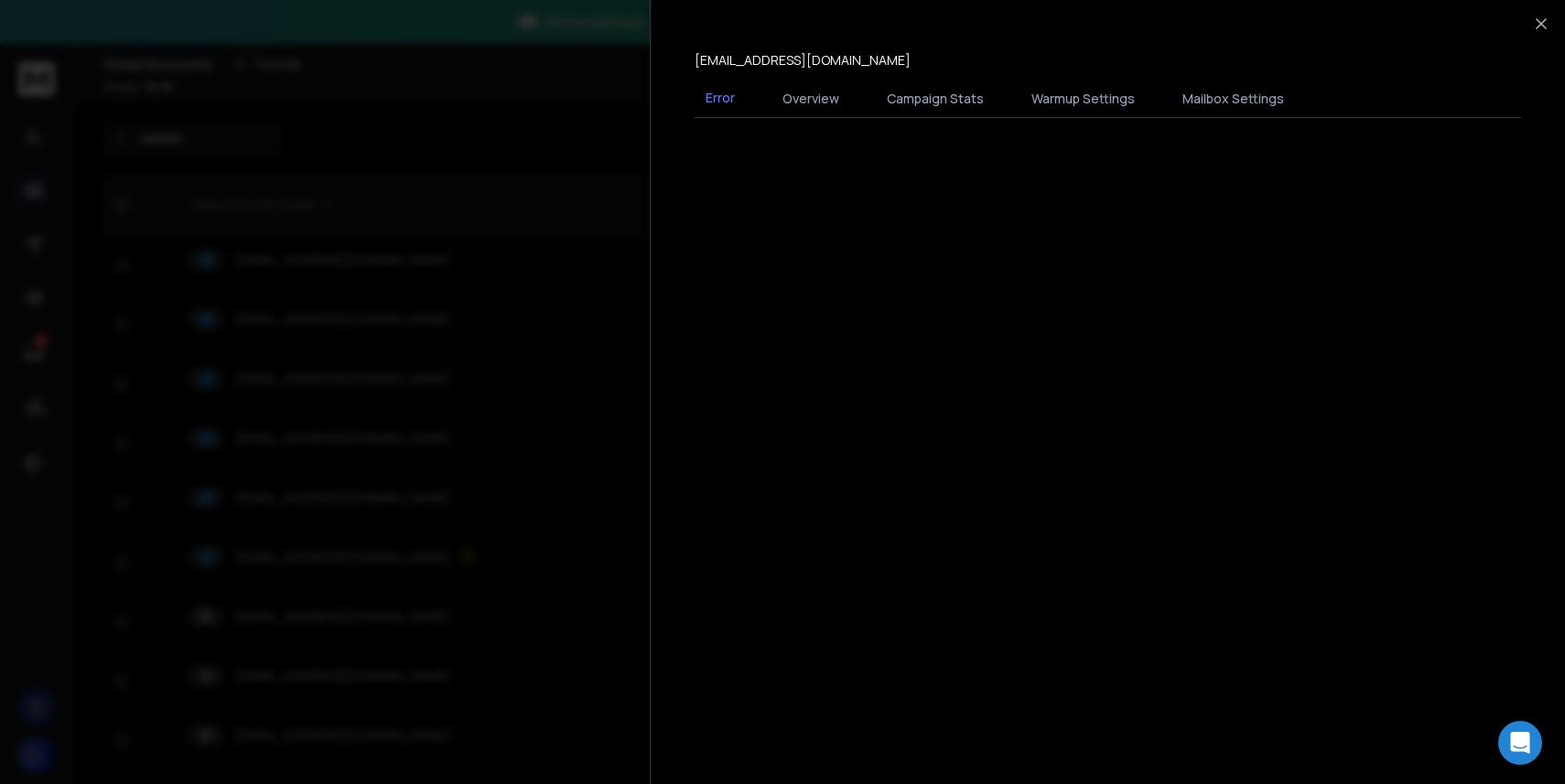
click at [801, 95] on button "Overview" at bounding box center [811, 98] width 79 height 40
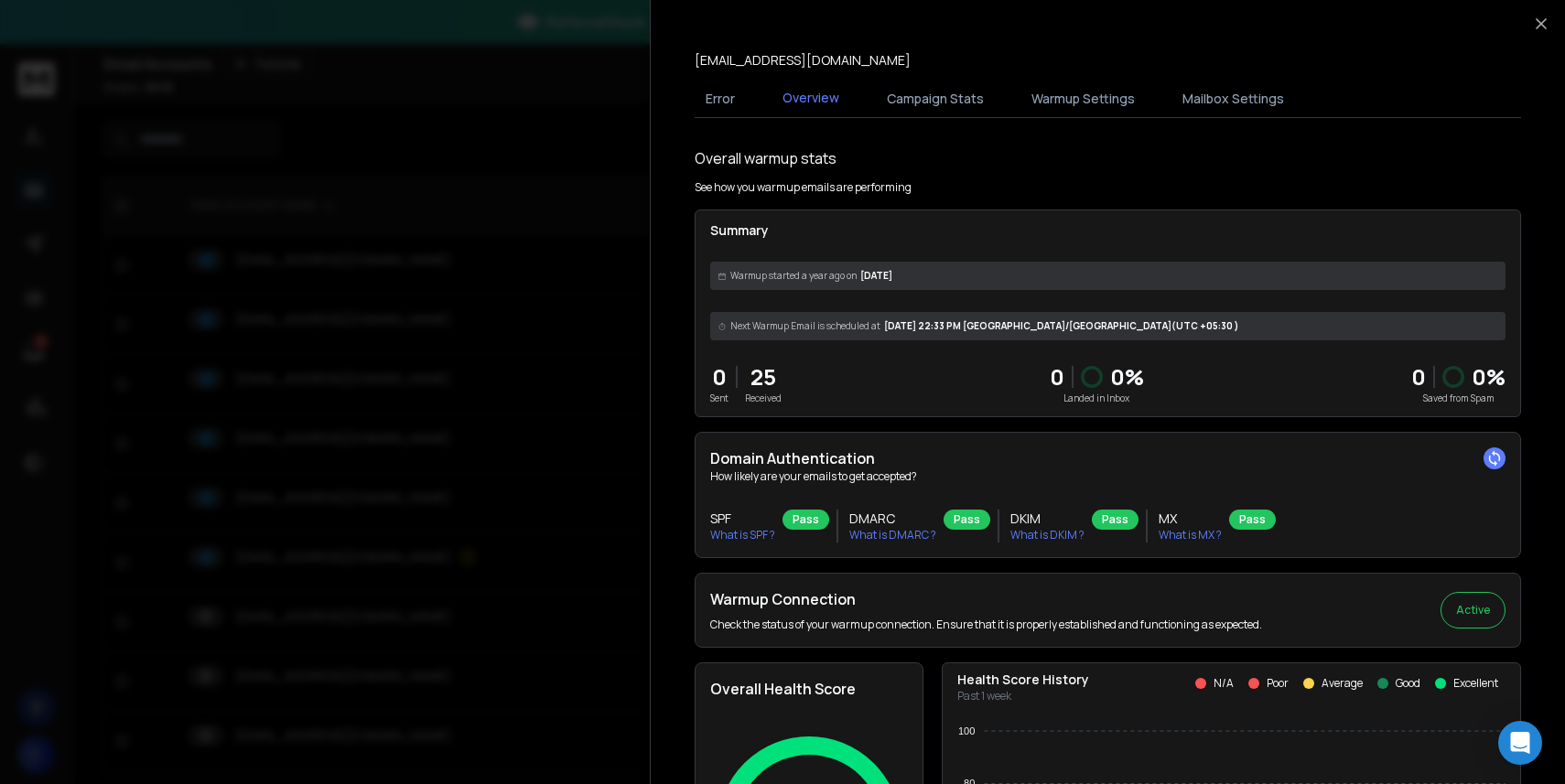
click at [718, 93] on button "Error" at bounding box center [720, 98] width 52 height 40
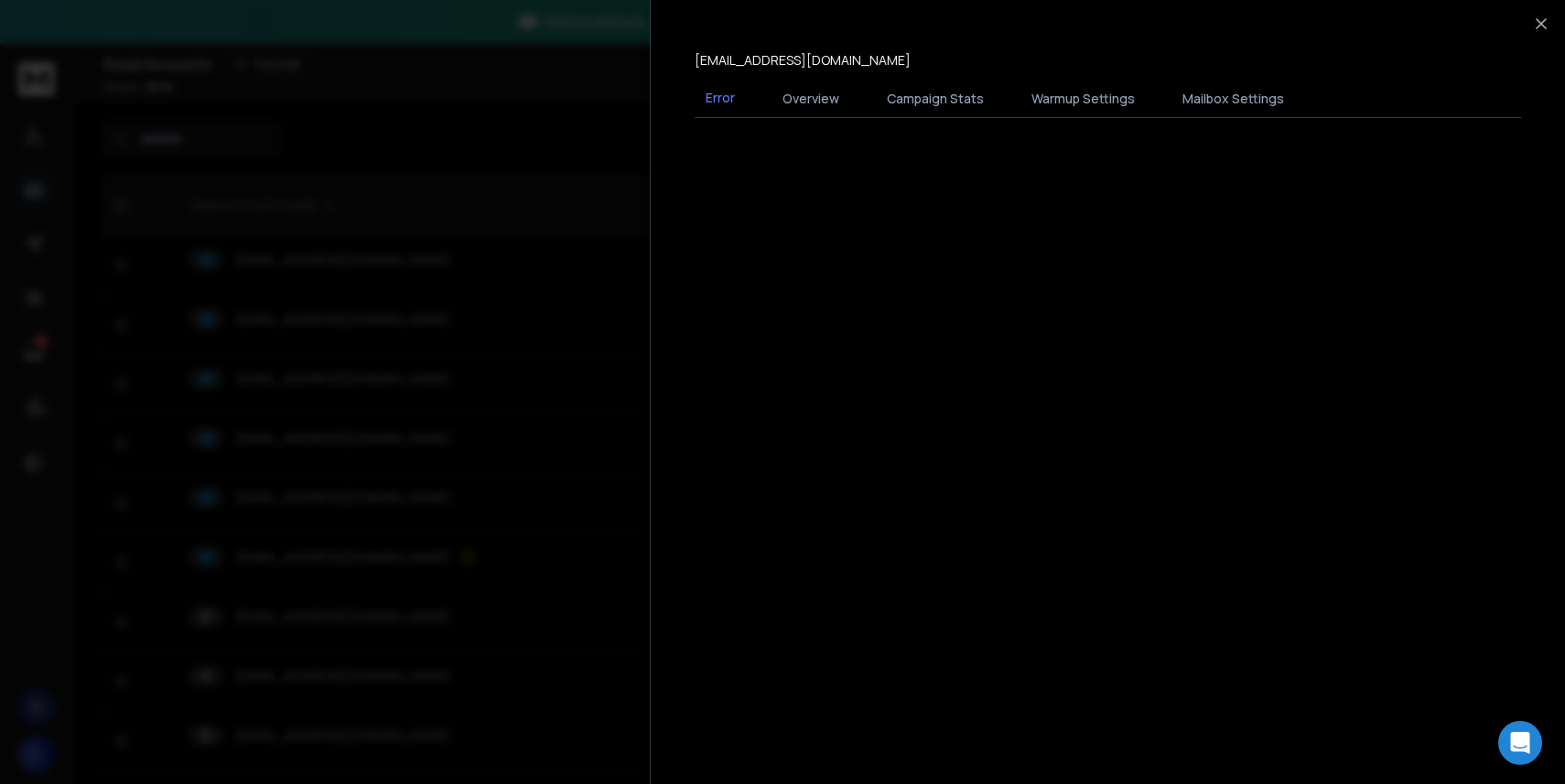
click at [824, 97] on button "Overview" at bounding box center [811, 98] width 79 height 40
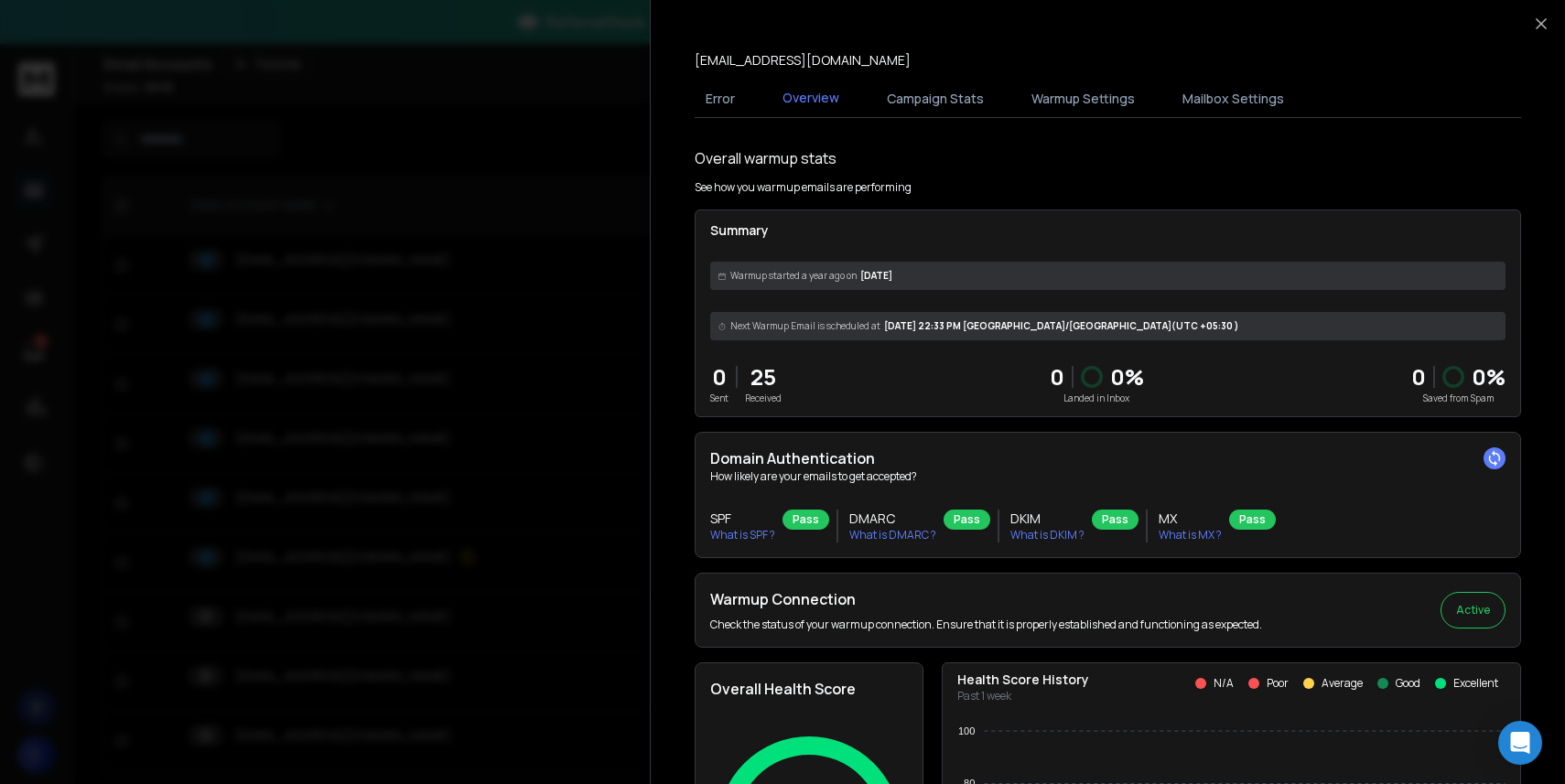
click at [720, 89] on button "Error" at bounding box center [720, 98] width 52 height 40
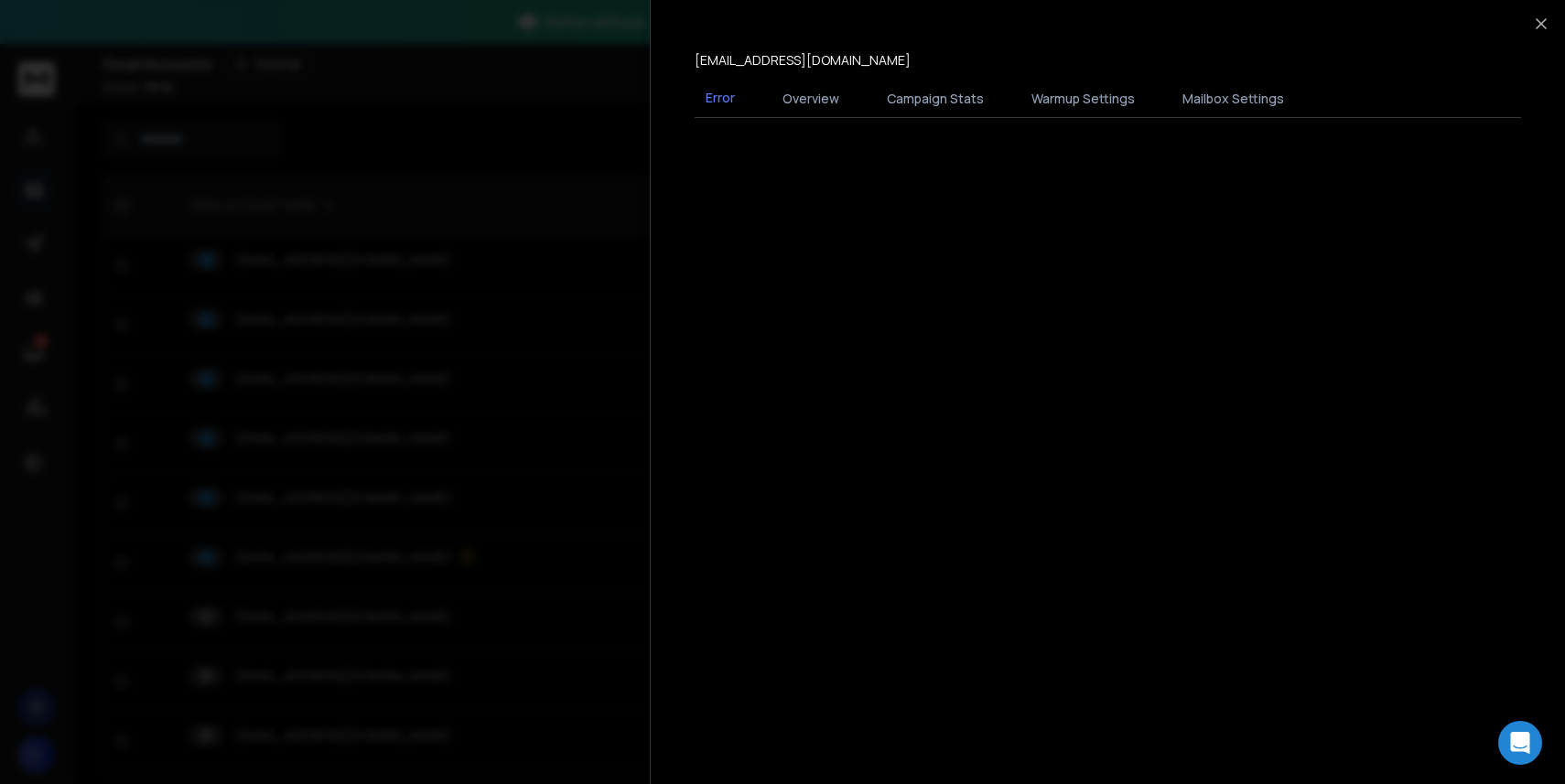
click at [1221, 78] on div "[EMAIL_ADDRESS][DOMAIN_NAME] Error Overview Campaign Stats Warmup Settings Mail…" at bounding box center [1107, 101] width 870 height 158
click at [1223, 90] on button "Mailbox Settings" at bounding box center [1233, 98] width 124 height 40
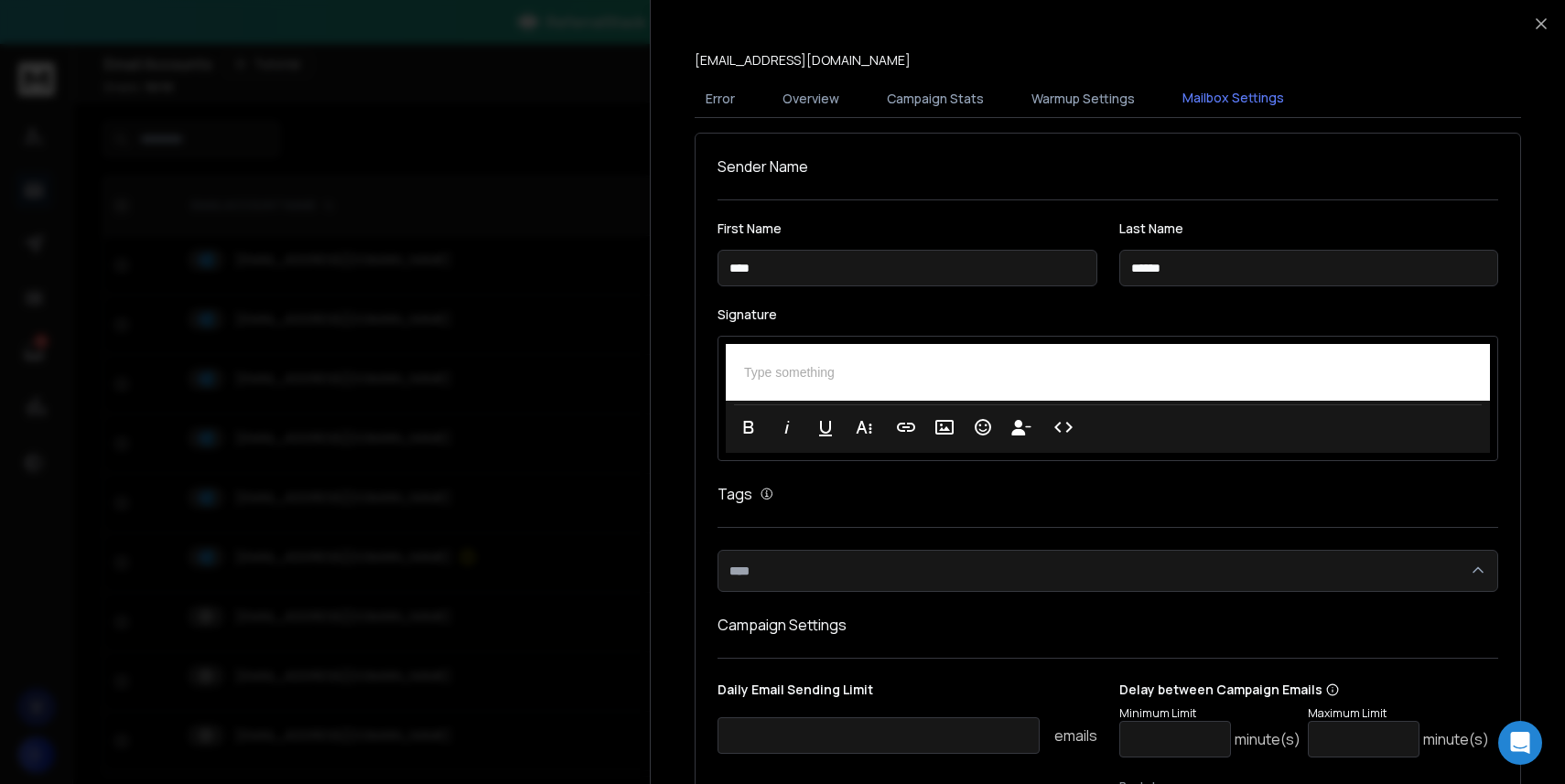
click at [726, 89] on button "Error" at bounding box center [720, 98] width 52 height 40
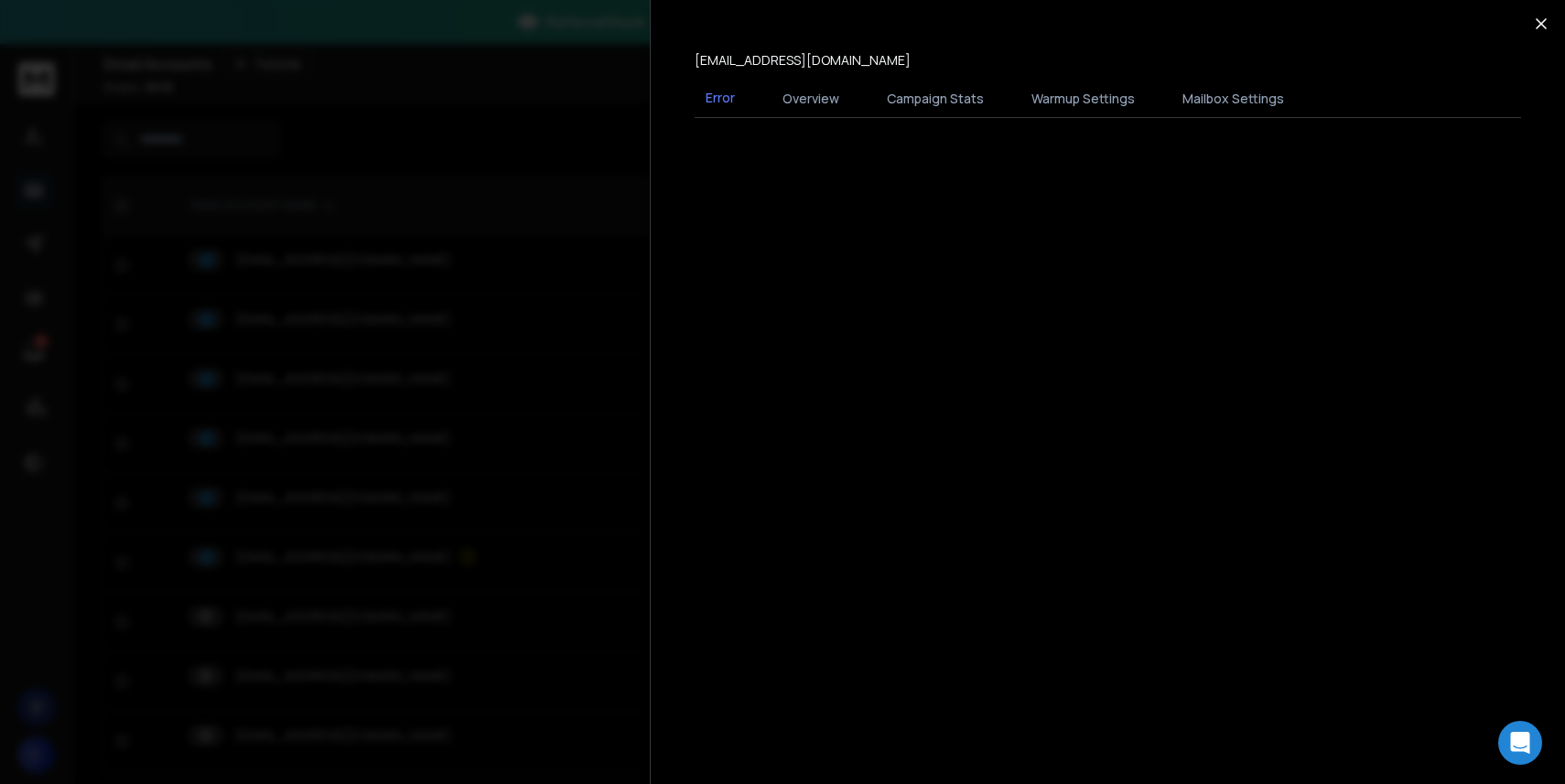
click at [1535, 25] on icon "button" at bounding box center [1541, 23] width 19 height 19
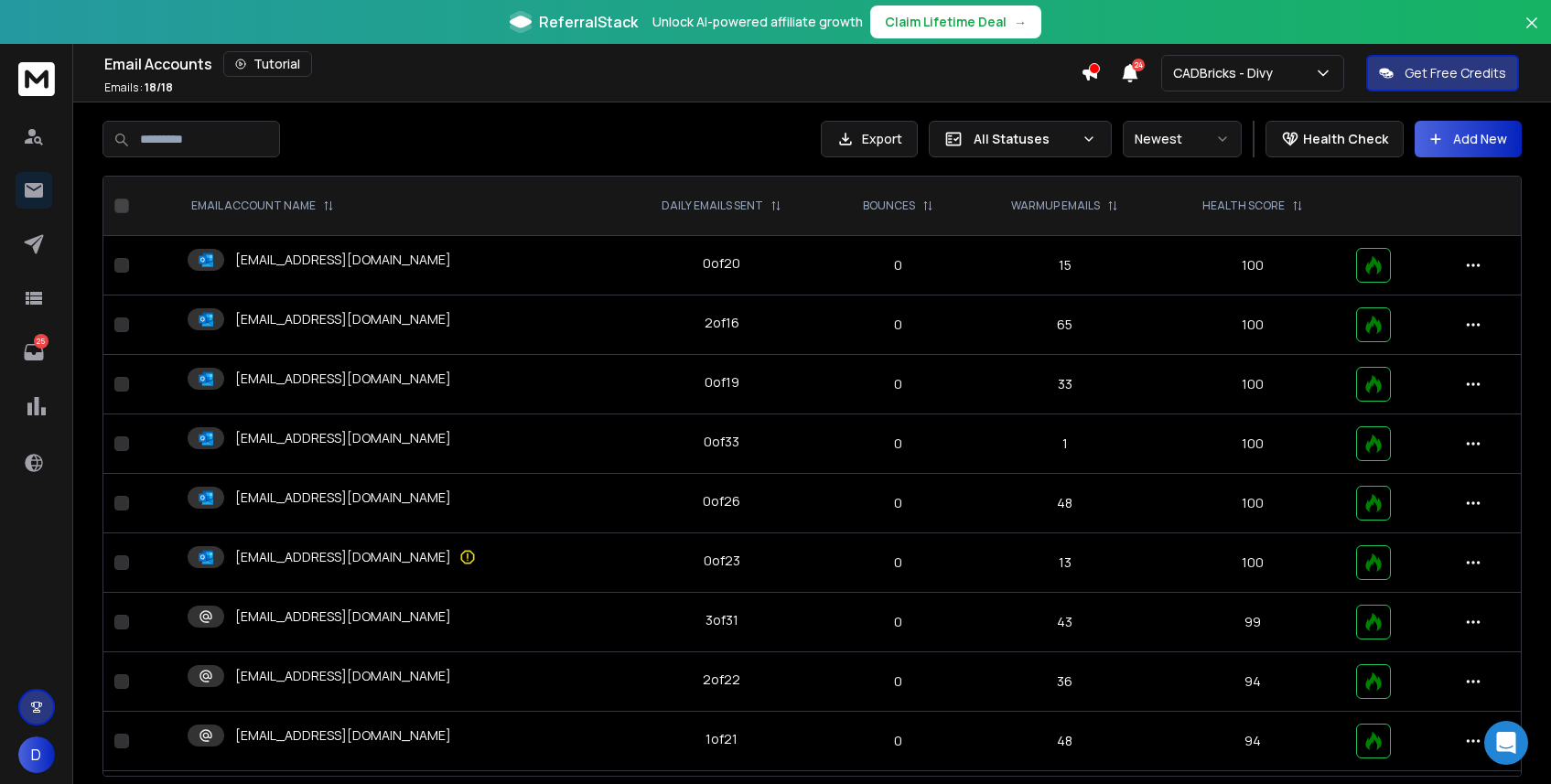
click at [684, 144] on div at bounding box center [456, 139] width 707 height 37
click at [461, 551] on icon at bounding box center [468, 557] width 14 height 14
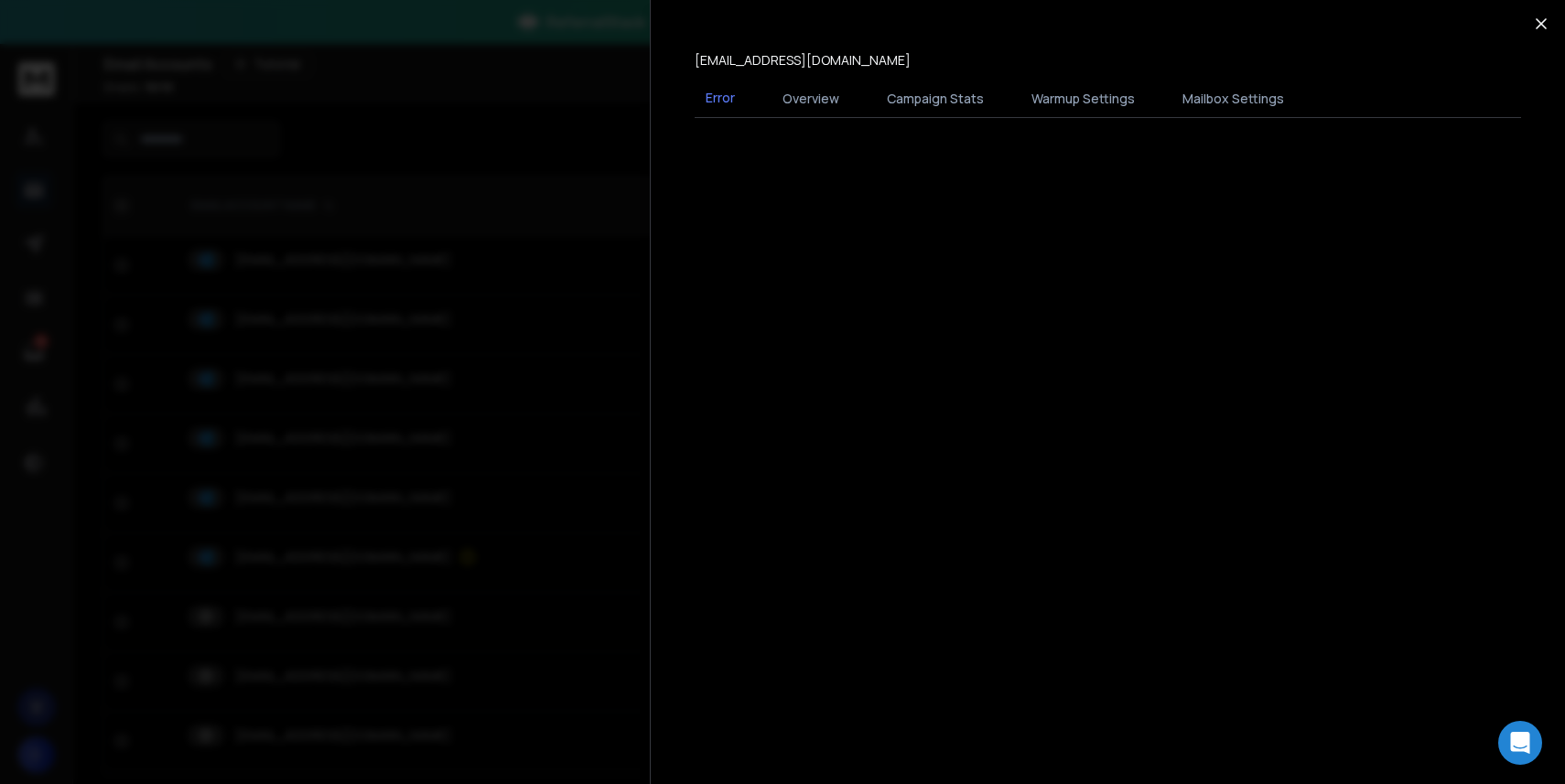
click at [1537, 19] on icon "button" at bounding box center [1541, 23] width 9 height 9
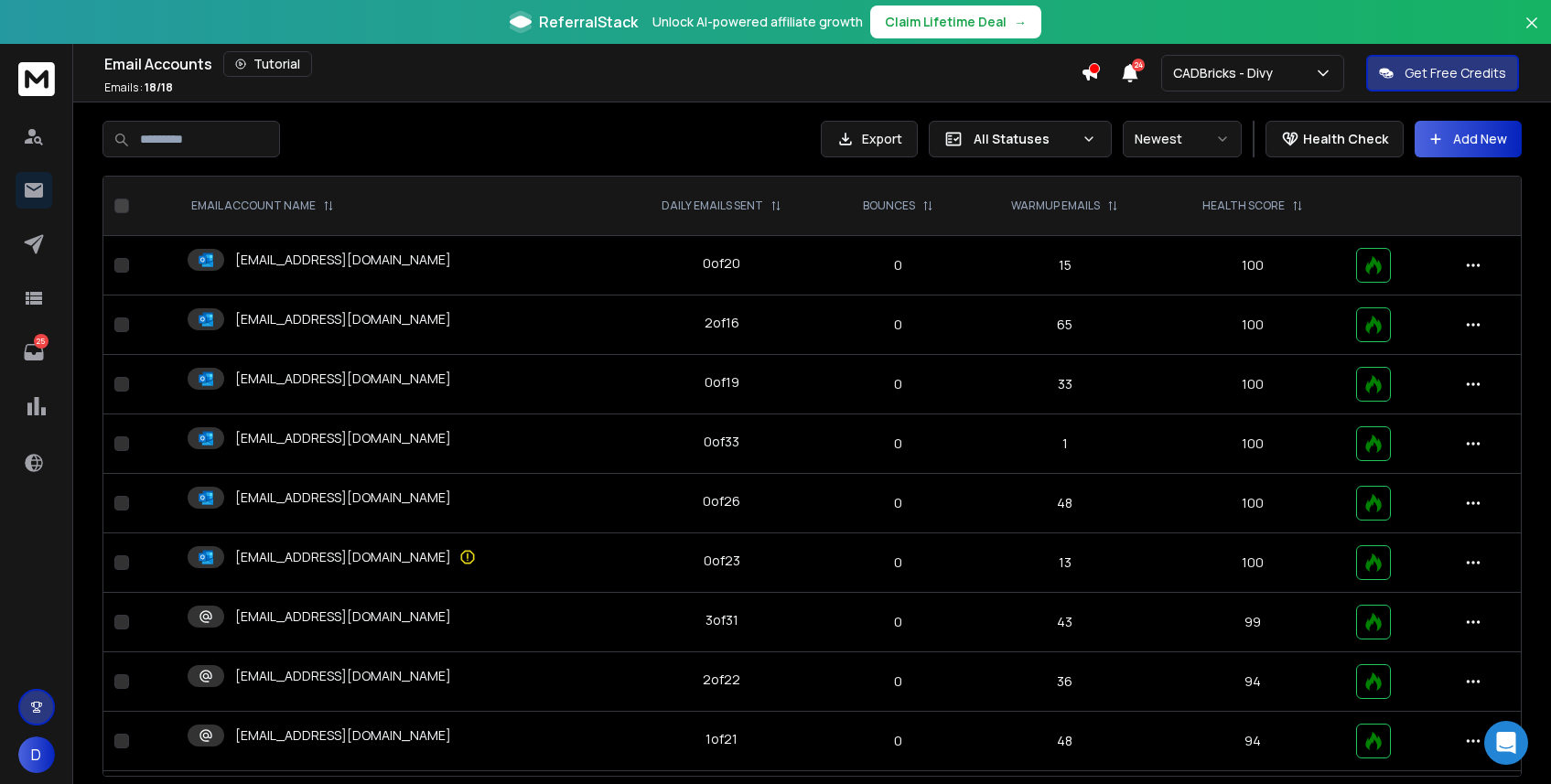
click at [715, 138] on div at bounding box center [456, 139] width 707 height 37
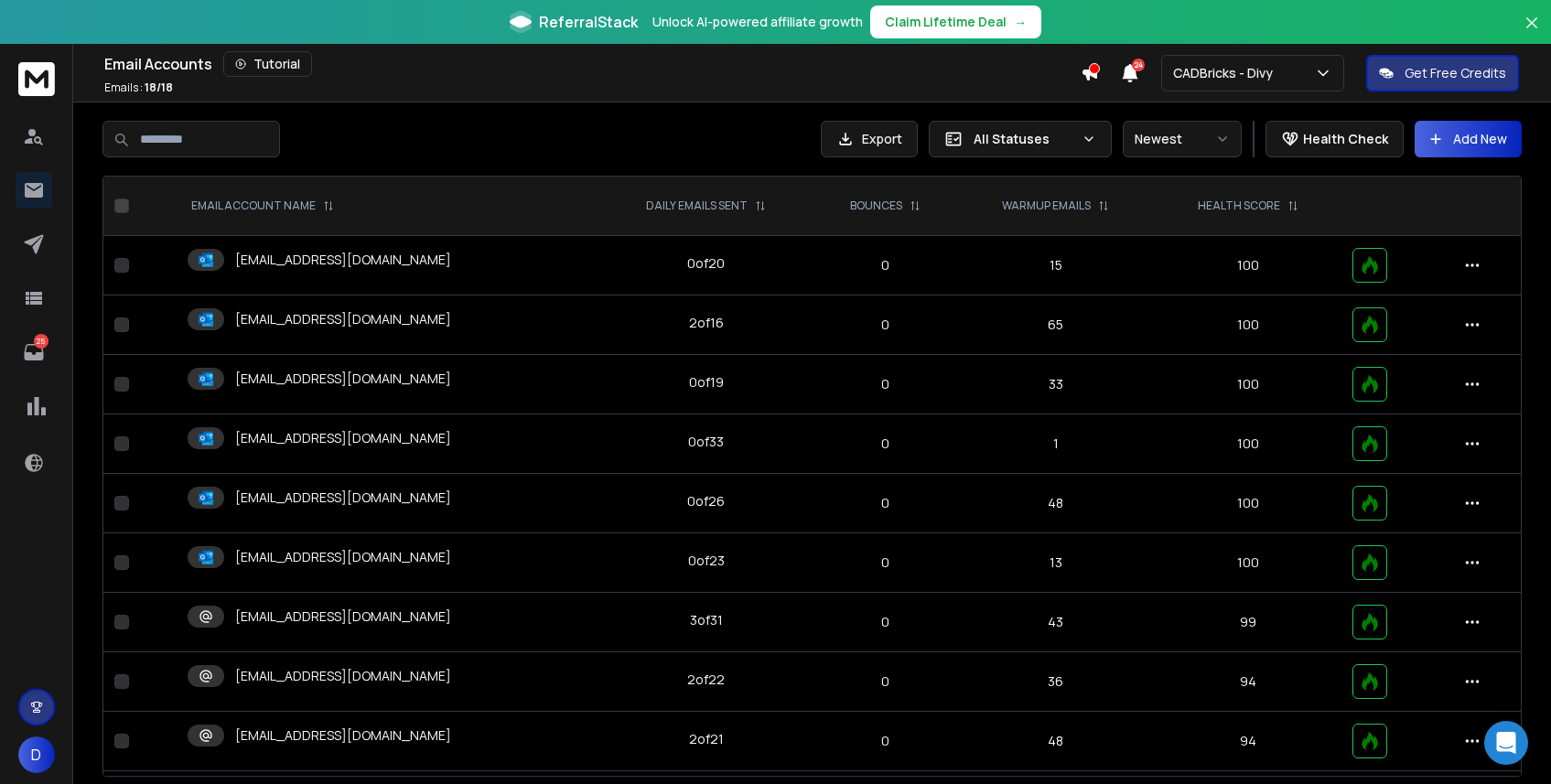
click at [482, 152] on div at bounding box center [456, 139] width 707 height 37
click at [488, 158] on div "Export All Statuses Newest Health Check Add New EMAIL ACCOUNT NAME DAILY EMAILS…" at bounding box center [812, 448] width 1419 height 655
click at [557, 121] on div at bounding box center [456, 139] width 707 height 37
click at [443, 138] on div at bounding box center [456, 139] width 707 height 37
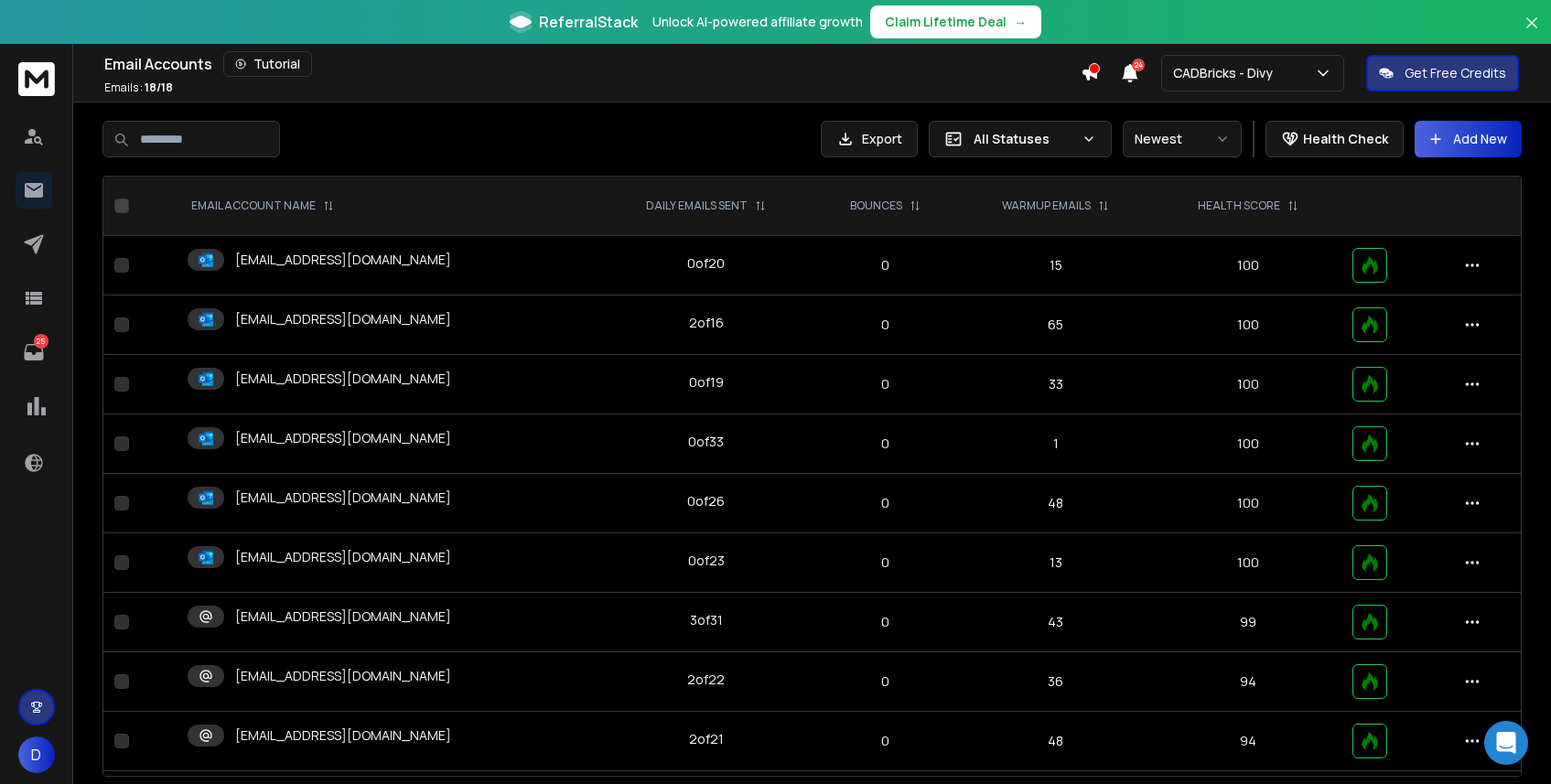
click at [444, 138] on div at bounding box center [456, 139] width 707 height 37
click at [32, 349] on icon at bounding box center [33, 352] width 22 height 22
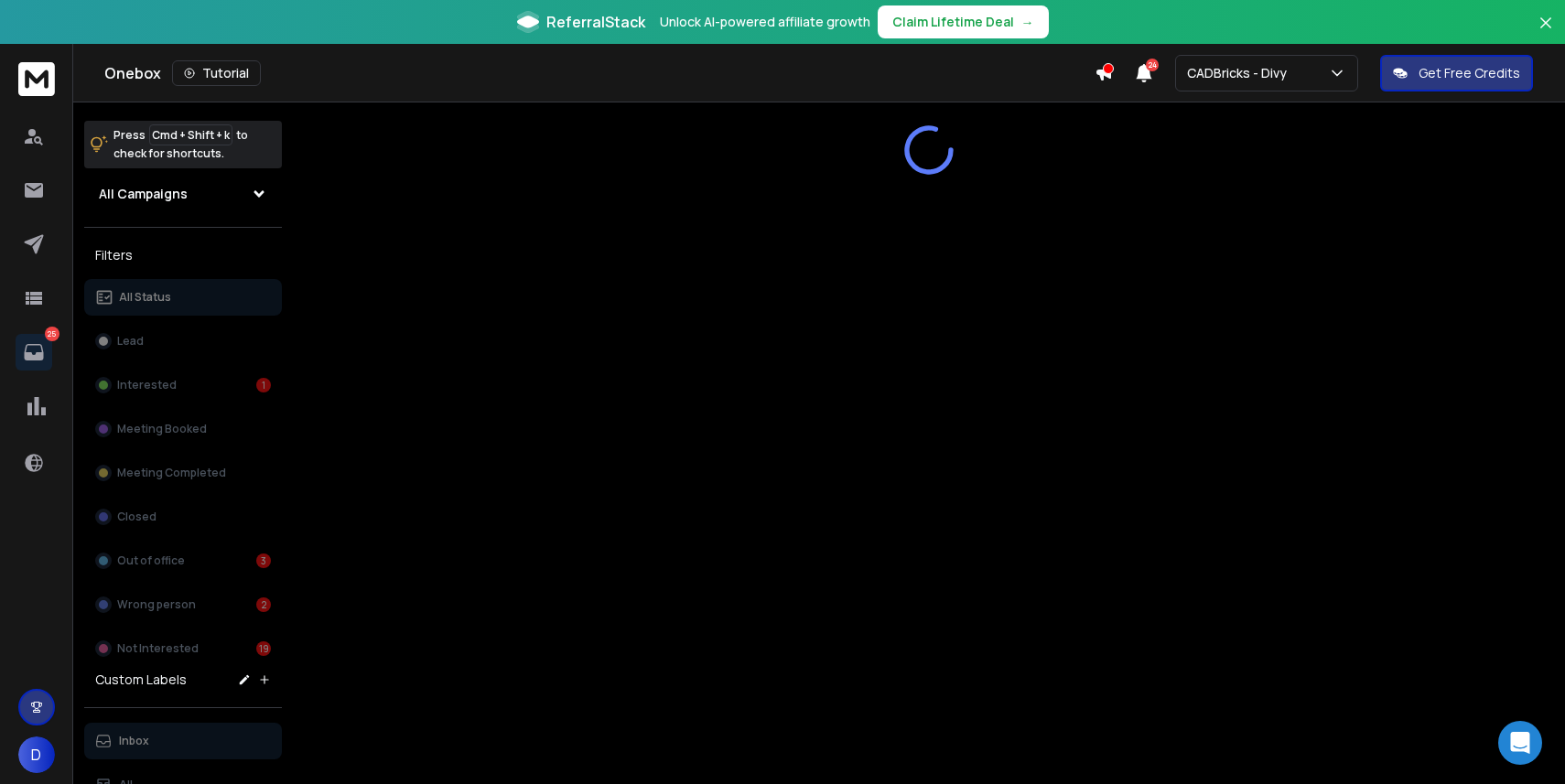
click at [423, 67] on div "Onebox Tutorial" at bounding box center [599, 73] width 990 height 25
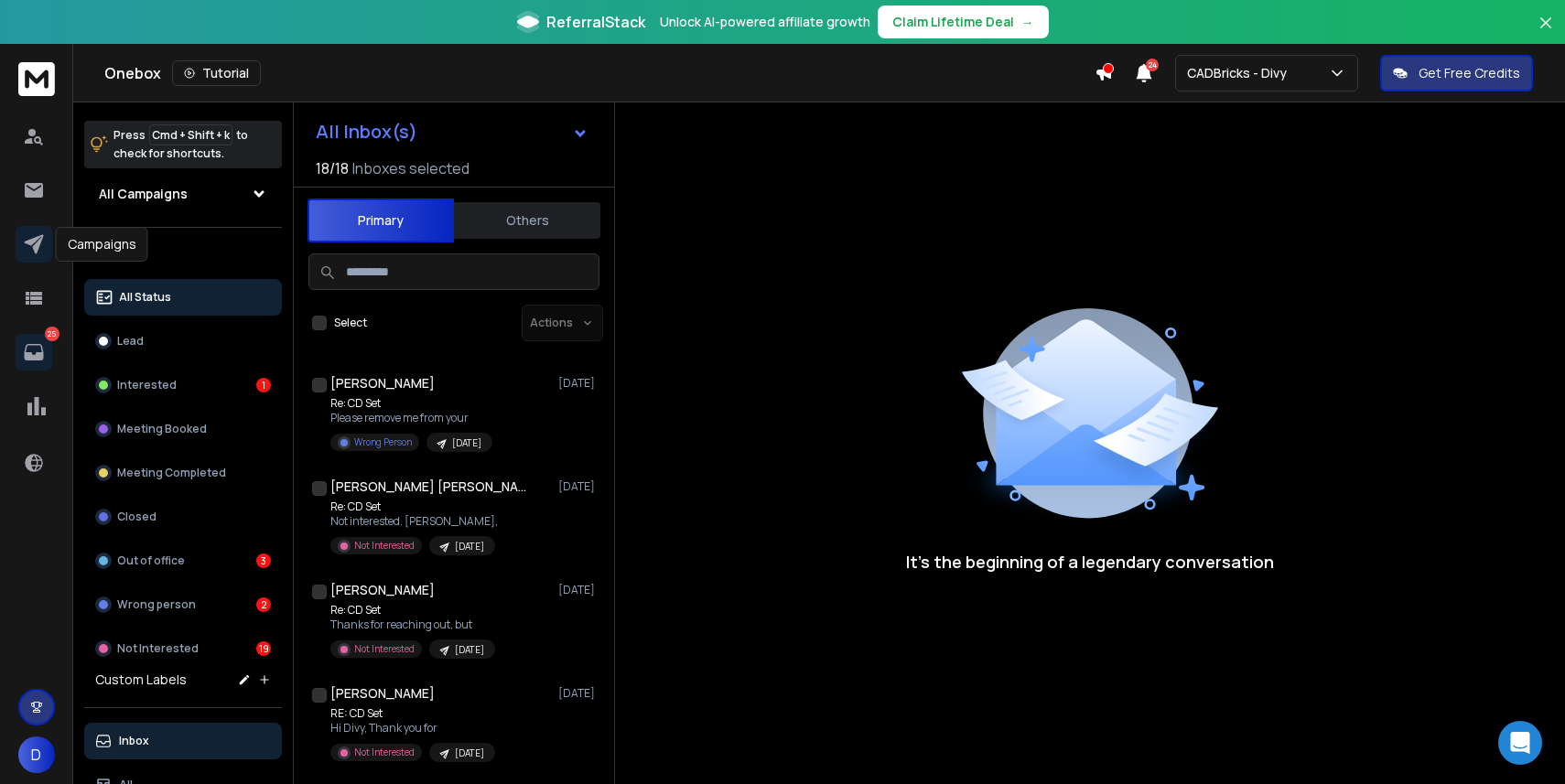
click at [37, 240] on icon at bounding box center [33, 243] width 22 height 22
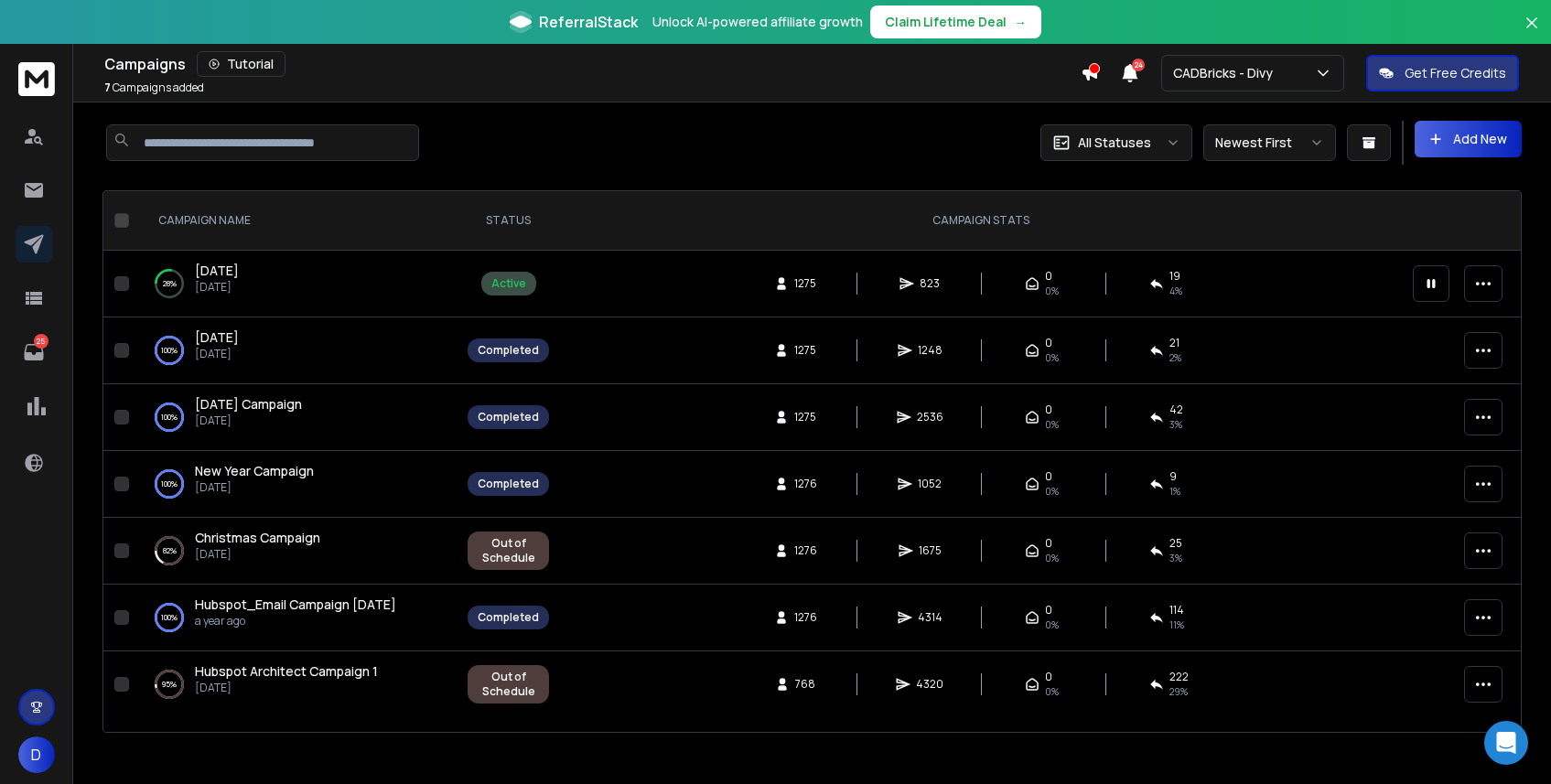
click at [579, 142] on div at bounding box center [457, 142] width 710 height 44
click at [490, 161] on div at bounding box center [457, 142] width 710 height 44
click at [490, 159] on div at bounding box center [457, 142] width 710 height 44
click at [490, 158] on div at bounding box center [457, 142] width 710 height 44
click at [890, 155] on div "Campaigns 7 Campaigns Added All Statuses Newest First Add New" at bounding box center [1167, 142] width 710 height 44
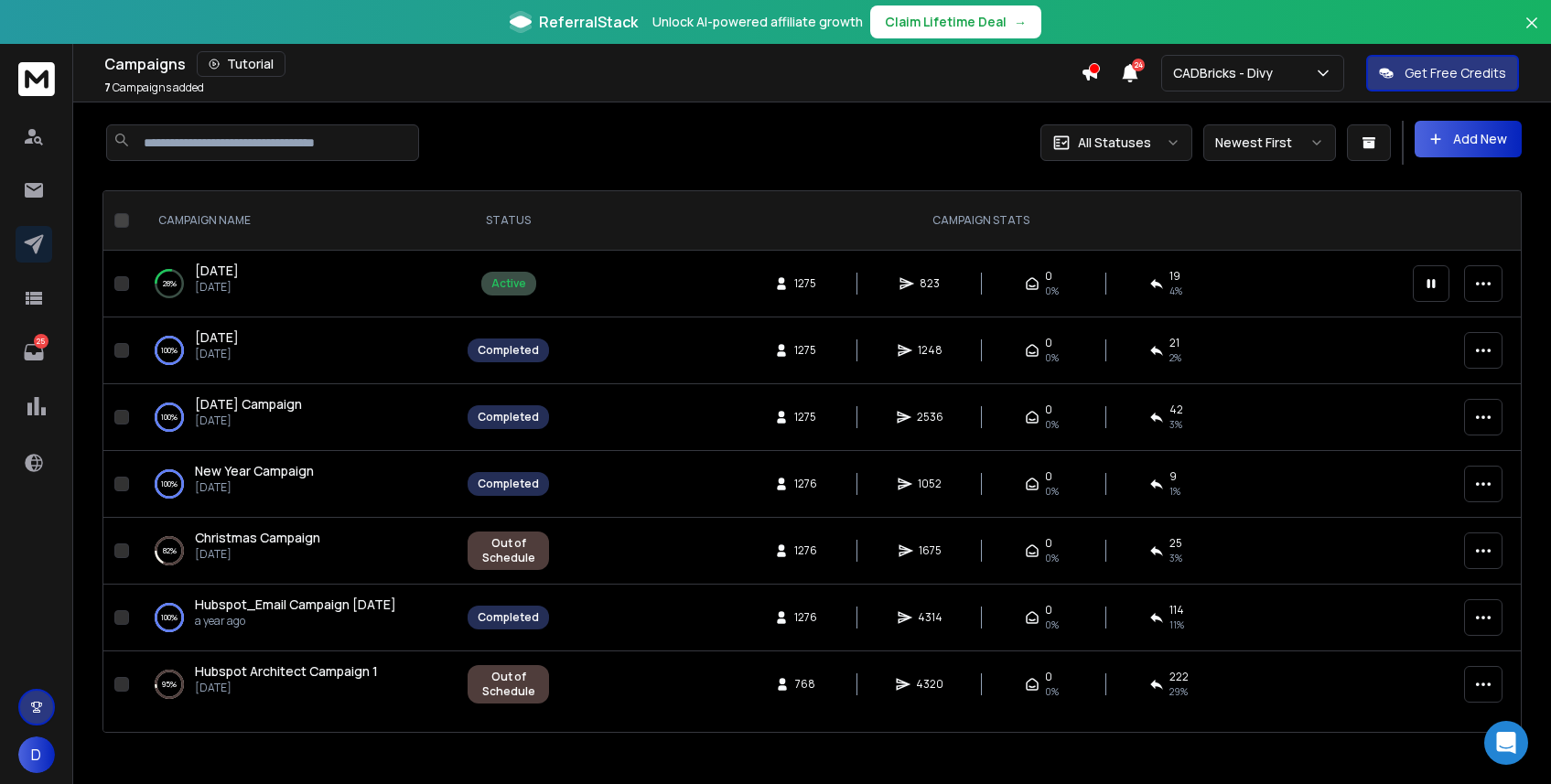
click at [890, 154] on div "Campaigns 7 Campaigns Added All Statuses Newest First Add New" at bounding box center [1167, 142] width 710 height 44
click at [691, 136] on div at bounding box center [457, 142] width 710 height 44
click at [674, 135] on div at bounding box center [457, 142] width 710 height 44
click at [684, 140] on div at bounding box center [457, 142] width 710 height 44
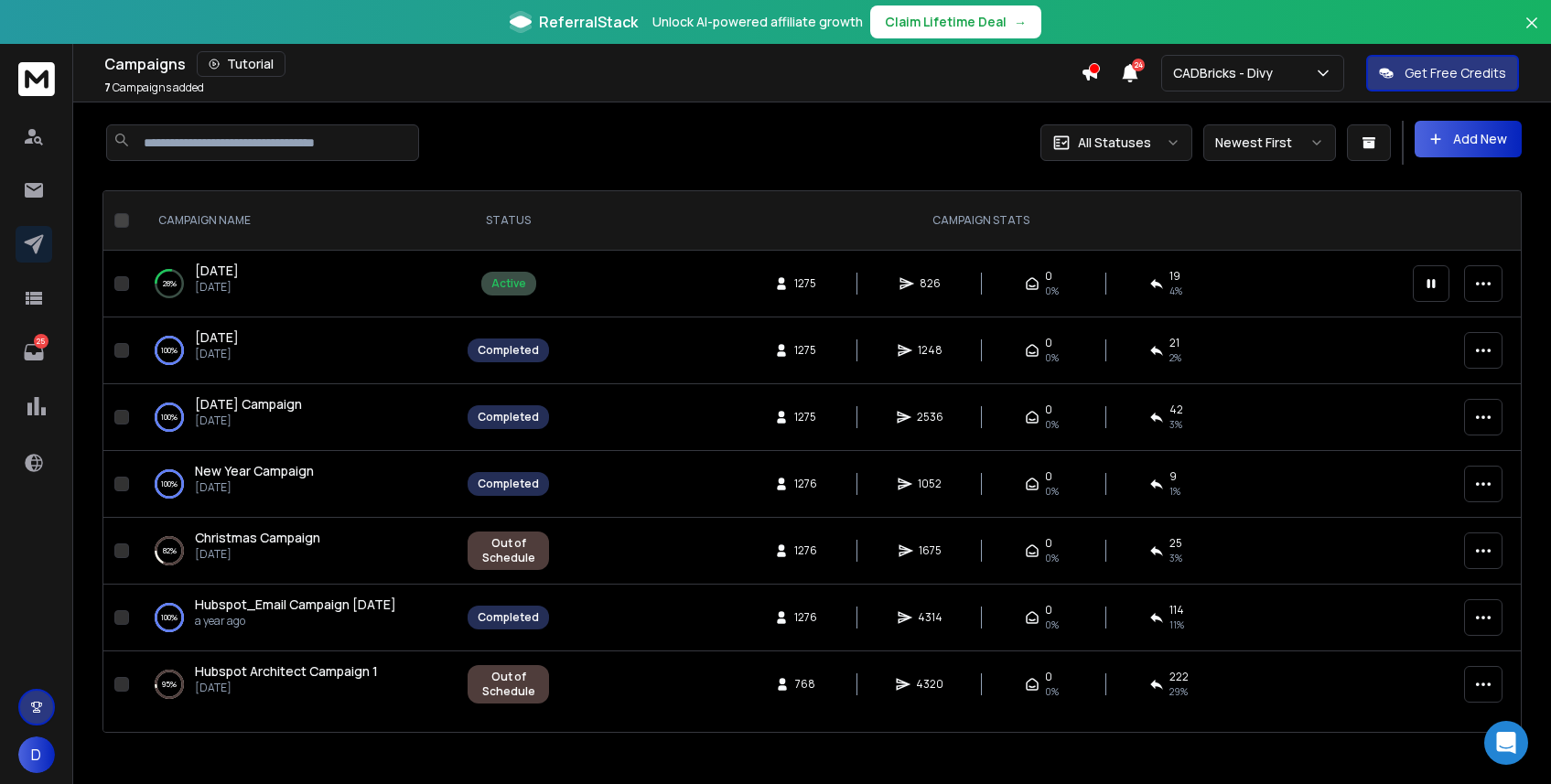
click at [684, 140] on div at bounding box center [457, 142] width 710 height 44
click at [691, 123] on div at bounding box center [457, 142] width 710 height 44
click at [800, 131] on div at bounding box center [457, 142] width 710 height 44
